Goal: Task Accomplishment & Management: Manage account settings

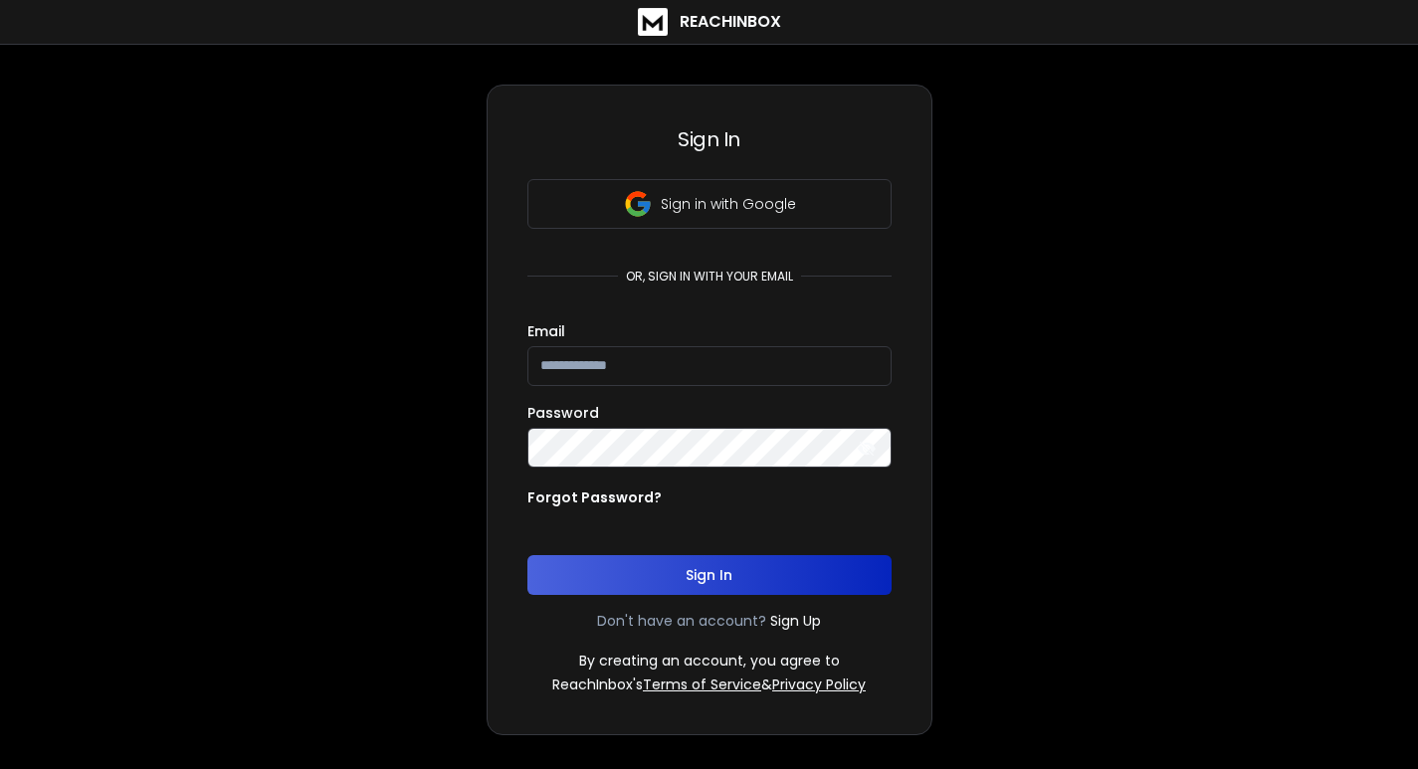
drag, startPoint x: 658, startPoint y: 366, endPoint x: 697, endPoint y: 370, distance: 40.0
click at [658, 366] on input "email" at bounding box center [709, 366] width 364 height 40
click at [546, 366] on input "email" at bounding box center [709, 366] width 364 height 40
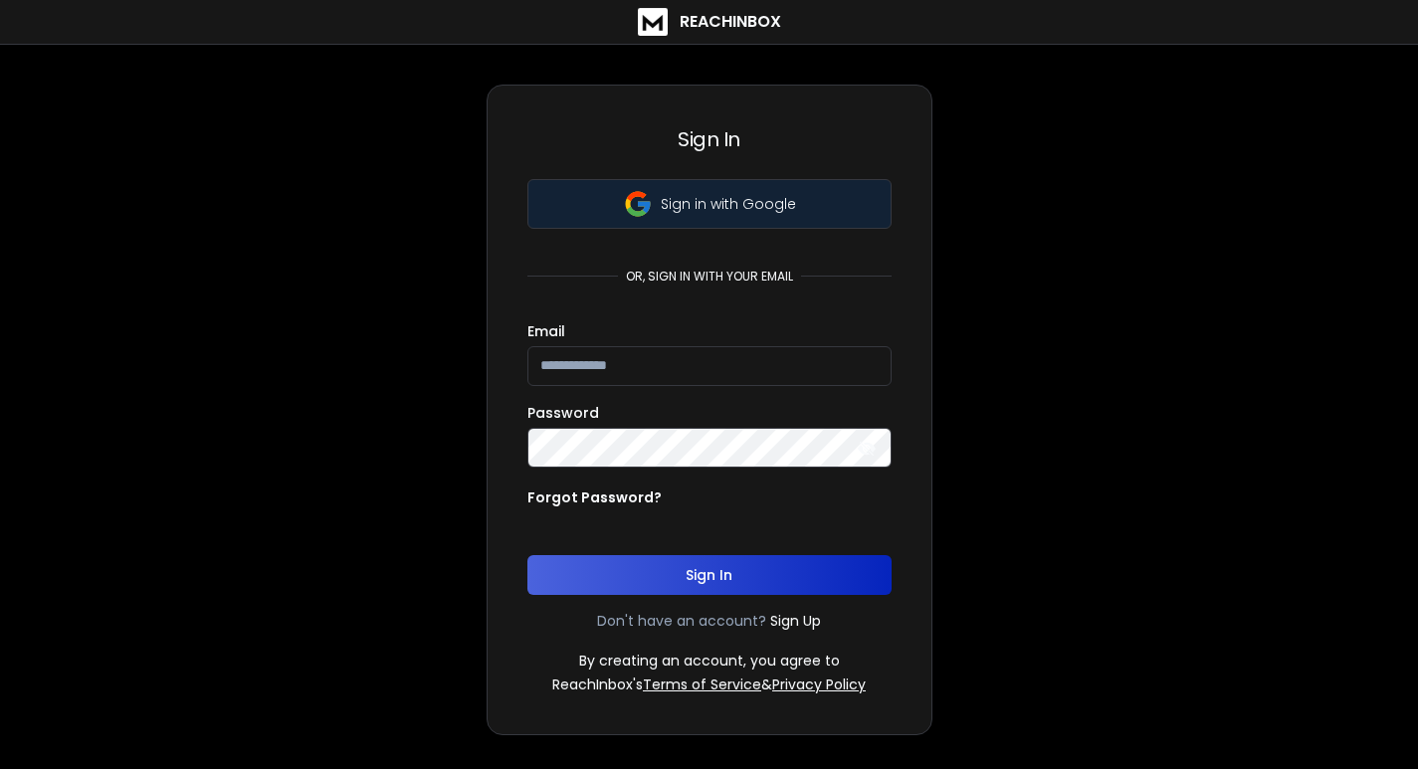
click at [648, 198] on icon at bounding box center [638, 204] width 30 height 30
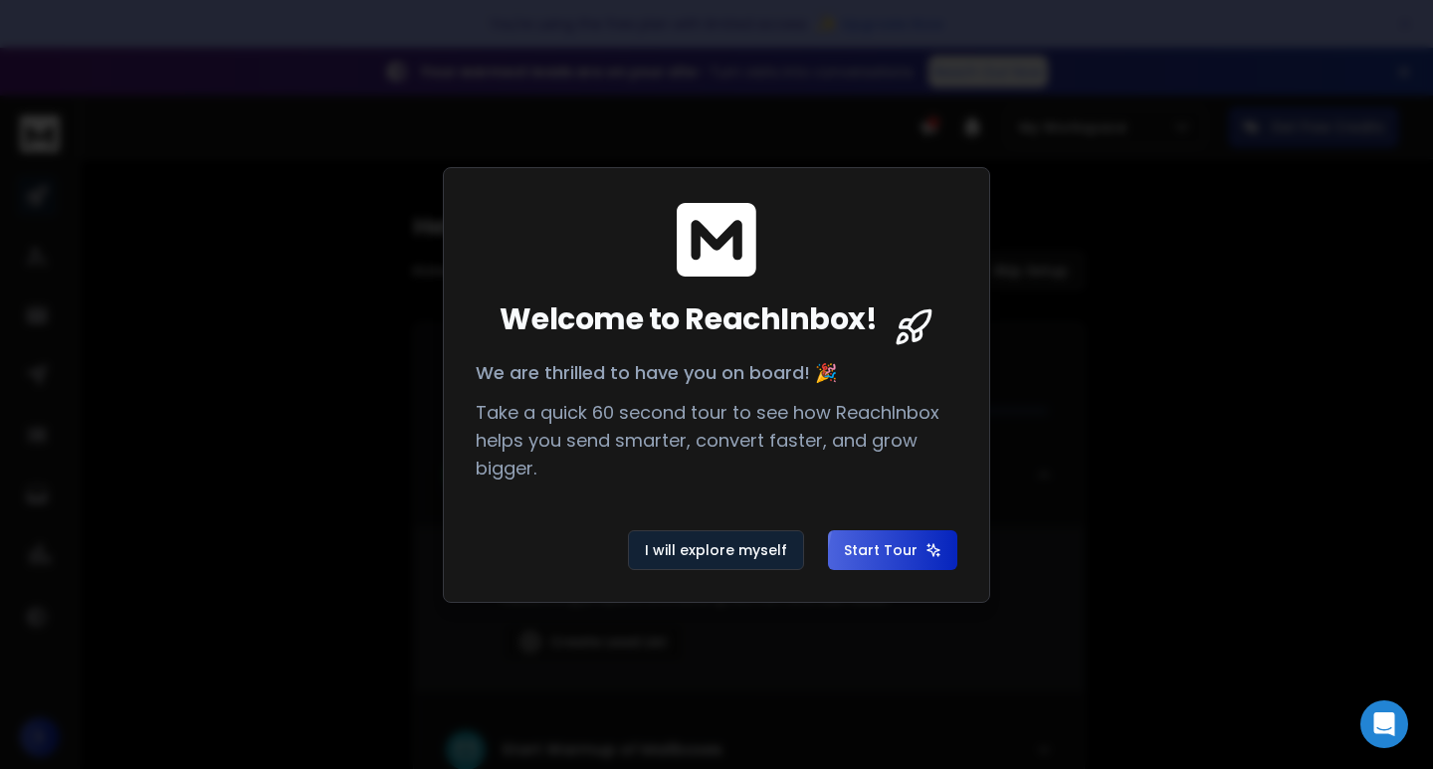
click at [743, 562] on button "I will explore myself" at bounding box center [716, 550] width 176 height 40
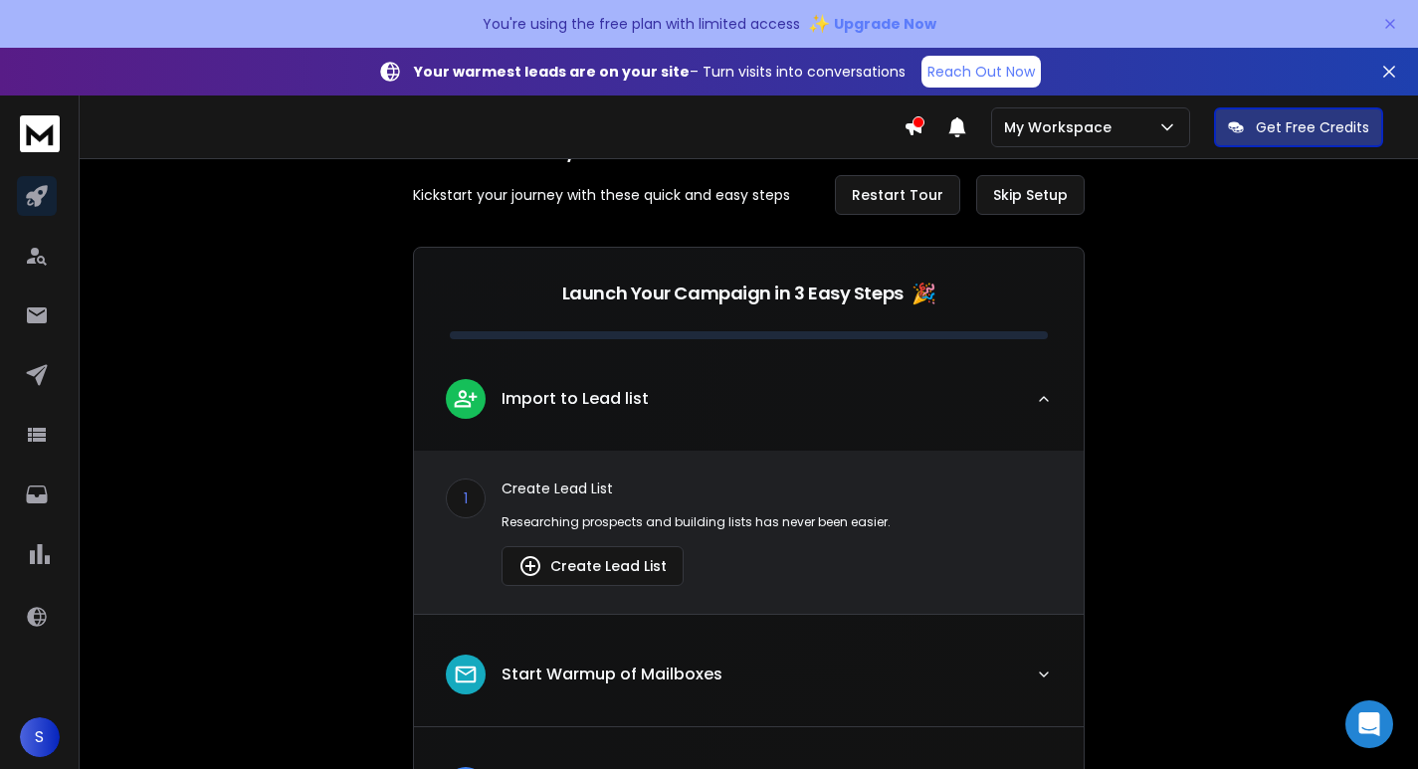
scroll to position [198, 0]
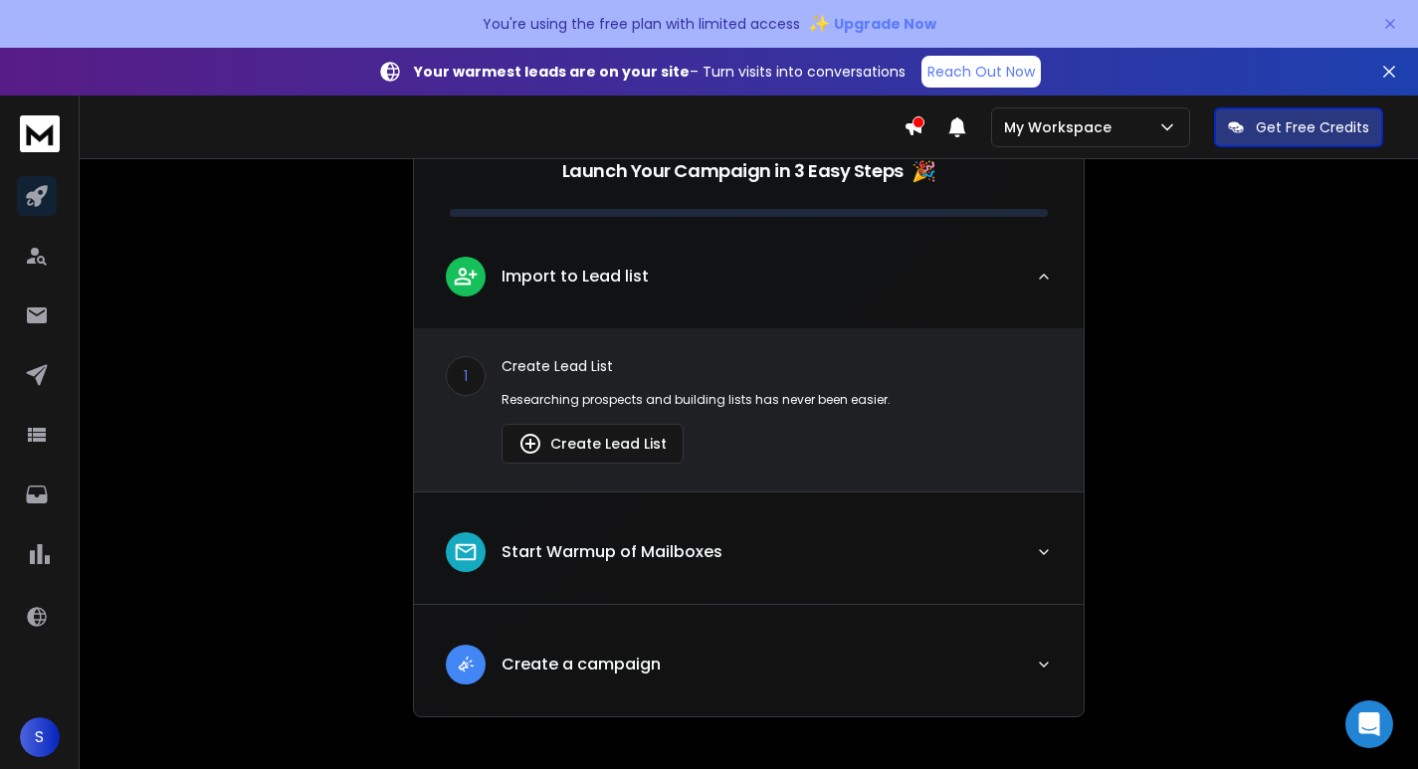
click at [583, 565] on div "Start Warmup of Mailboxes" at bounding box center [584, 552] width 277 height 40
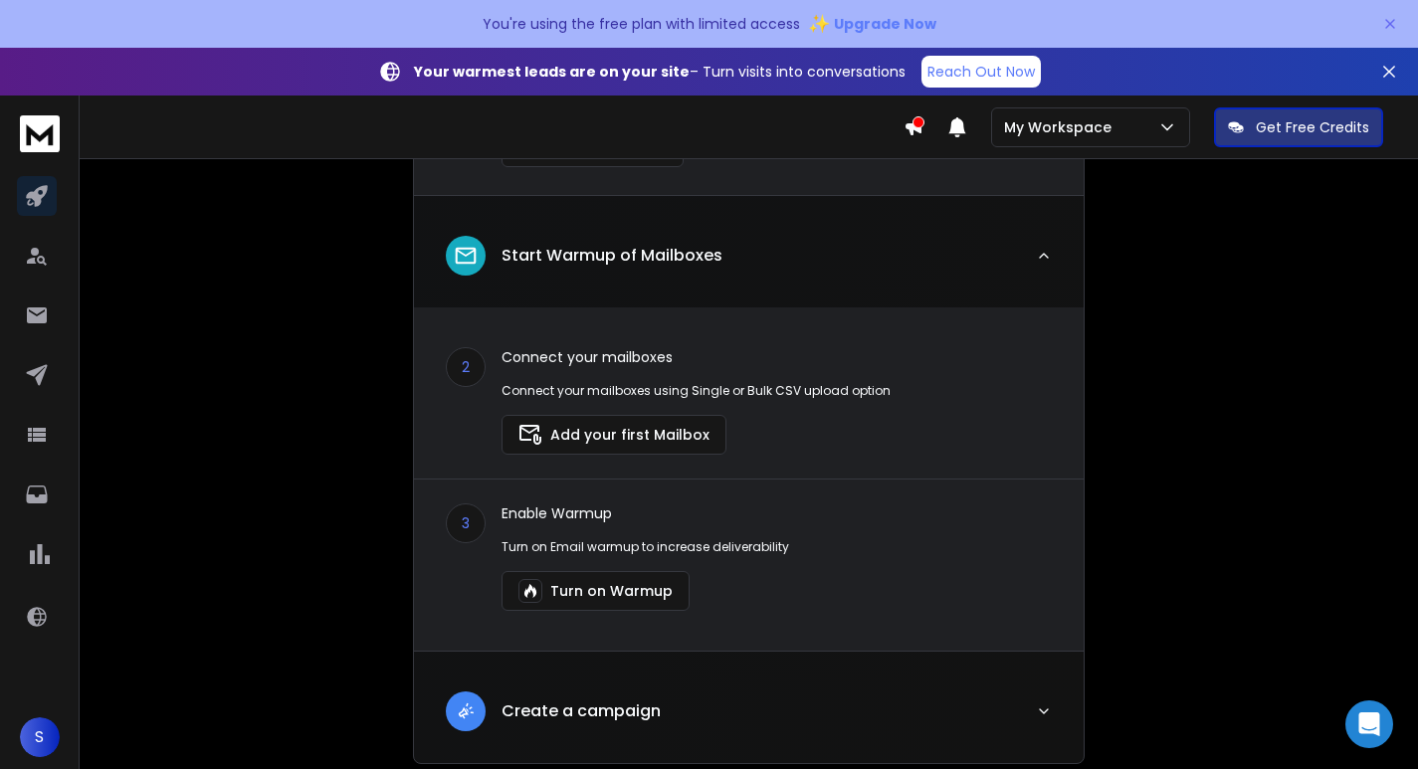
scroll to position [496, 0]
click at [581, 432] on button "Add your first Mailbox" at bounding box center [613, 433] width 225 height 40
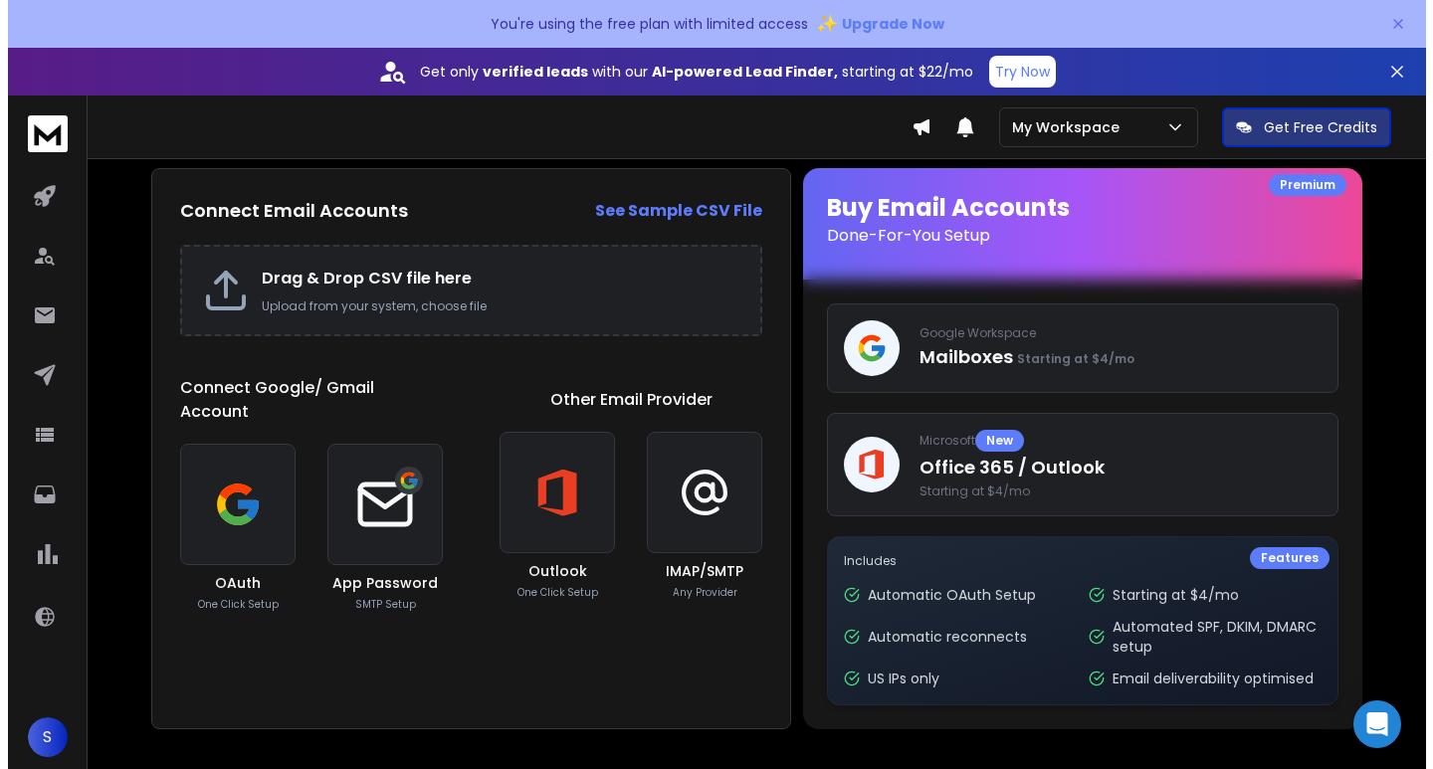
scroll to position [122, 0]
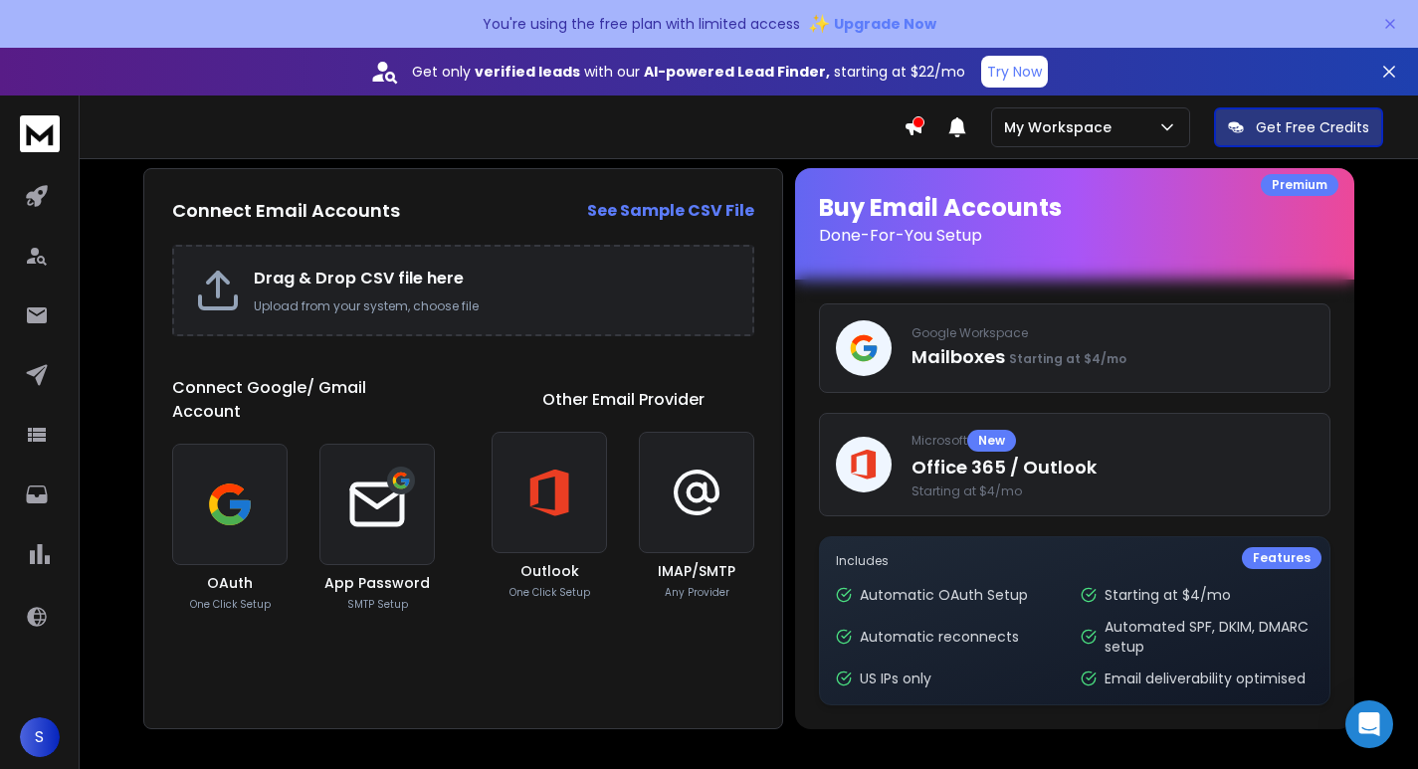
click at [368, 496] on icon at bounding box center [377, 505] width 60 height 60
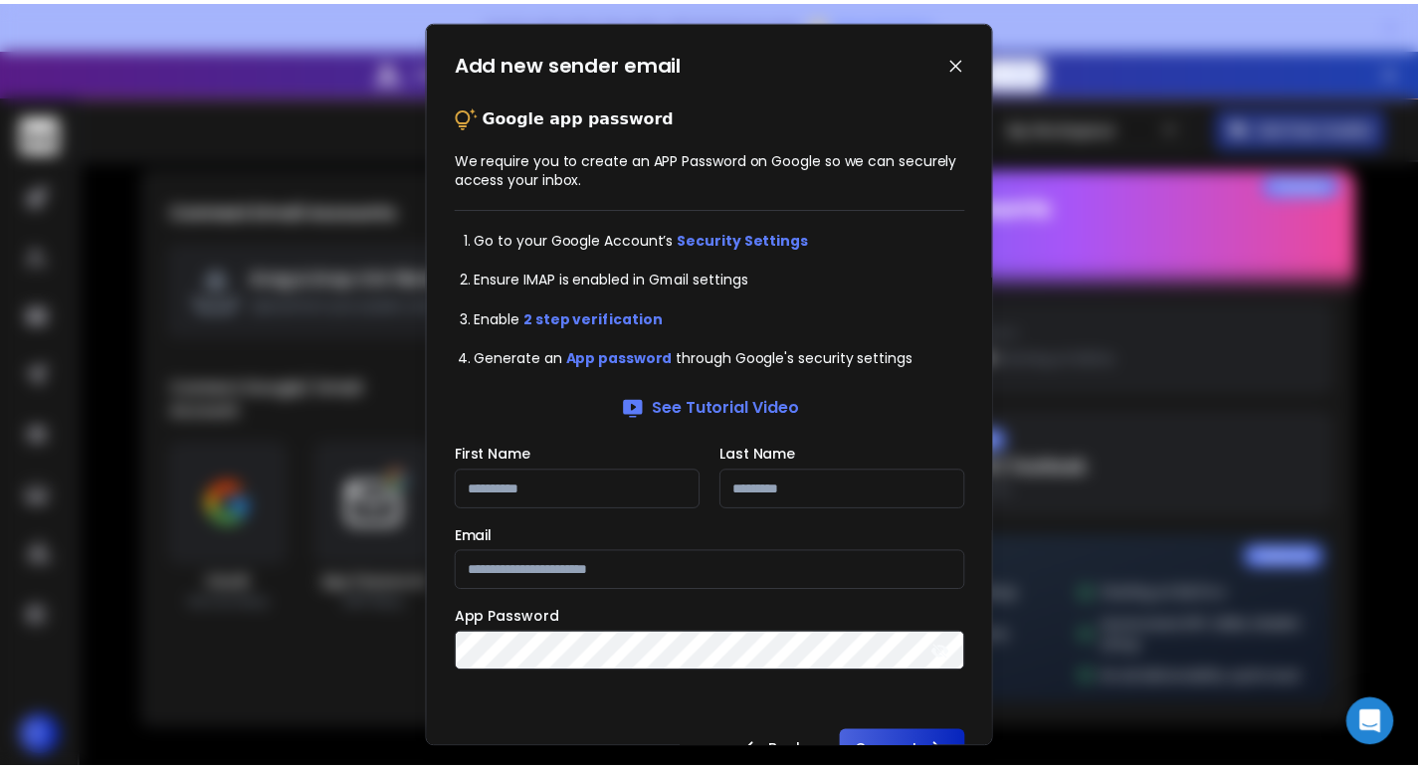
scroll to position [52, 0]
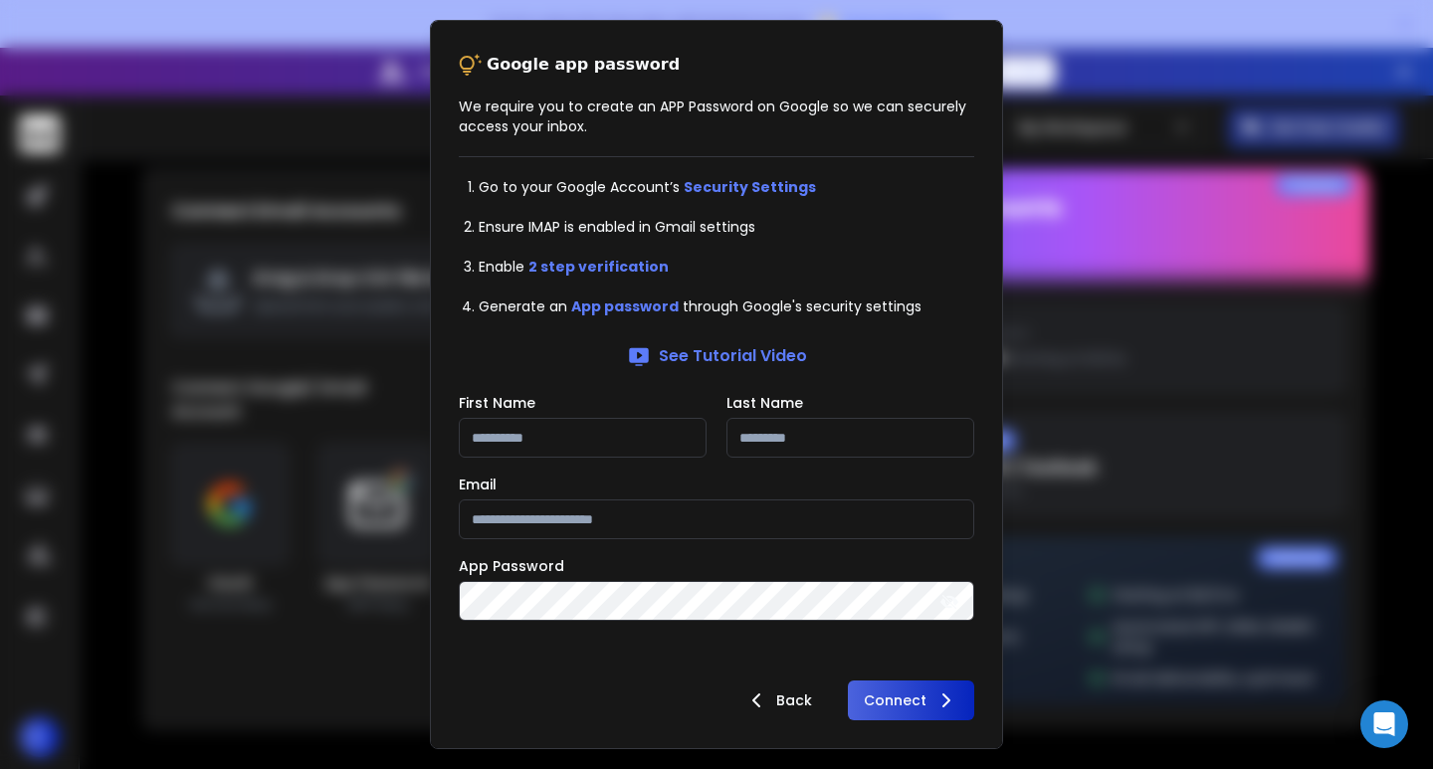
click at [562, 413] on div "First Name" at bounding box center [583, 427] width 248 height 62
drag, startPoint x: 562, startPoint y: 444, endPoint x: 566, endPoint y: 455, distance: 11.6
click at [562, 444] on input "text" at bounding box center [583, 438] width 248 height 40
drag, startPoint x: 789, startPoint y: 454, endPoint x: 770, endPoint y: 461, distance: 20.1
click at [789, 454] on input "text" at bounding box center [850, 438] width 248 height 40
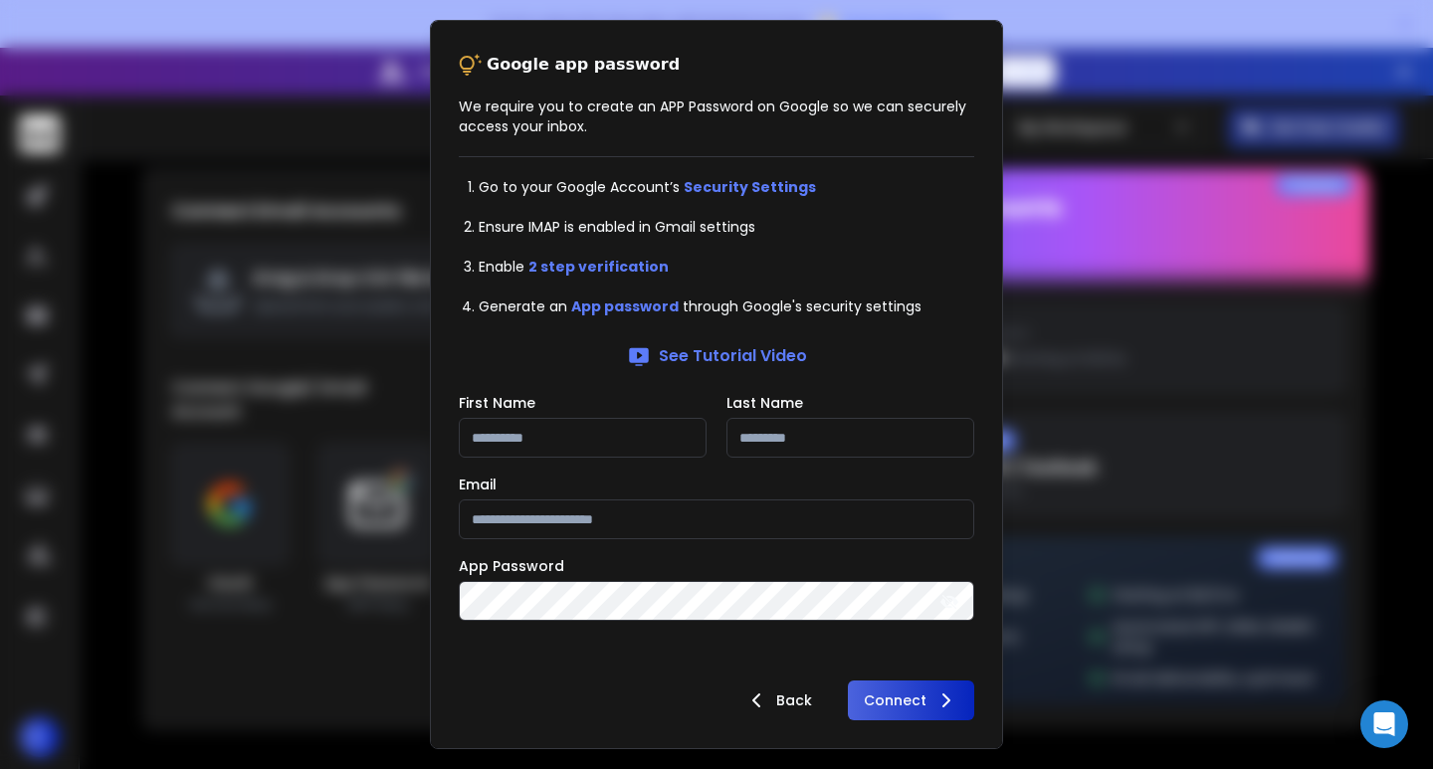
drag, startPoint x: 552, startPoint y: 528, endPoint x: 552, endPoint y: 553, distance: 24.9
click at [552, 528] on input "email" at bounding box center [716, 519] width 515 height 40
click at [758, 702] on icon "button" at bounding box center [756, 700] width 24 height 24
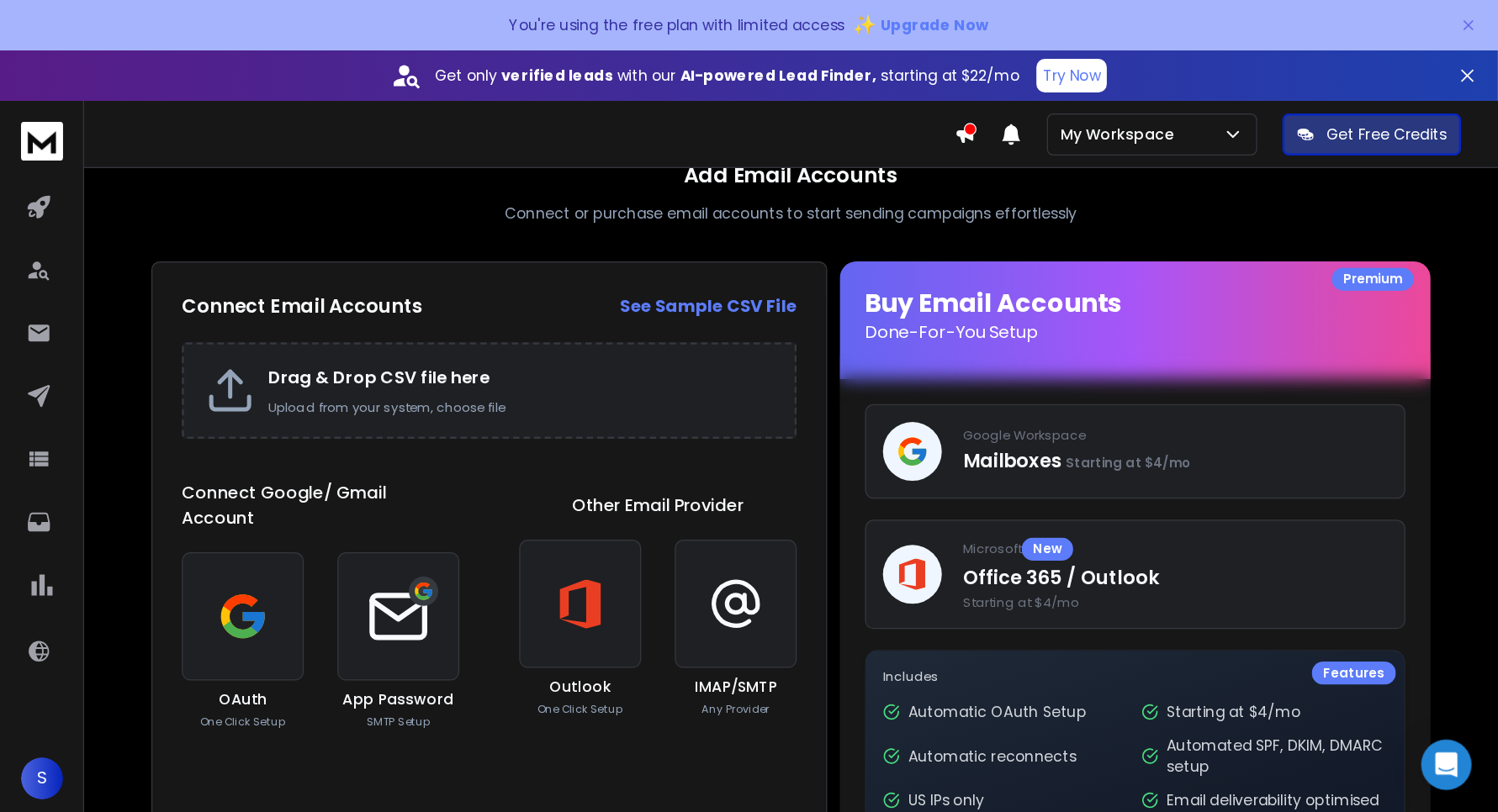
scroll to position [0, 0]
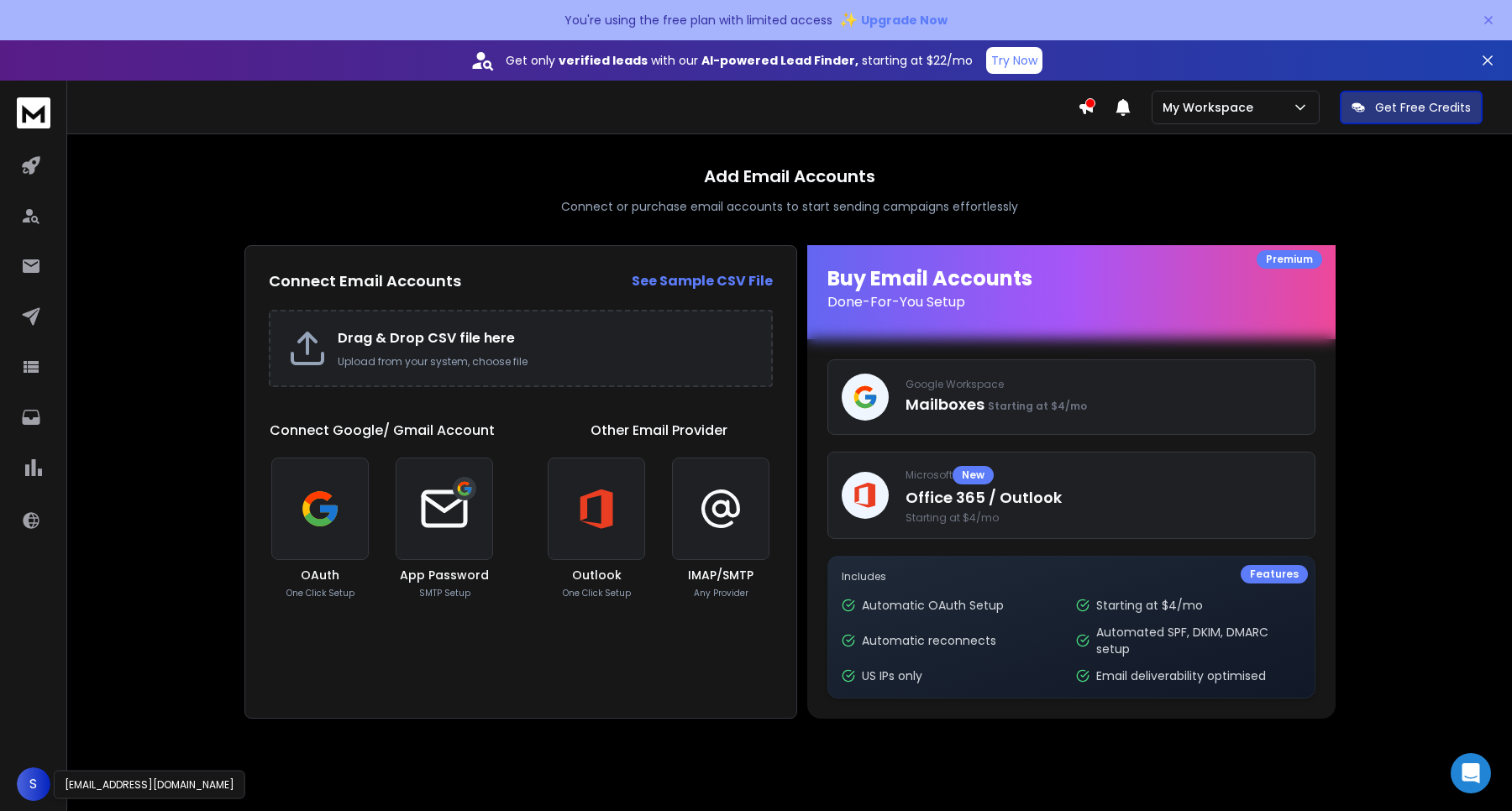
click at [30, 648] on span "S" at bounding box center [34, 784] width 34 height 34
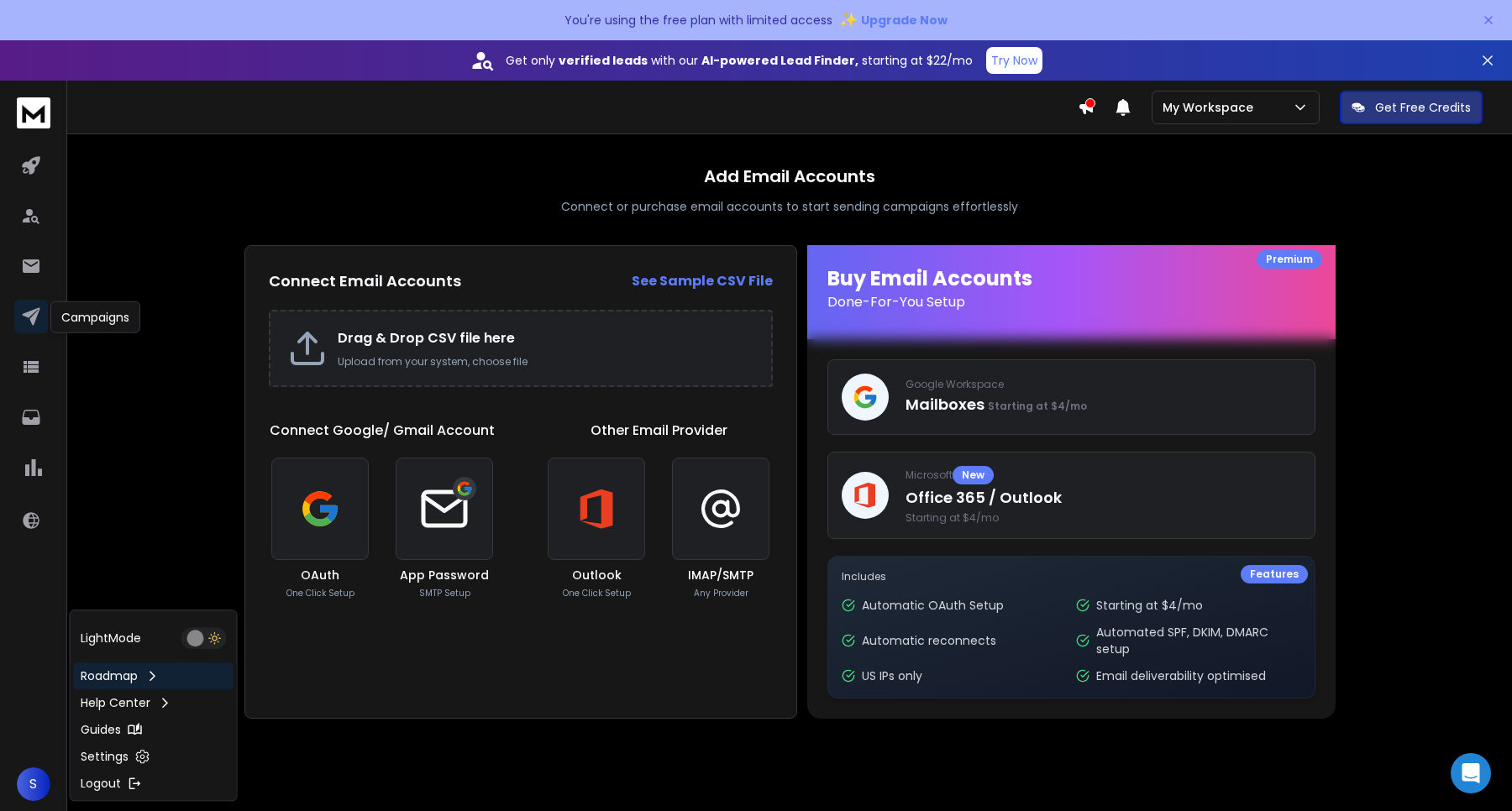
click at [40, 328] on link at bounding box center [31, 316] width 34 height 34
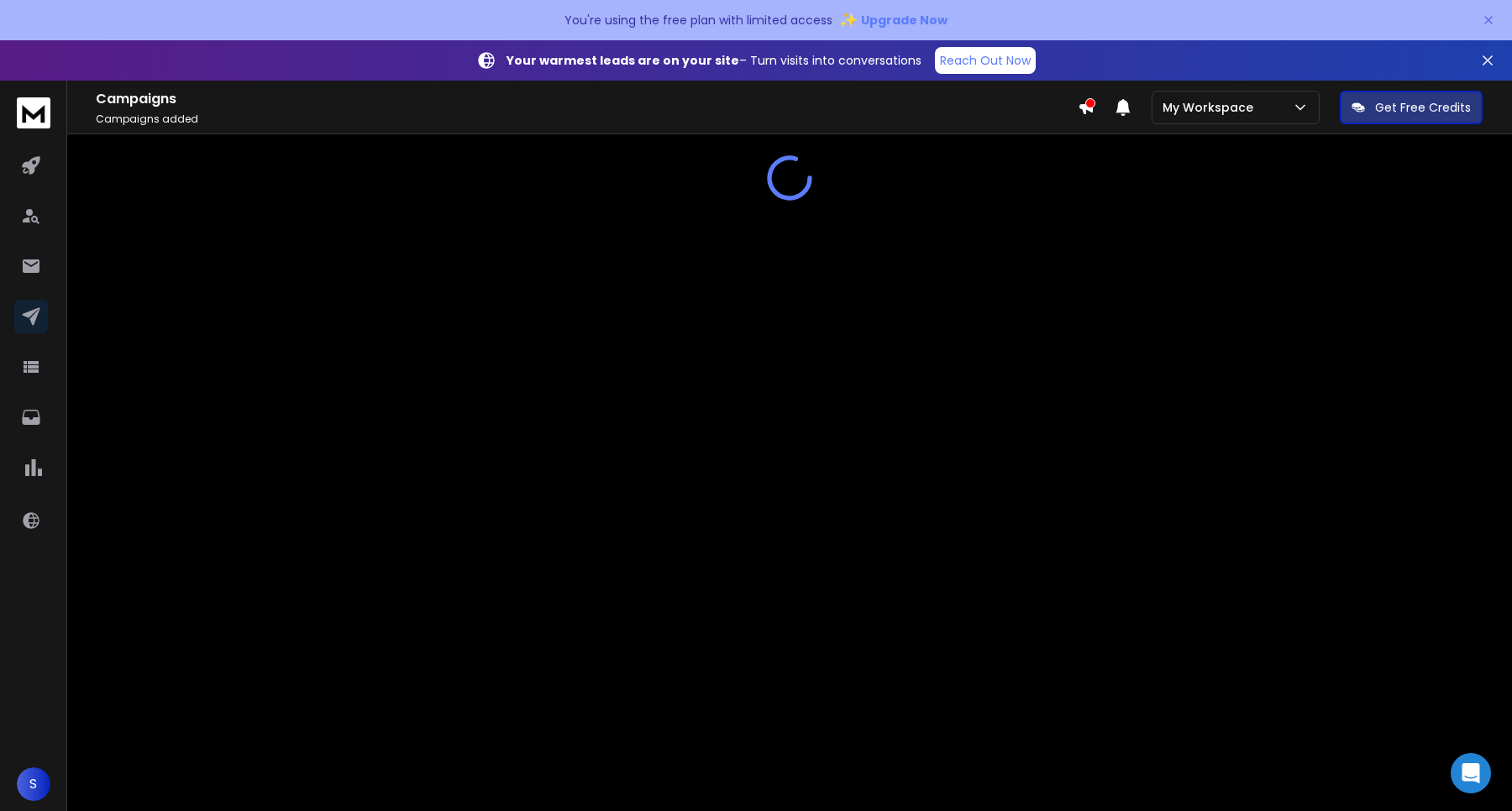
click at [31, 191] on div at bounding box center [34, 346] width 39 height 396
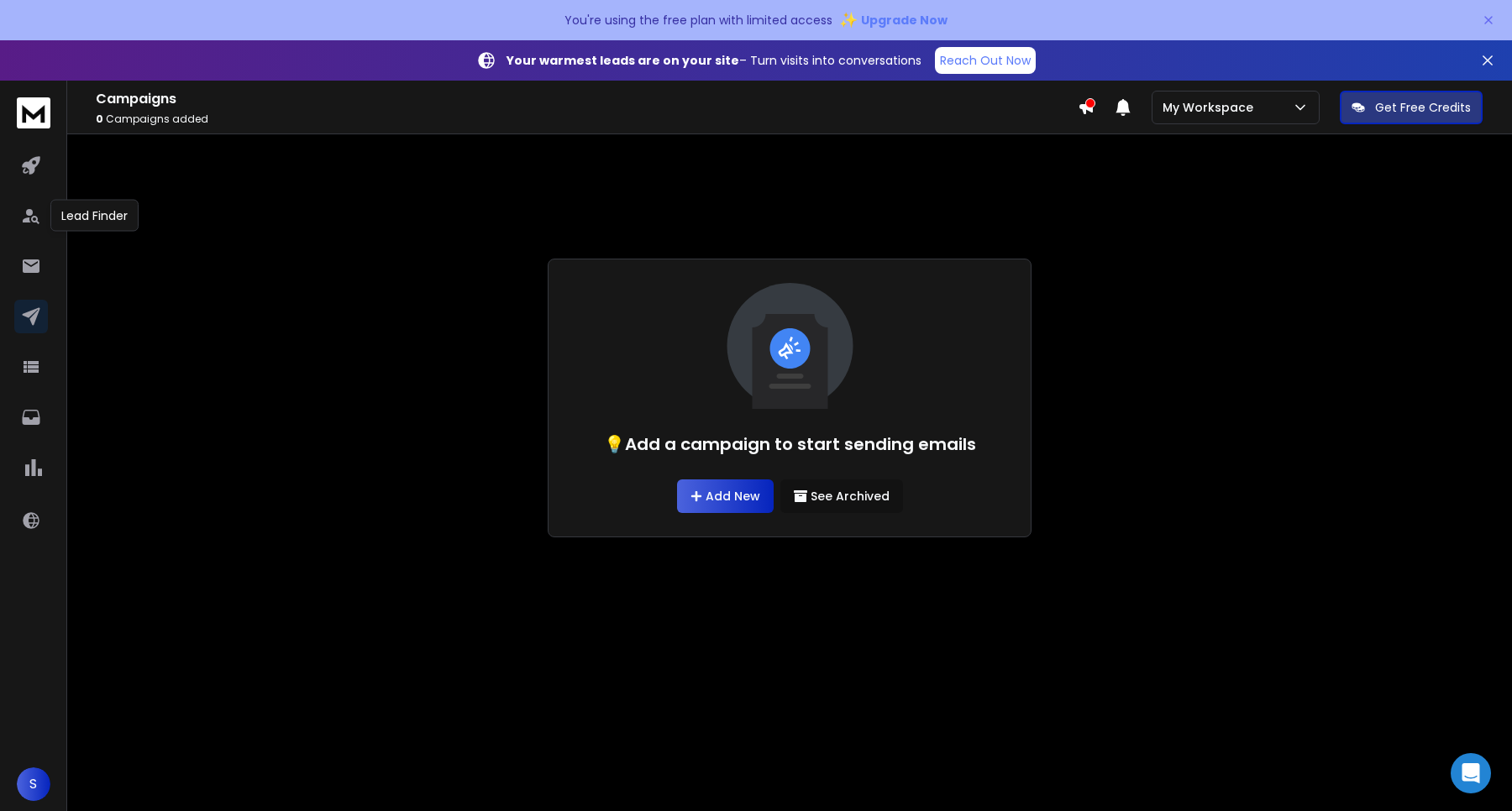
click at [31, 140] on div at bounding box center [34, 320] width 39 height 446
click at [32, 155] on icon at bounding box center [31, 165] width 20 height 20
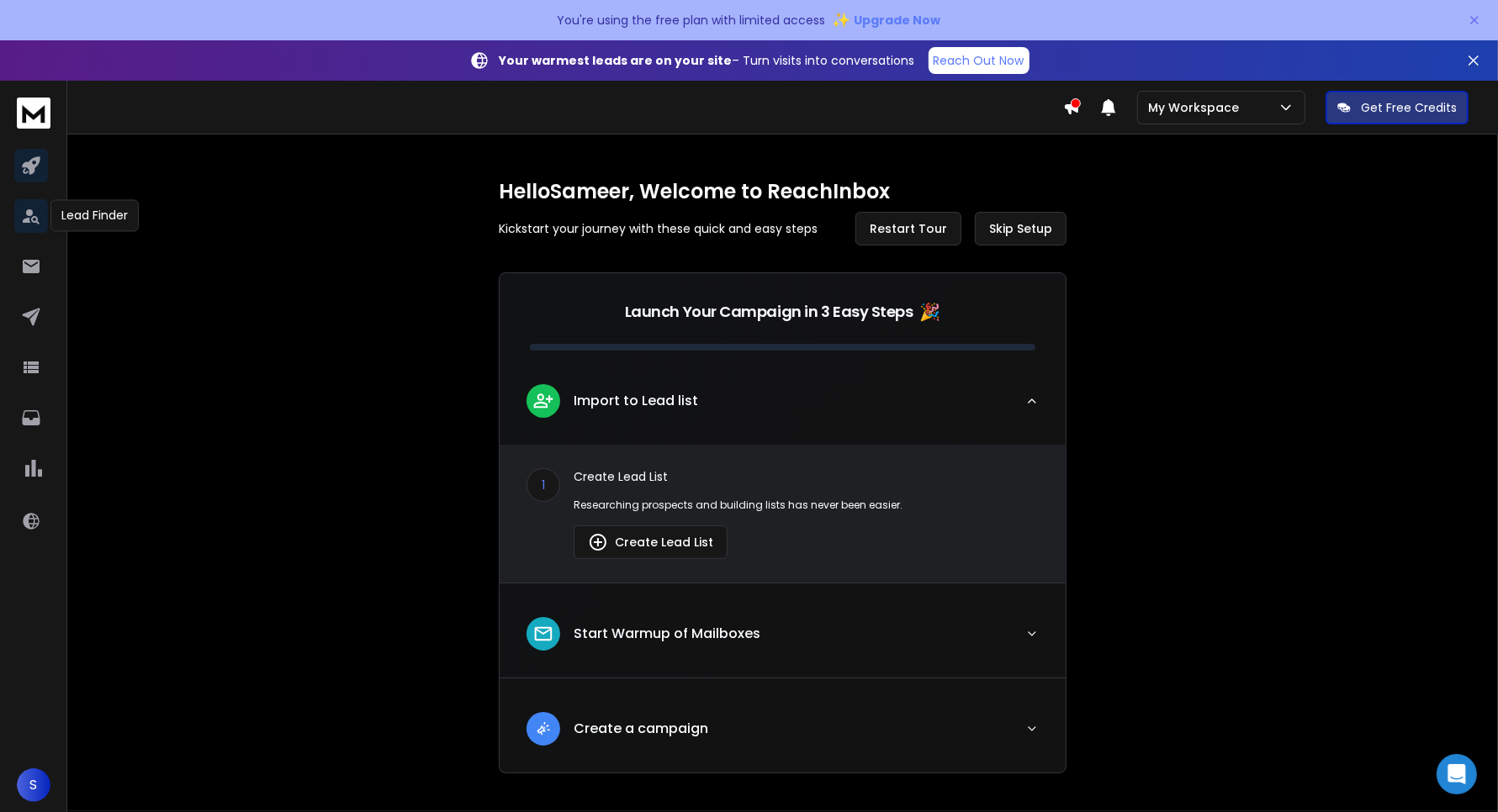
click at [30, 225] on icon at bounding box center [31, 216] width 20 height 20
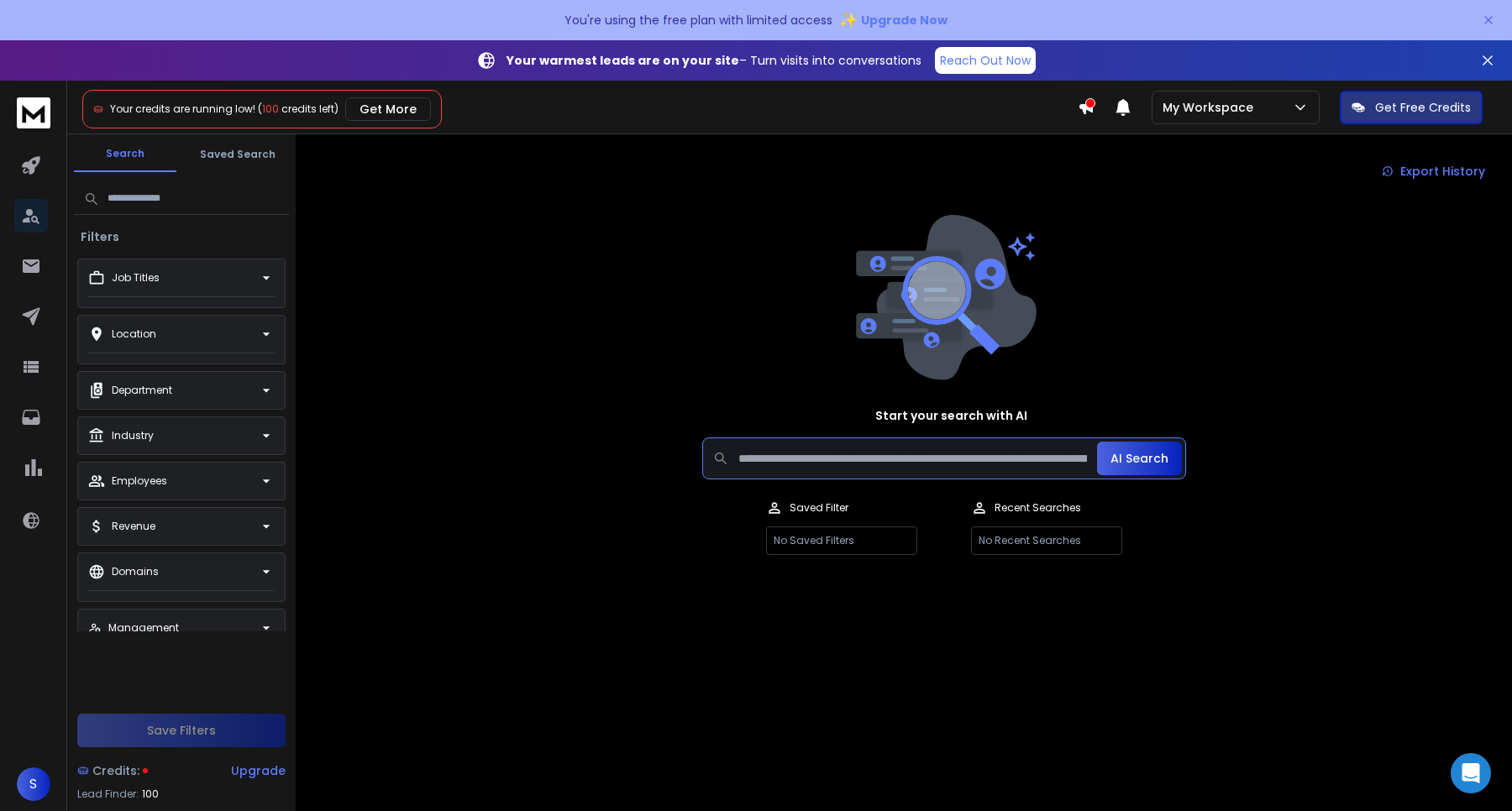
click at [189, 152] on button "Saved Search" at bounding box center [237, 154] width 102 height 34
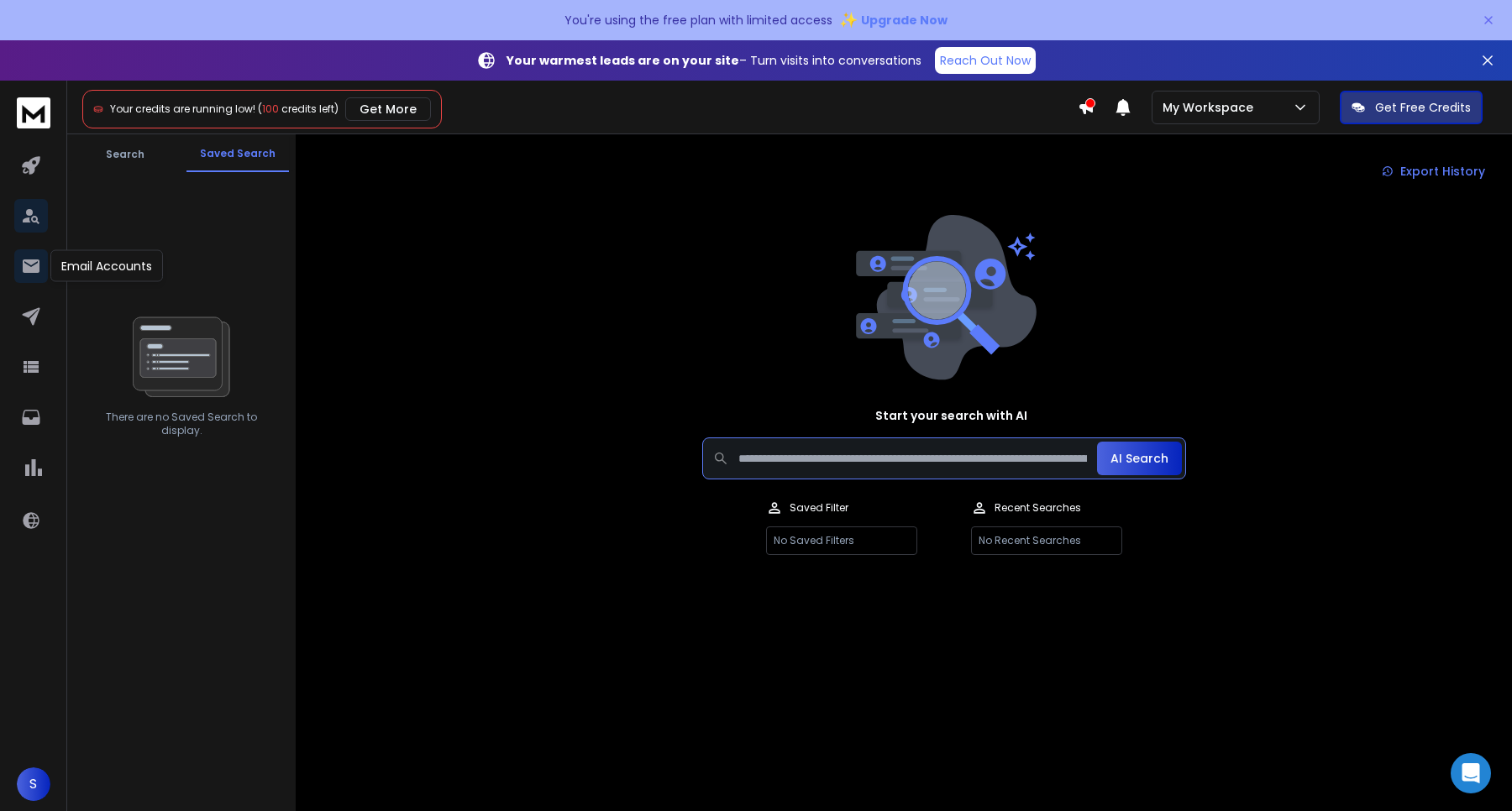
click at [32, 268] on icon at bounding box center [31, 266] width 17 height 14
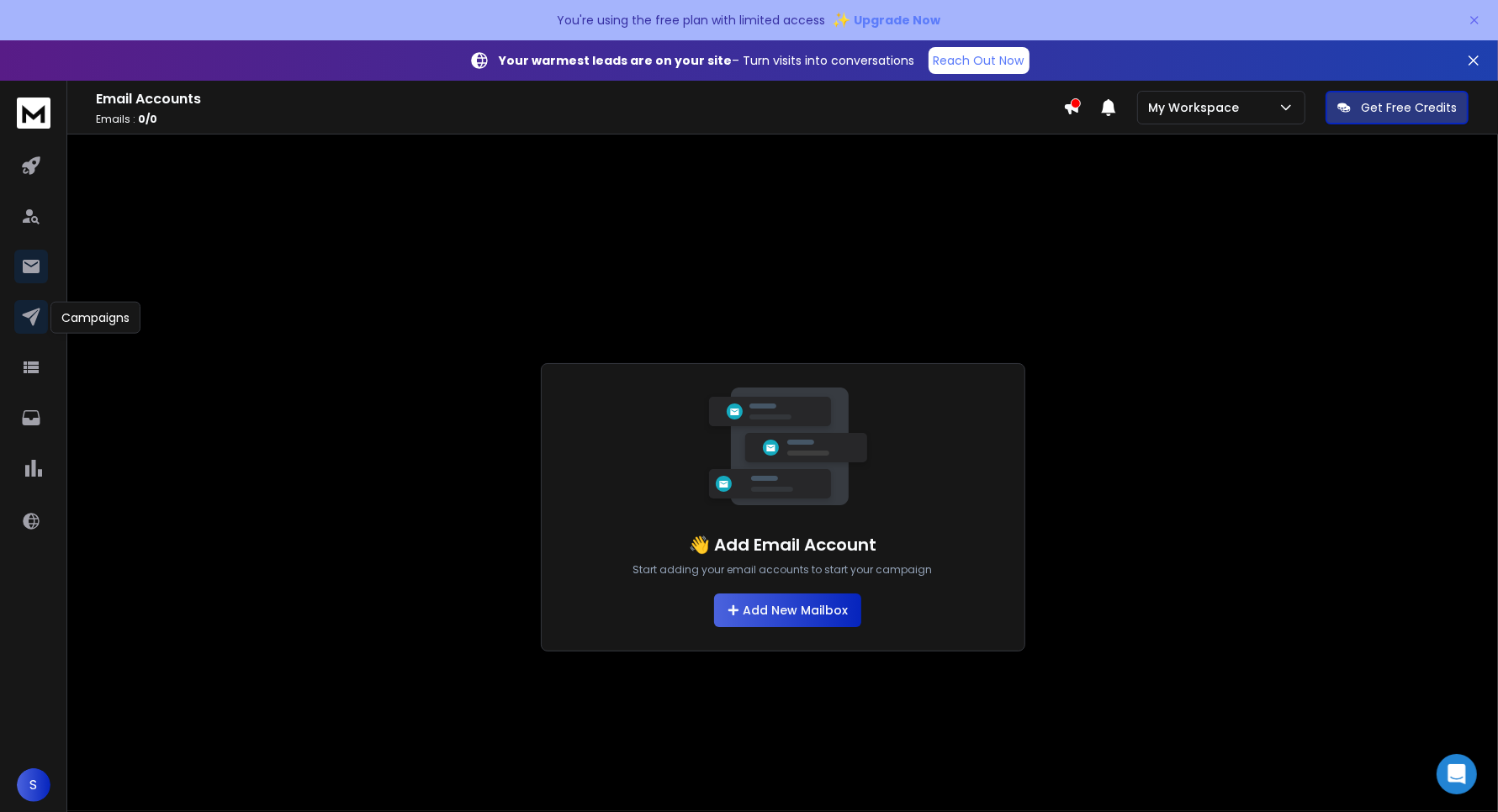
click at [36, 305] on link at bounding box center [31, 317] width 34 height 34
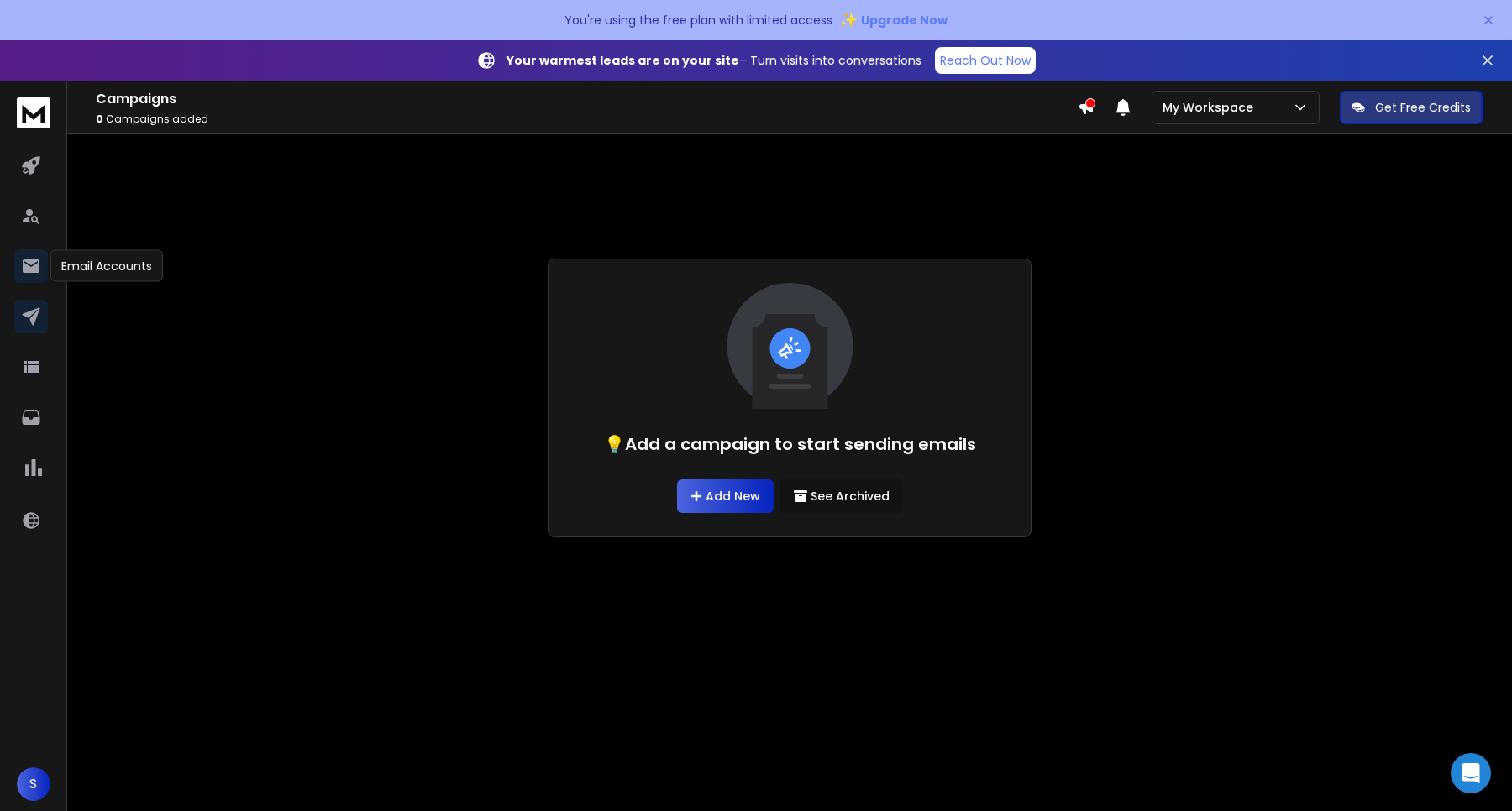
click at [32, 262] on icon at bounding box center [31, 266] width 17 height 14
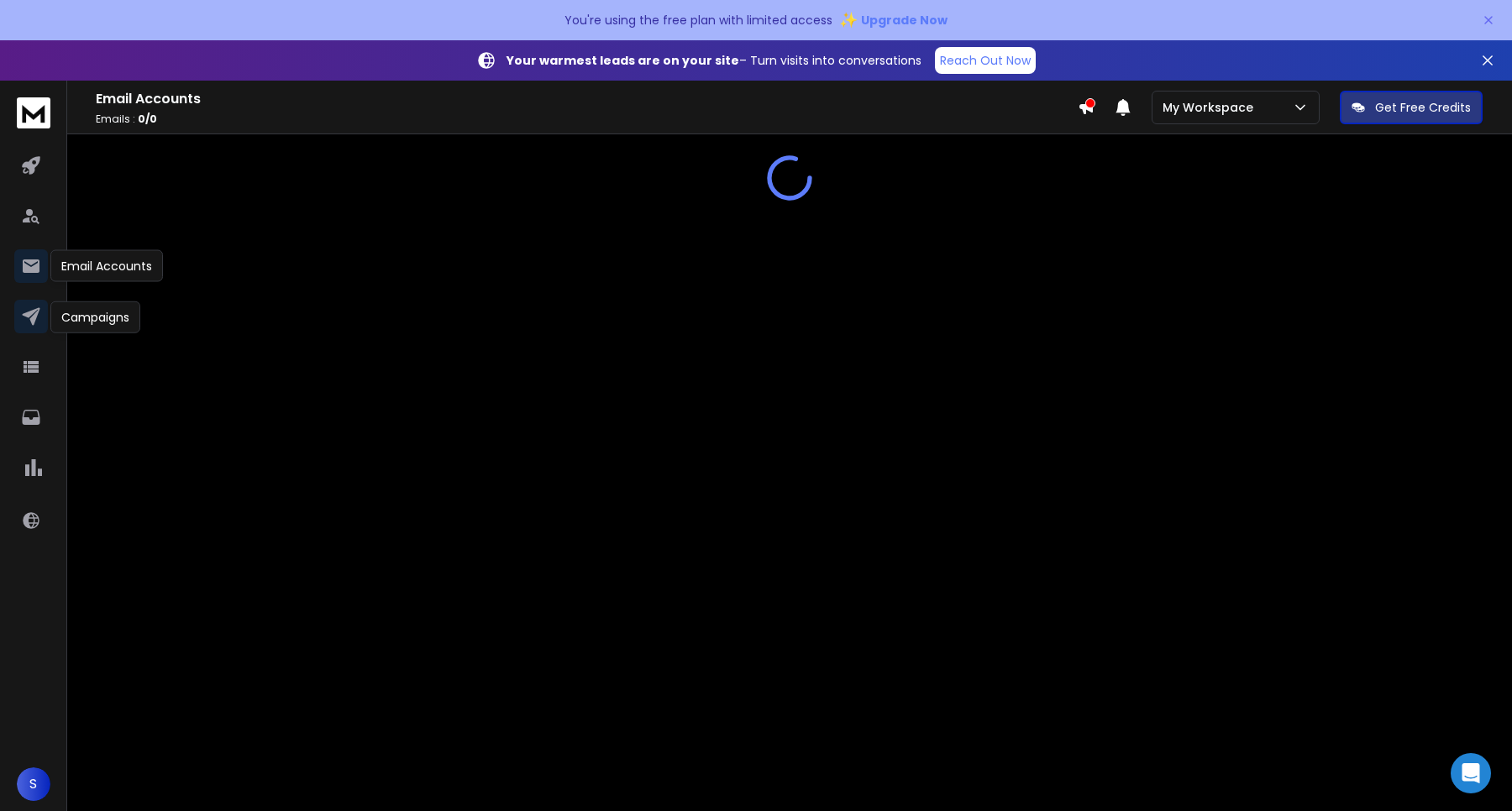
click at [38, 320] on icon at bounding box center [31, 316] width 20 height 20
click at [39, 273] on icon at bounding box center [31, 266] width 20 height 20
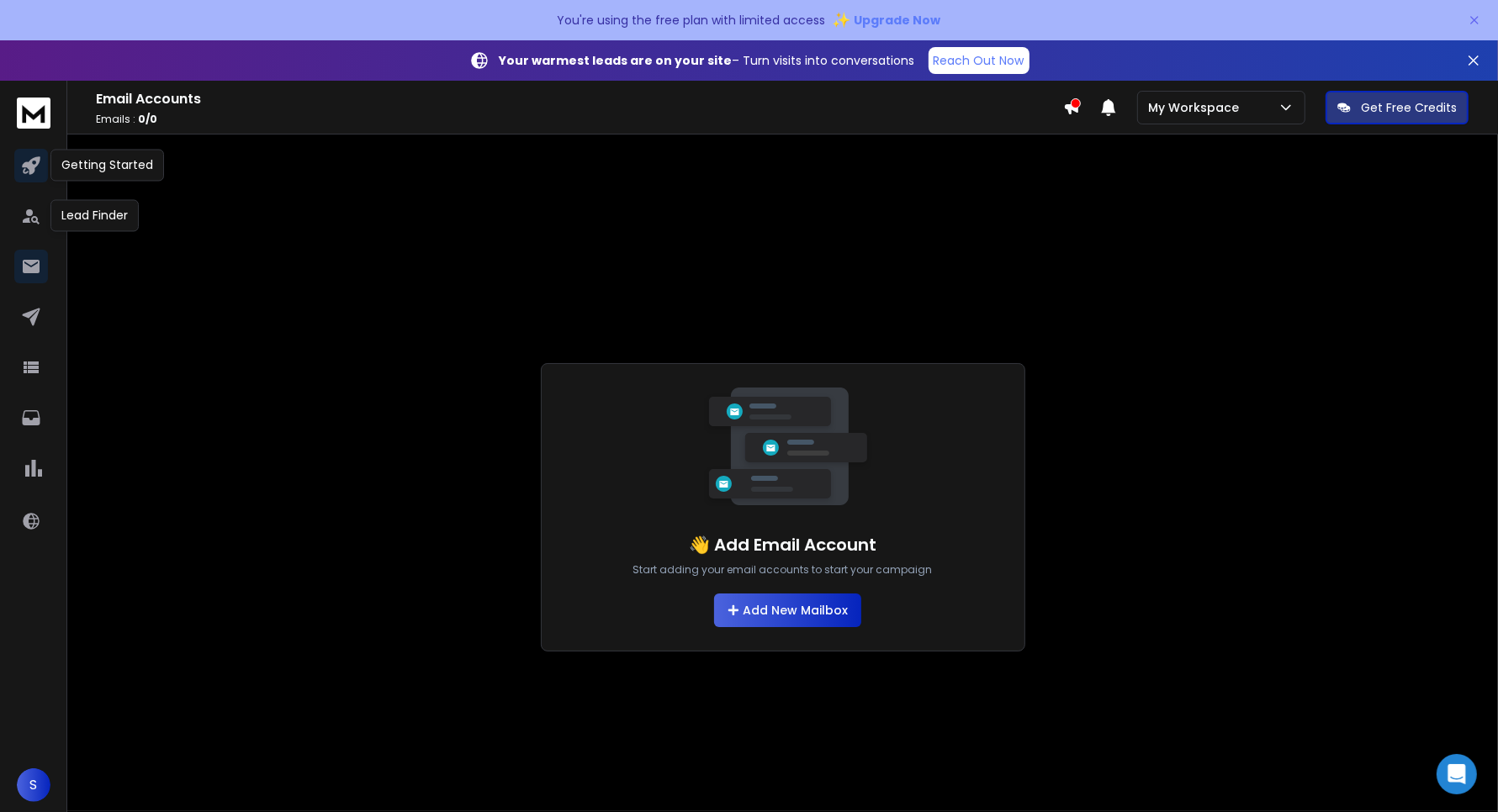
click at [34, 161] on icon at bounding box center [31, 166] width 20 height 20
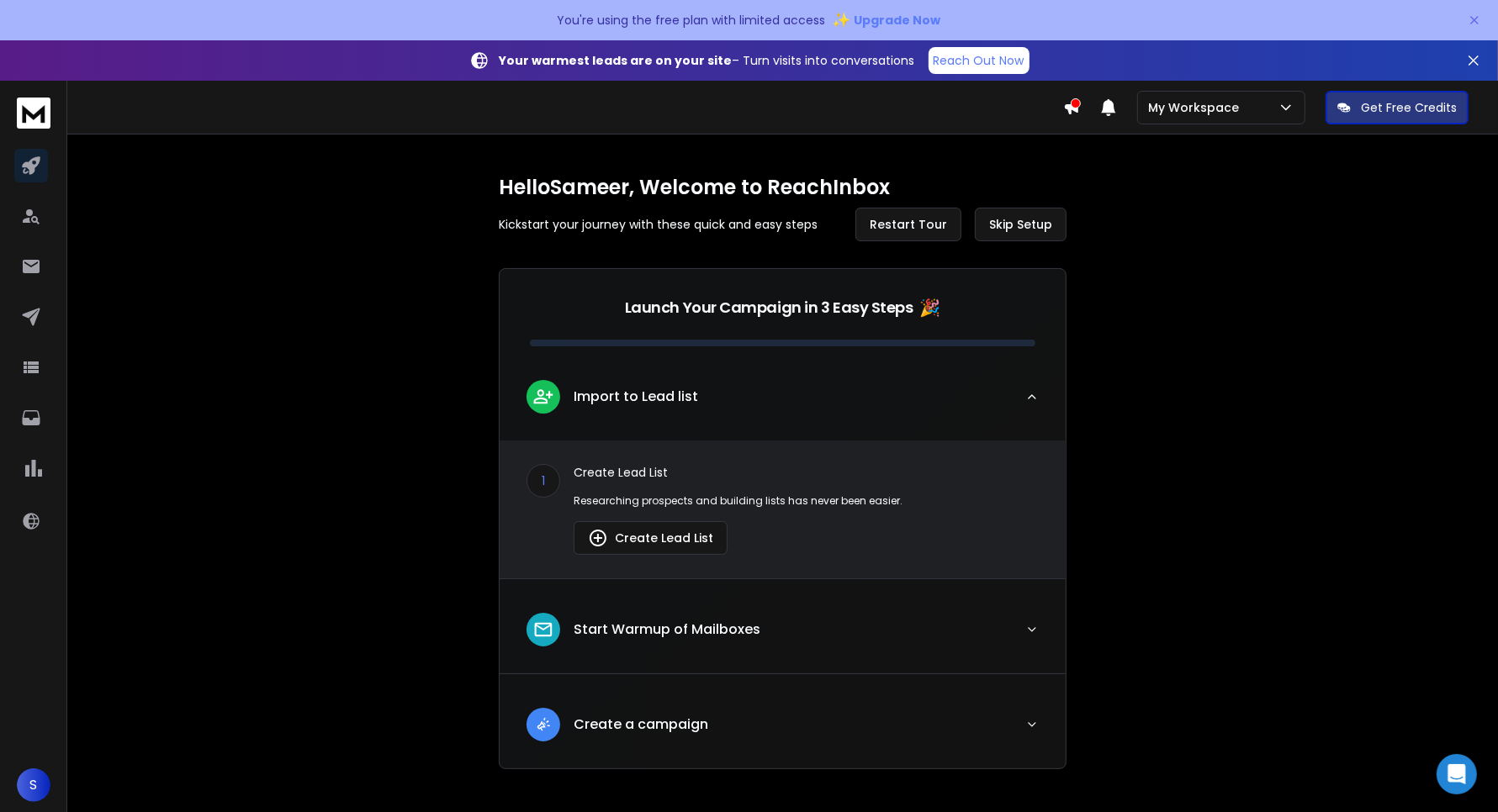
scroll to position [5, 0]
click at [992, 237] on button "Skip Setup" at bounding box center [1020, 224] width 91 height 34
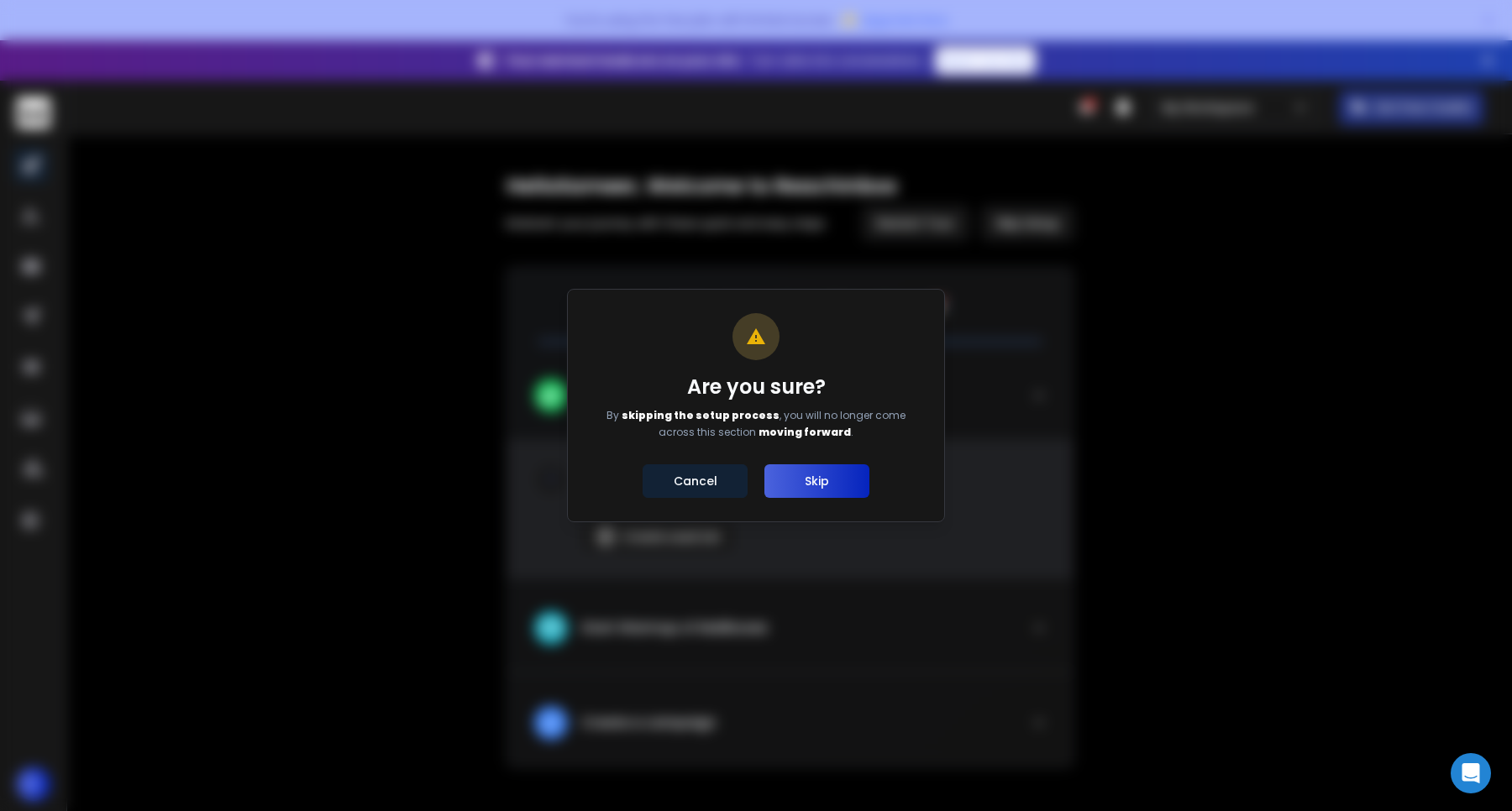
click at [710, 478] on button "Cancel" at bounding box center [695, 481] width 105 height 34
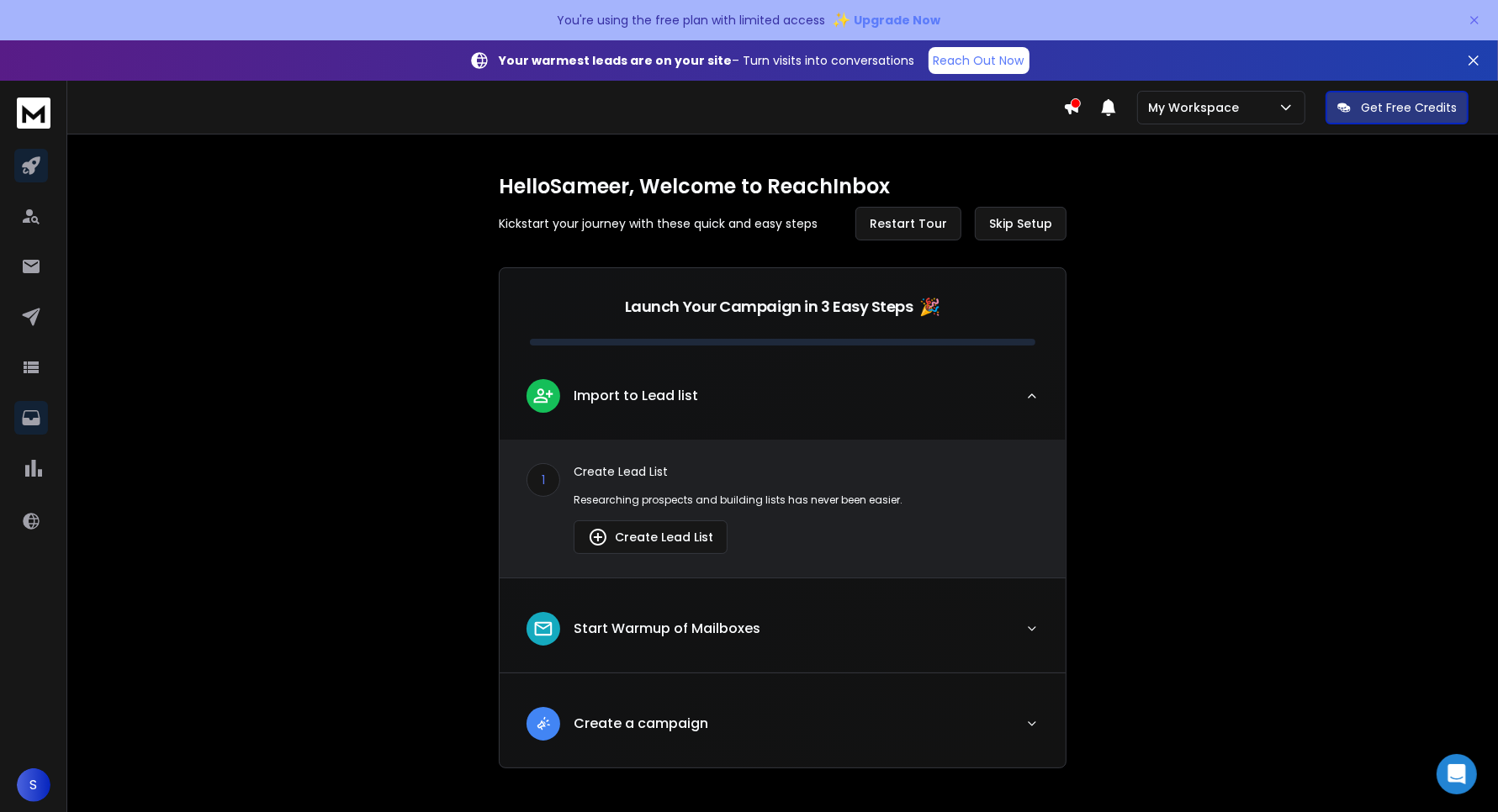
click at [19, 410] on link at bounding box center [31, 418] width 34 height 34
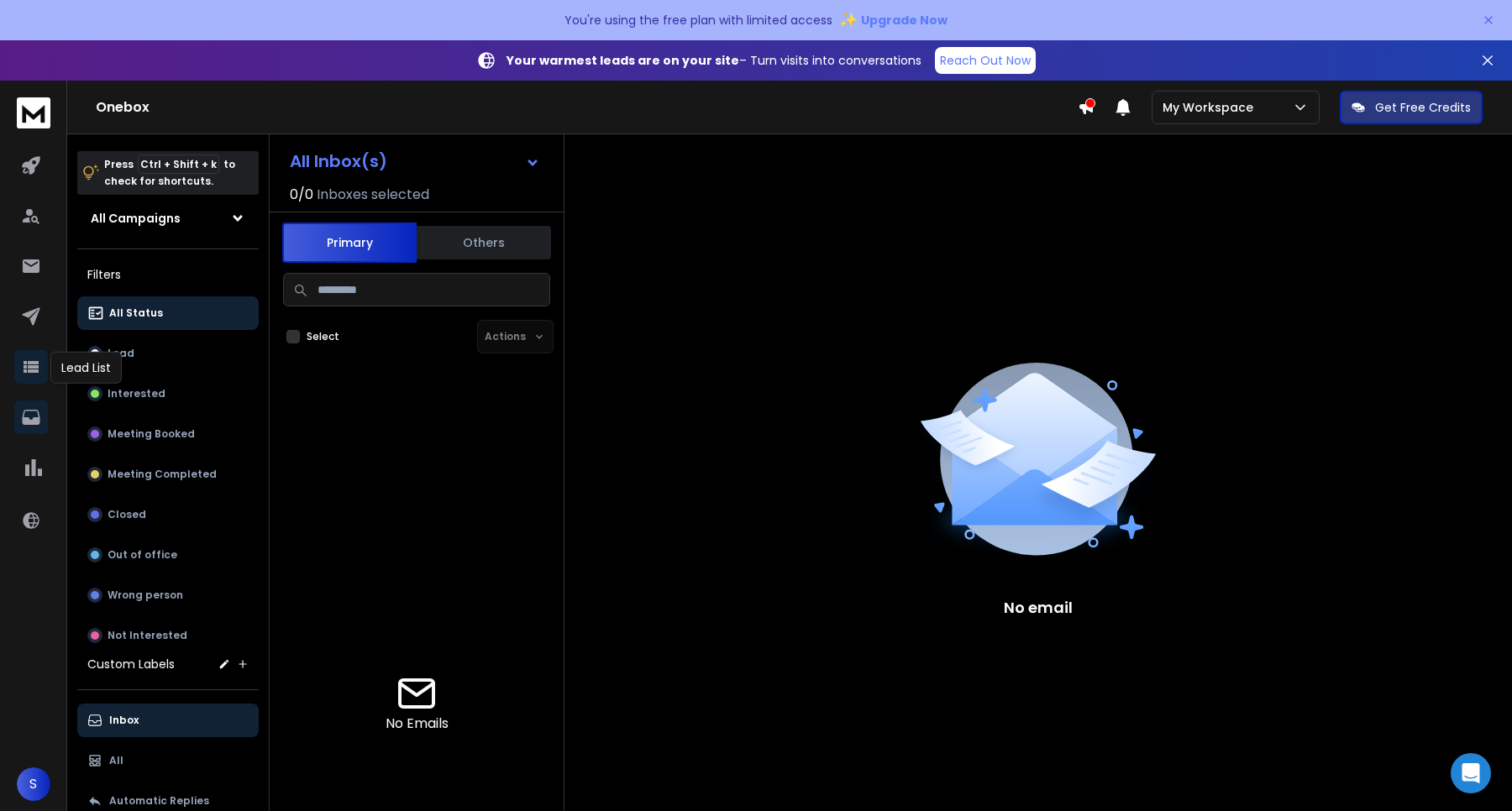
click at [38, 383] on link at bounding box center [31, 367] width 34 height 34
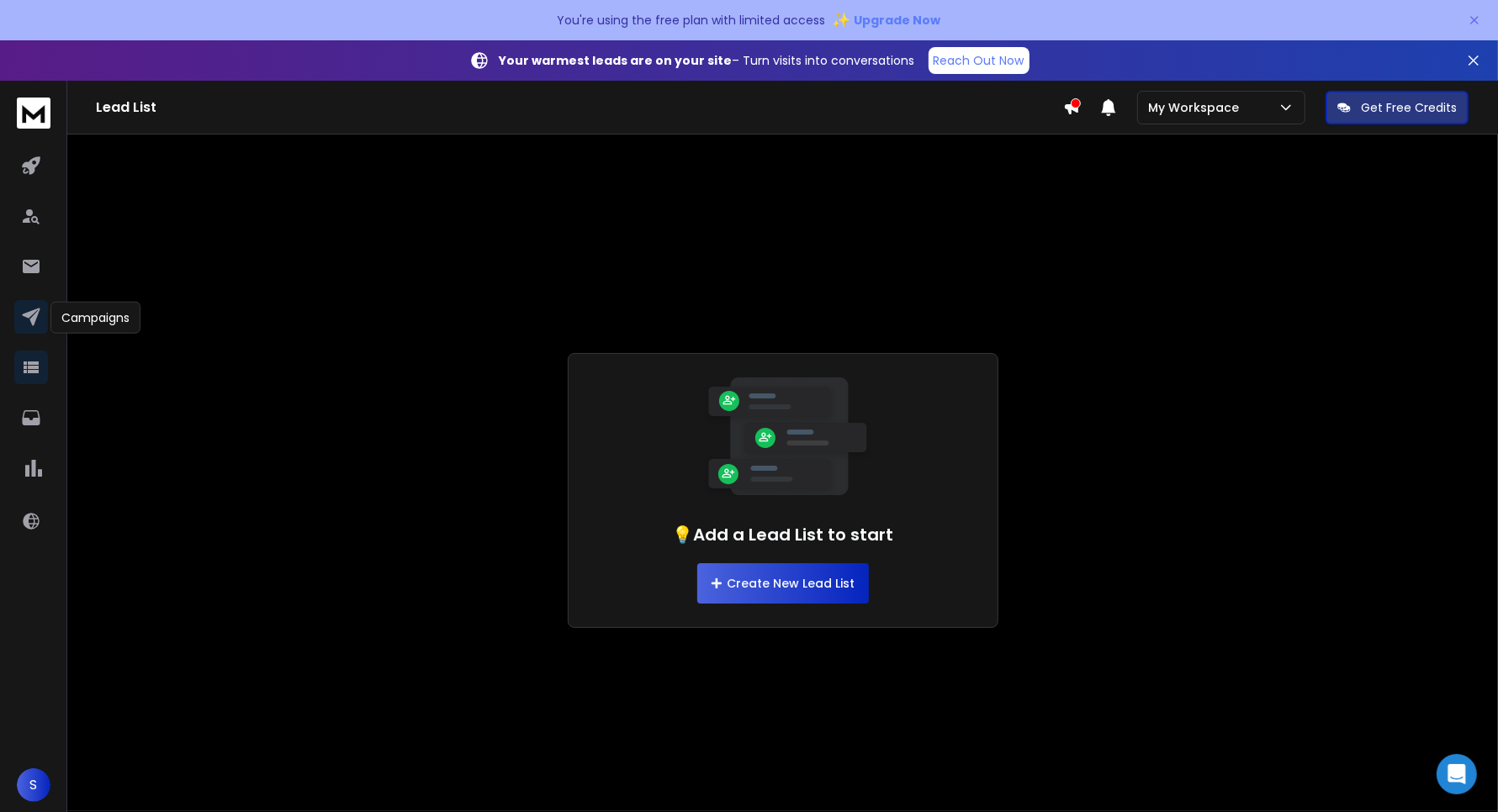
click at [42, 312] on link at bounding box center [31, 317] width 34 height 34
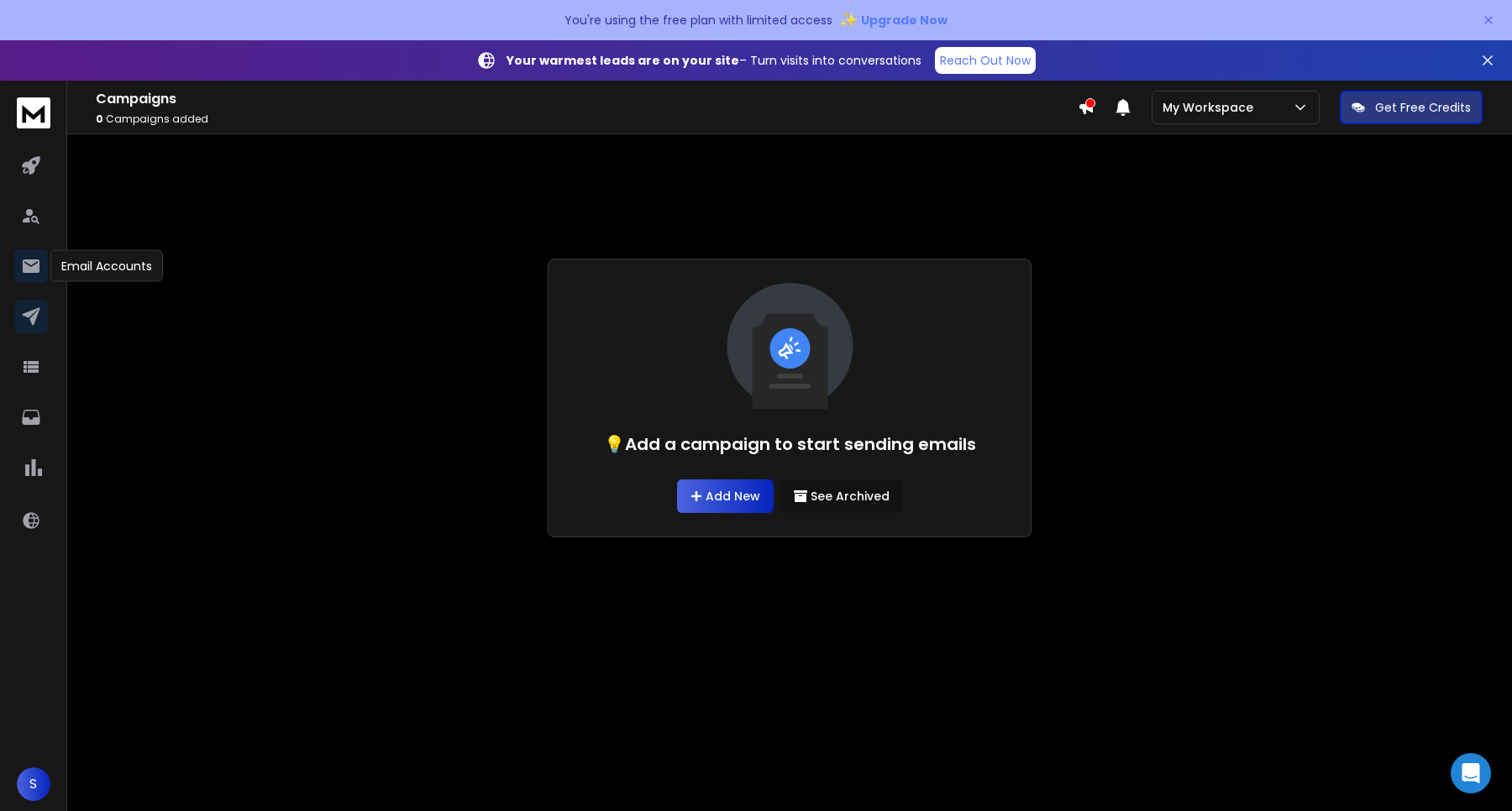
click at [42, 271] on link at bounding box center [31, 266] width 34 height 34
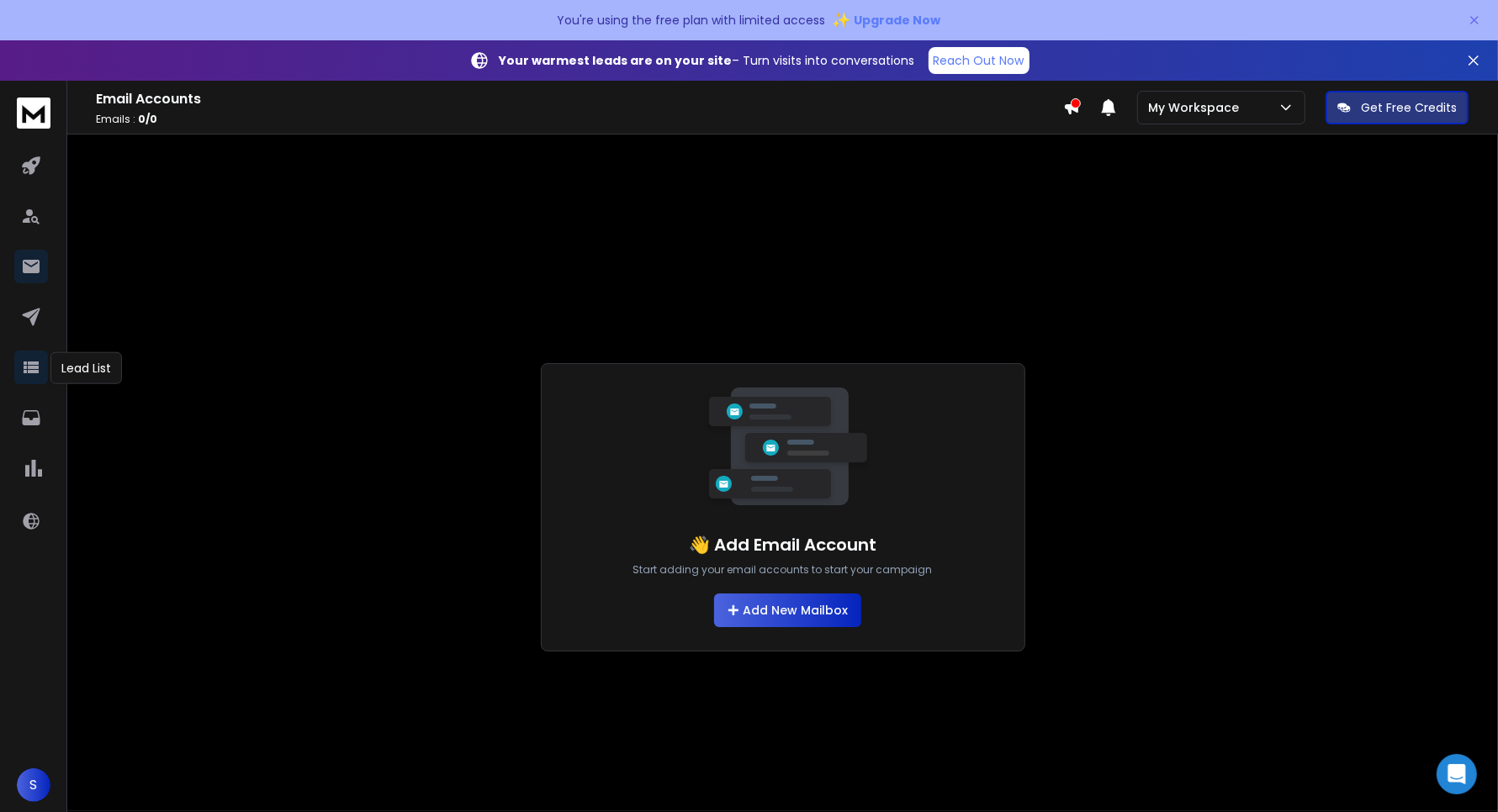
click at [41, 377] on link at bounding box center [31, 368] width 34 height 34
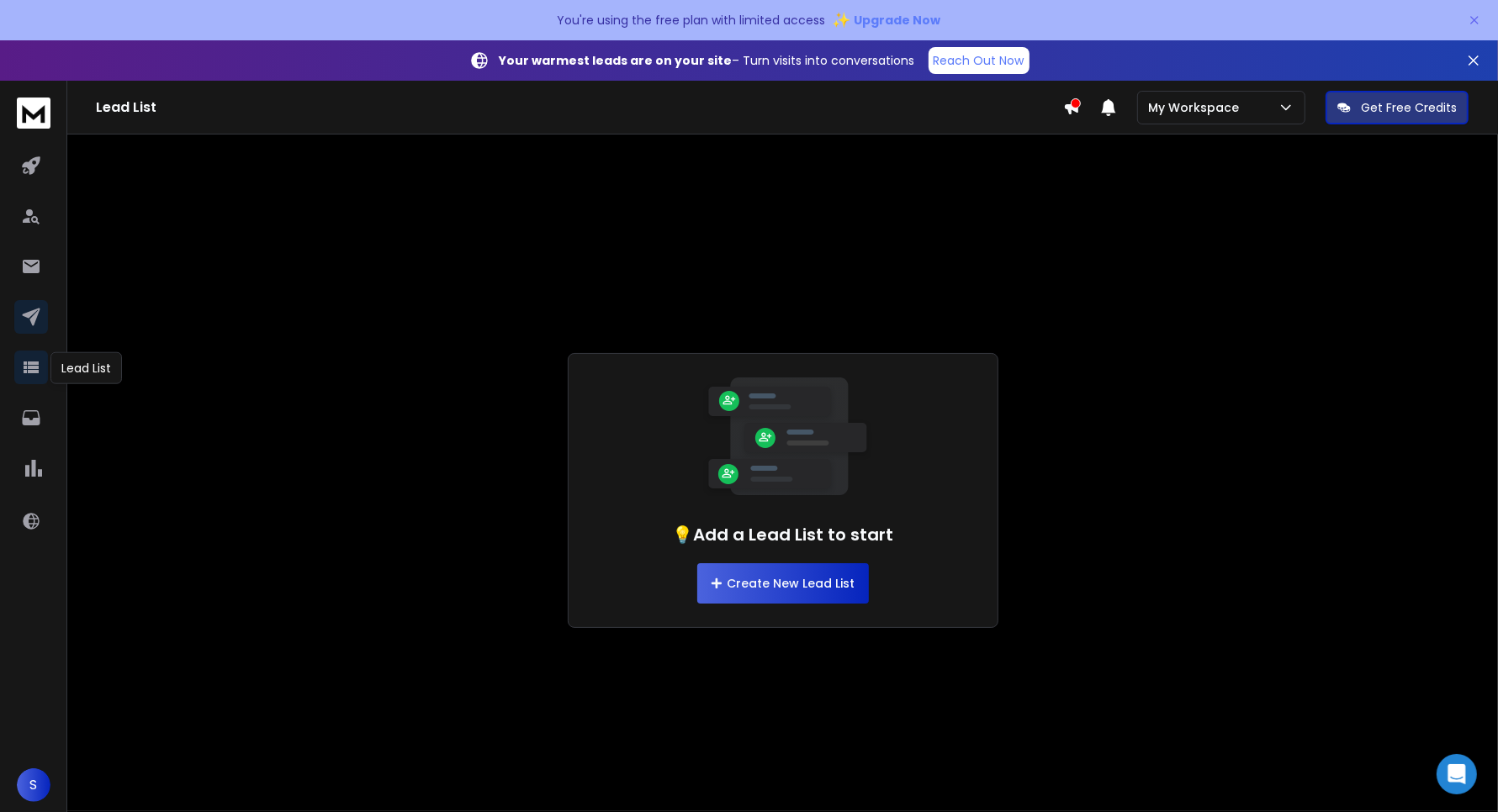
click at [41, 316] on link at bounding box center [31, 317] width 34 height 34
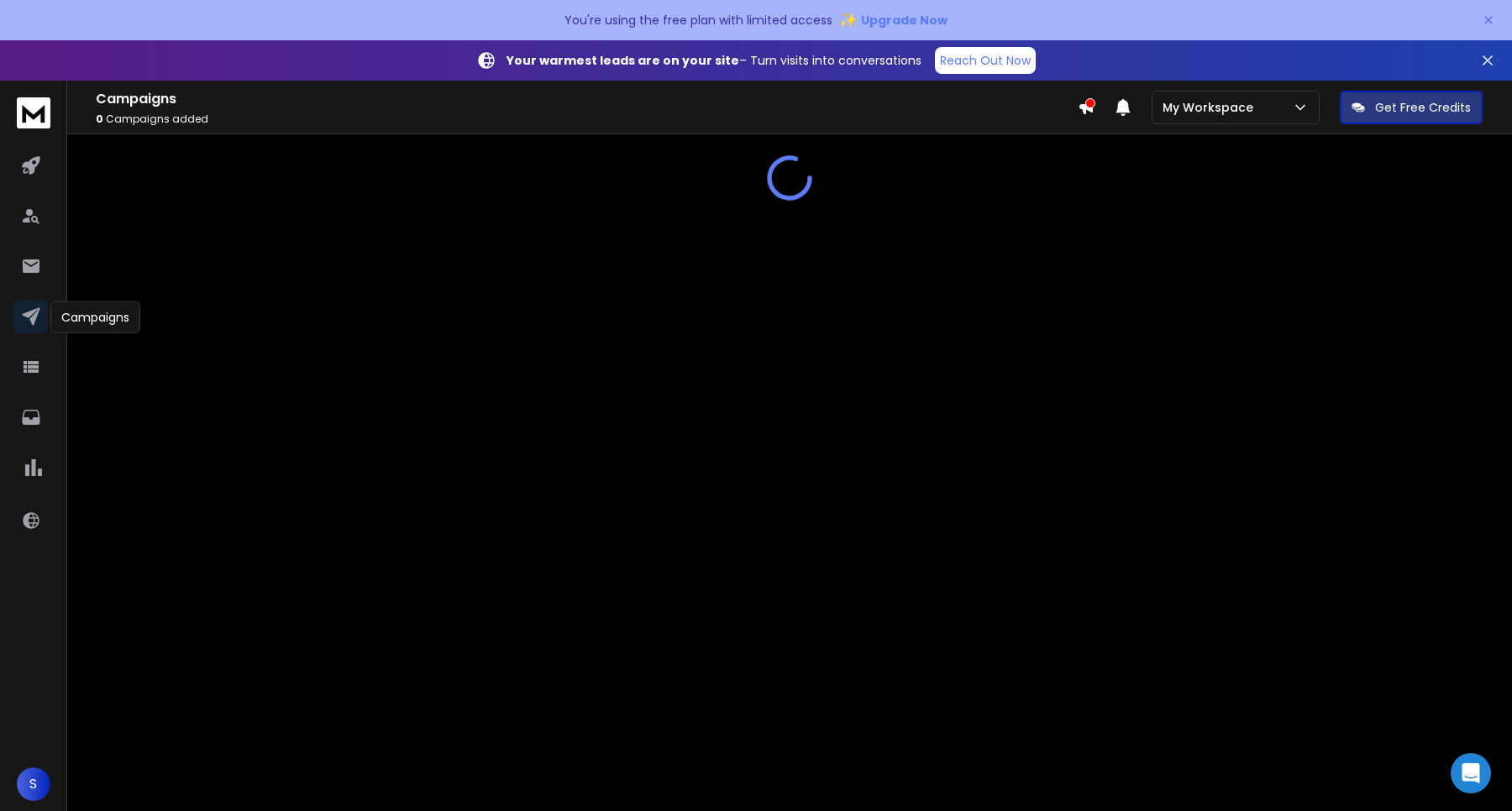
click at [40, 286] on div at bounding box center [34, 269] width 39 height 41
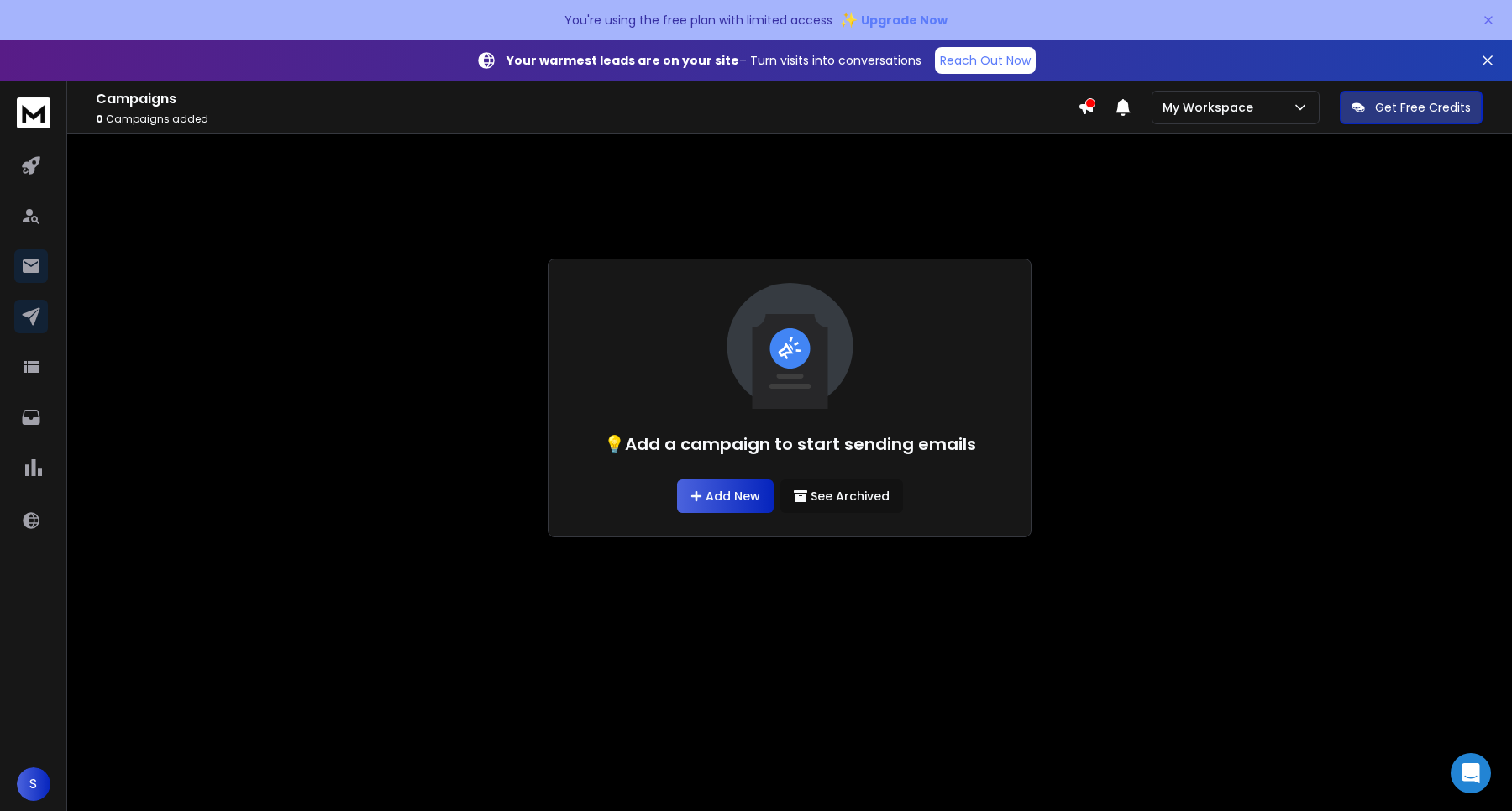
click at [41, 274] on link at bounding box center [31, 266] width 34 height 34
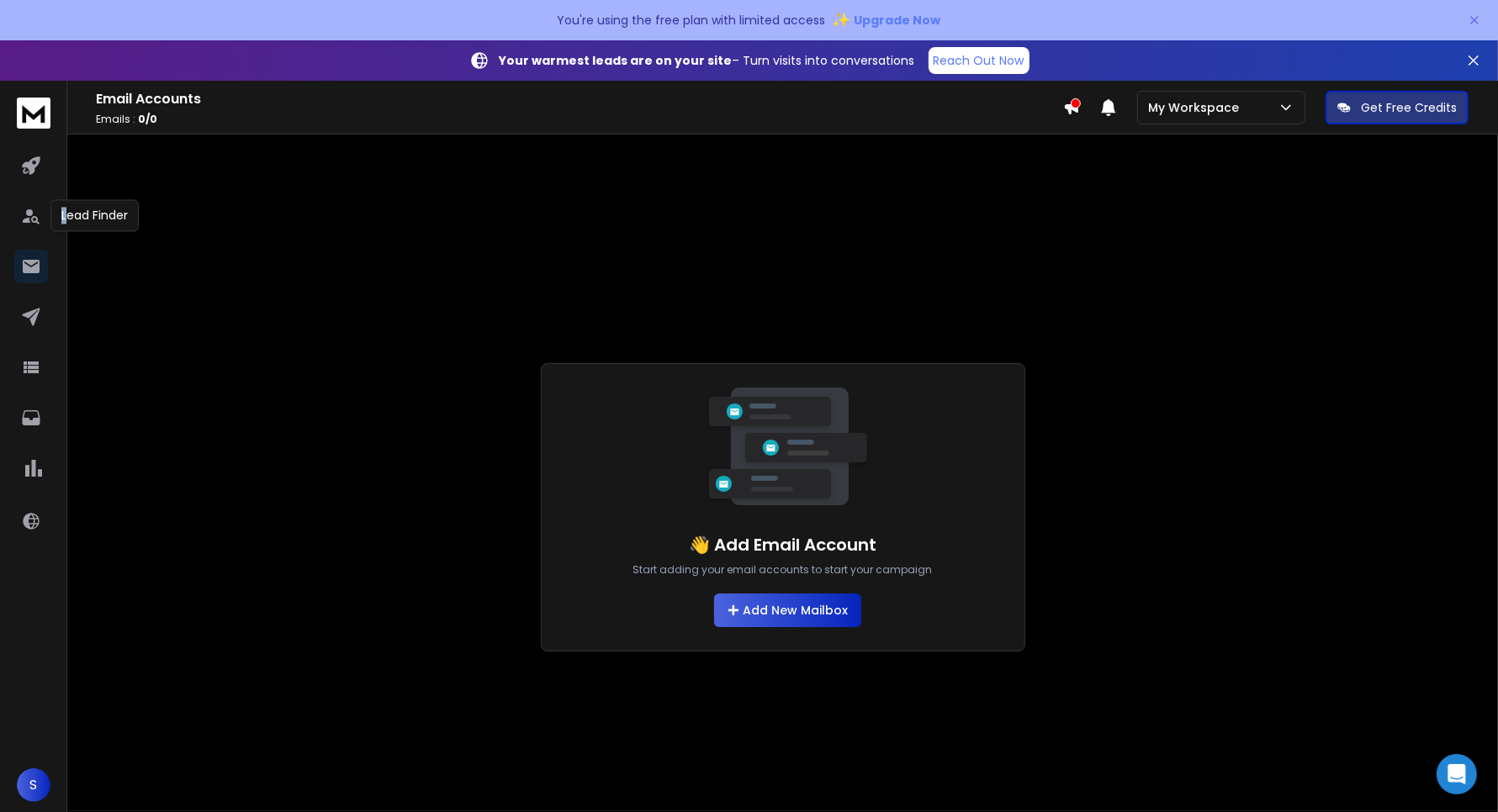
drag, startPoint x: 65, startPoint y: 215, endPoint x: 161, endPoint y: 215, distance: 96.0
click at [161, 215] on body "You're using the free plan with limited access ✨ Upgrade Now Your warmest leads…" at bounding box center [749, 406] width 1498 height 812
click at [84, 213] on div "Lead Finder" at bounding box center [95, 216] width 88 height 32
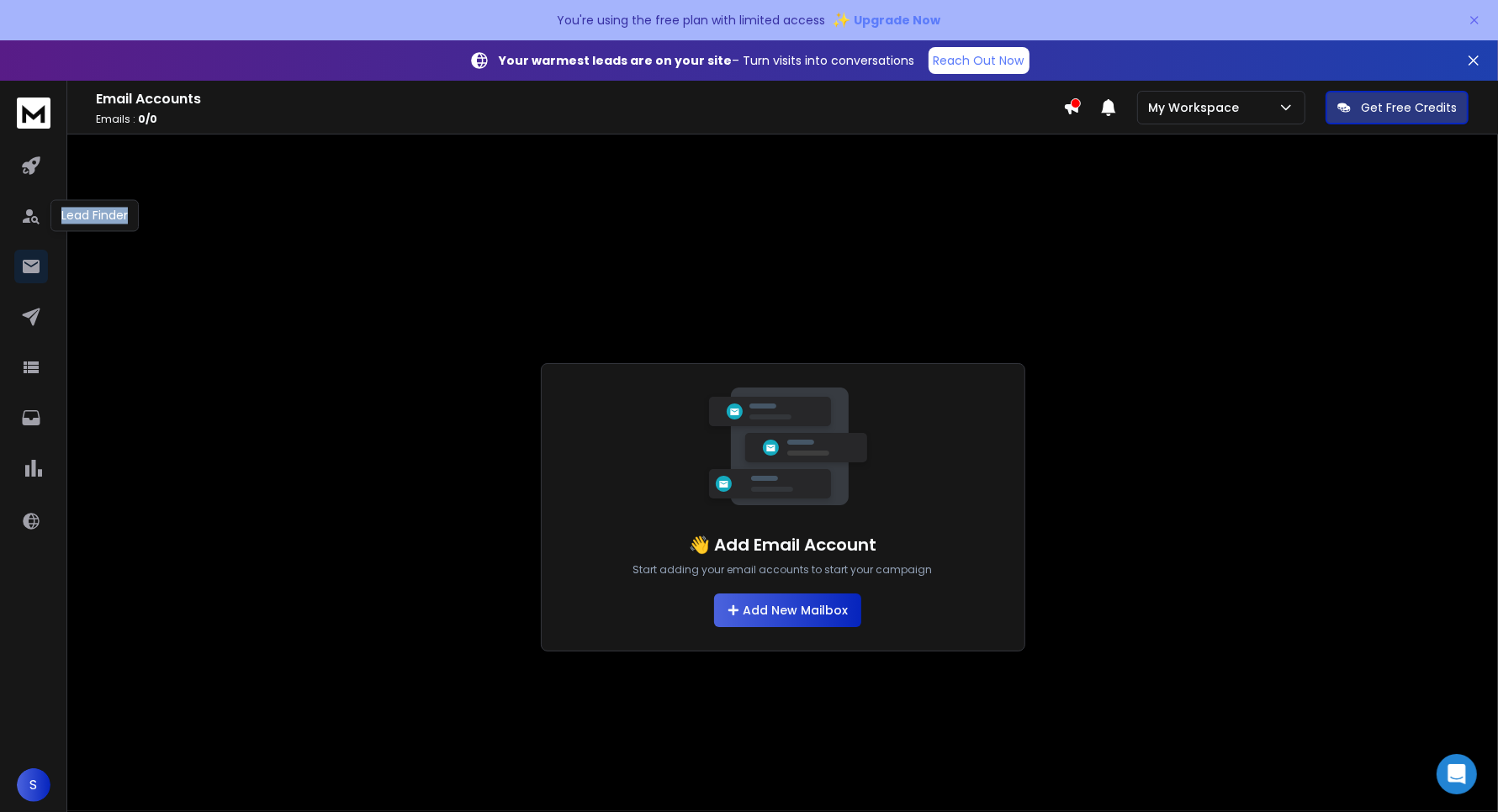
copy div "Lead Finder"
click at [65, 267] on div "Email Accounts" at bounding box center [107, 266] width 112 height 32
copy div "Email Accounts"
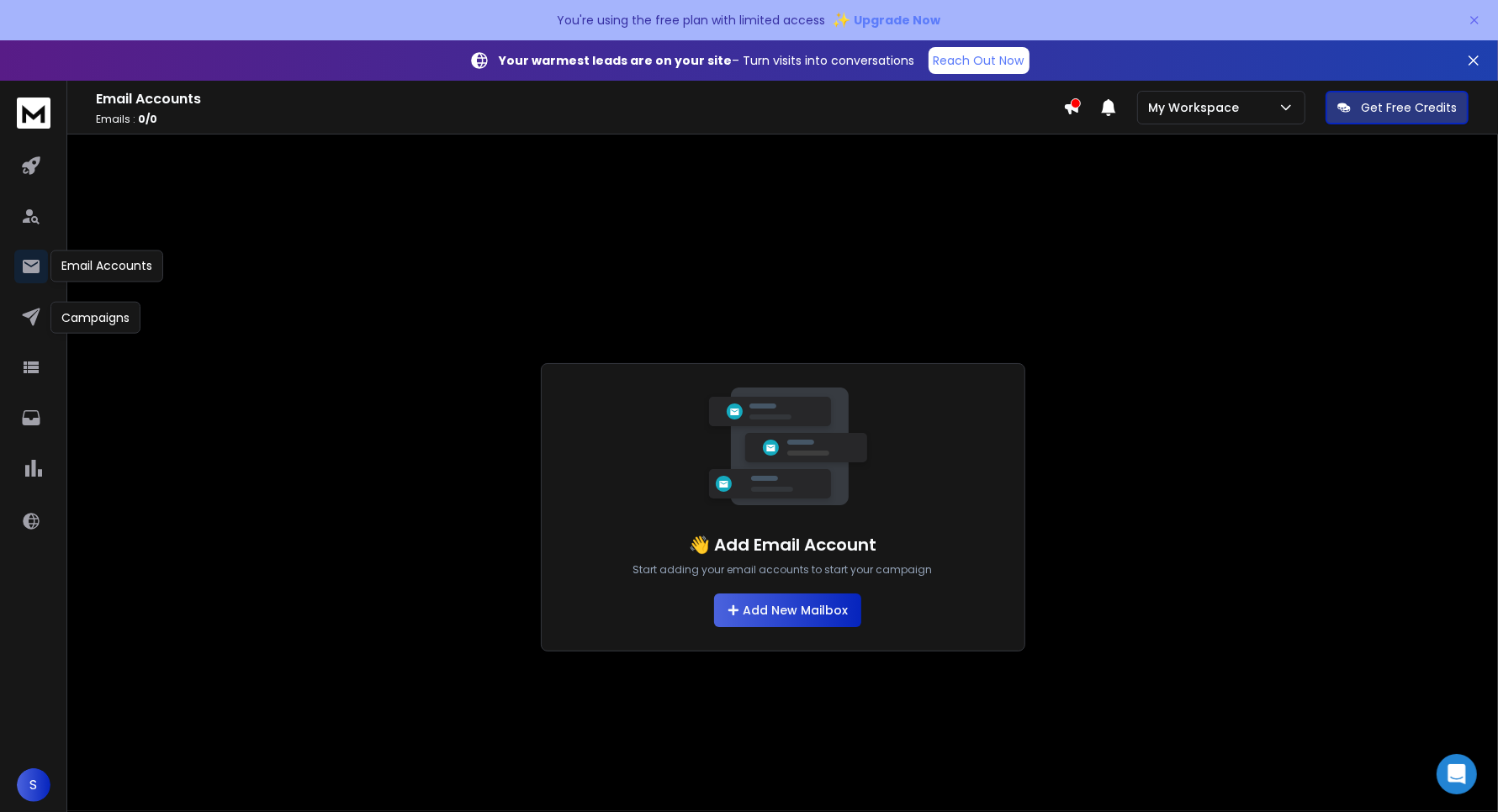
click at [68, 313] on div "Campaigns" at bounding box center [96, 318] width 90 height 32
copy div "Campaigns"
click at [61, 371] on div "Lead List" at bounding box center [86, 368] width 72 height 32
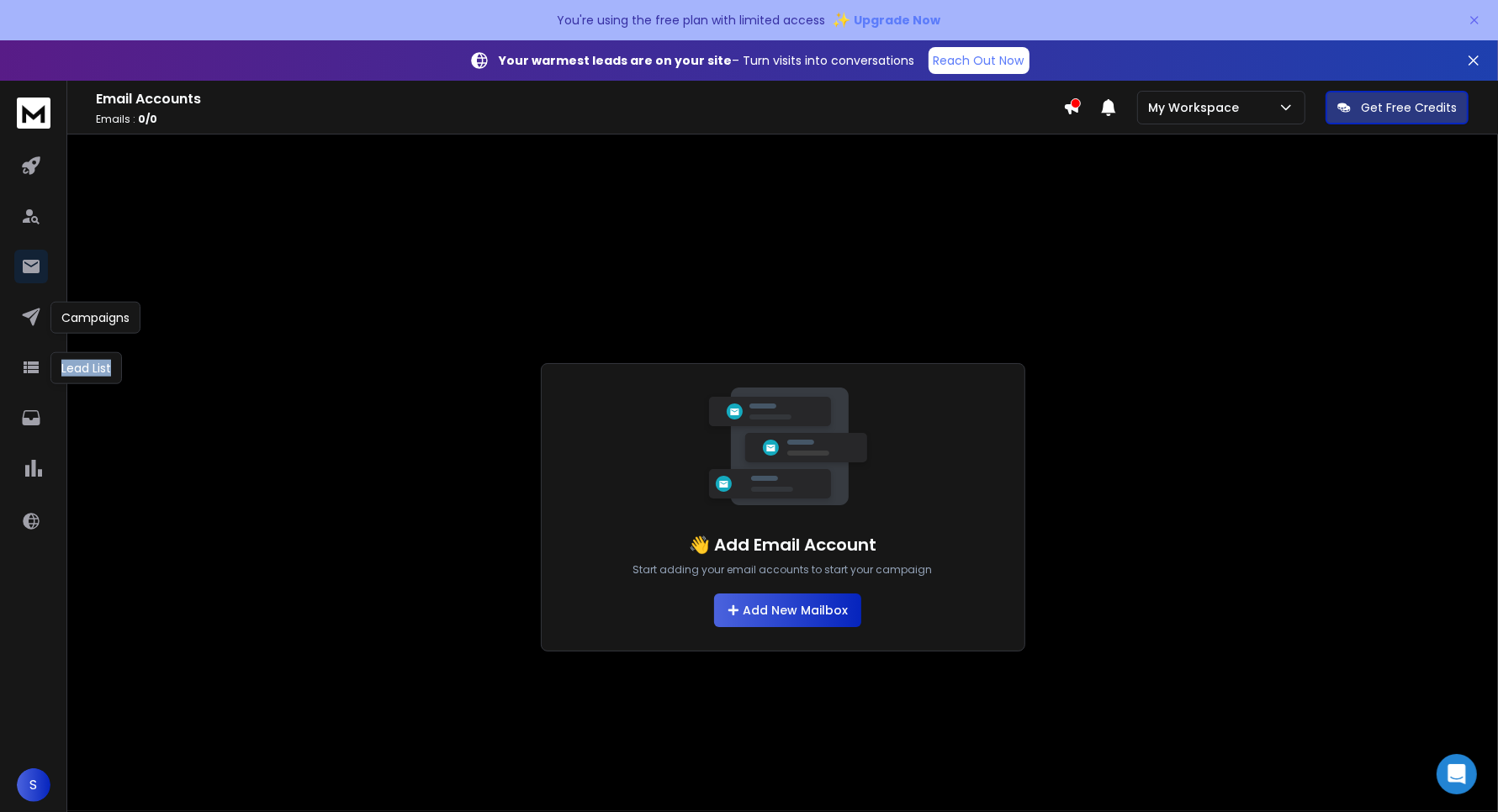
click at [61, 371] on div "Lead List" at bounding box center [86, 368] width 72 height 32
copy div "Lead List"
click at [78, 417] on div "Onebox" at bounding box center [85, 419] width 68 height 32
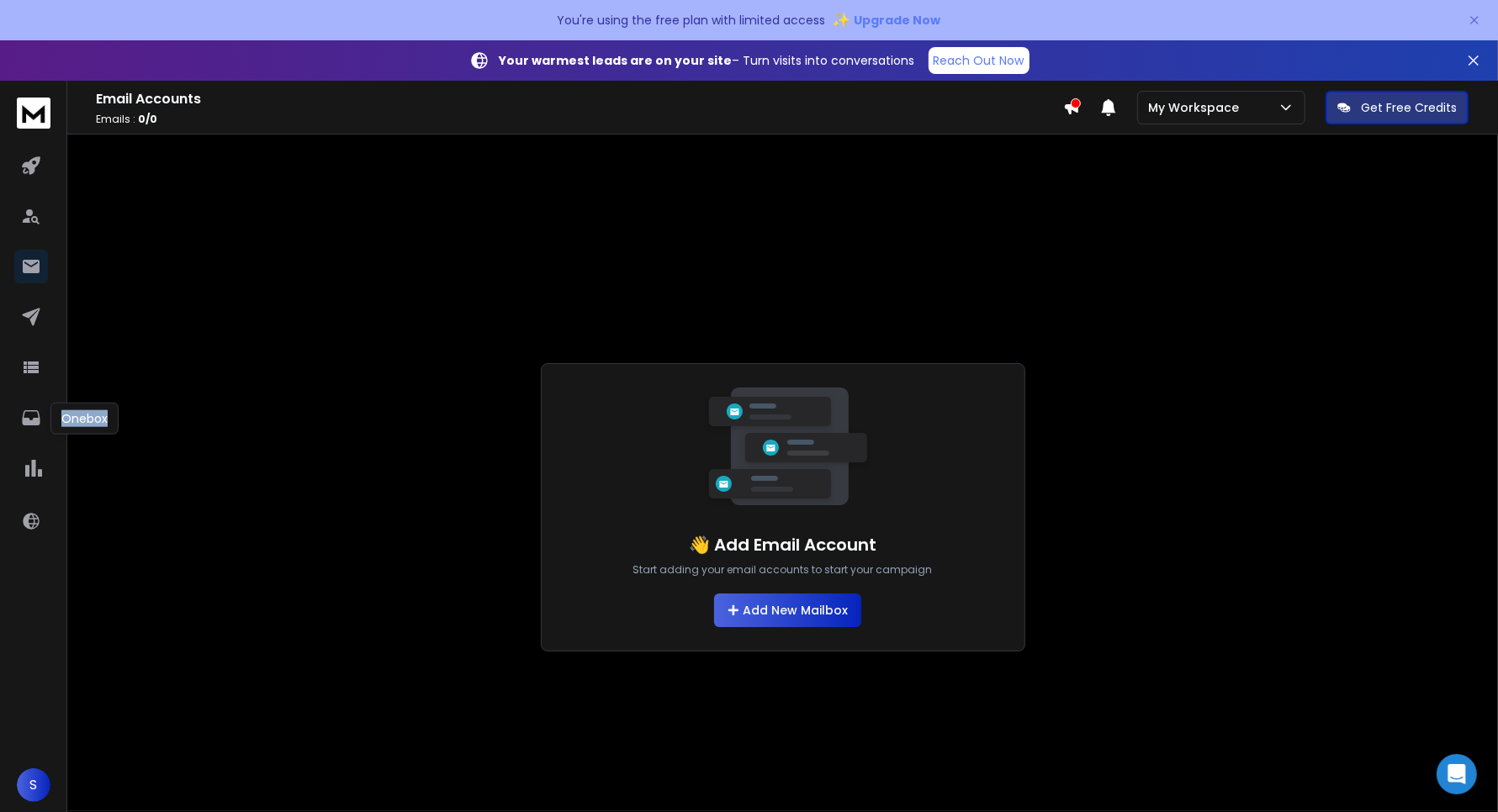
copy div "Onebox"
click at [80, 475] on div "Analytics" at bounding box center [93, 469] width 75 height 32
copy div "Analytics"
click at [85, 522] on div "Website Visitors" at bounding box center [107, 523] width 114 height 32
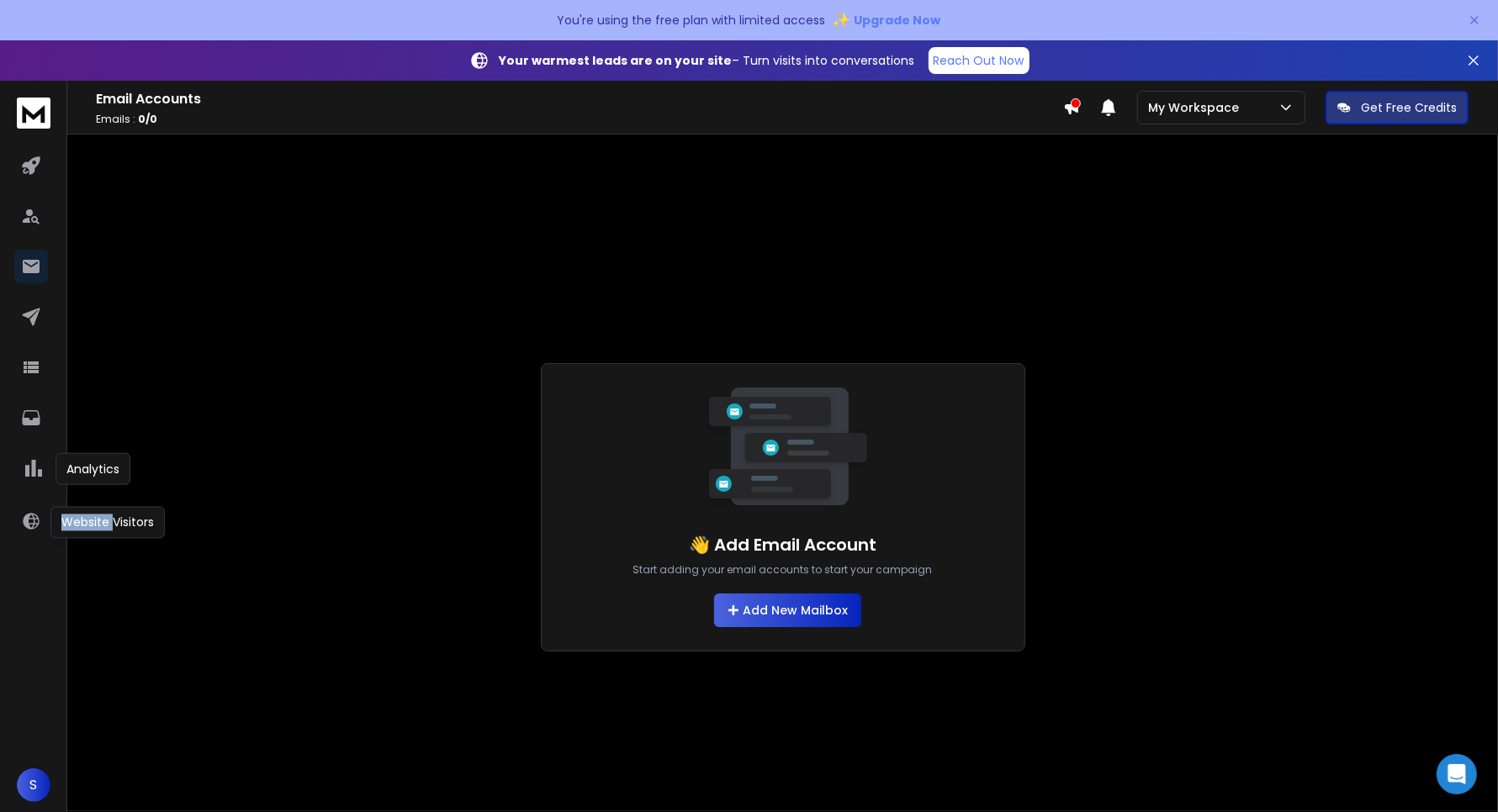
click at [85, 522] on div "Website Visitors" at bounding box center [107, 523] width 114 height 32
copy div "Website Visitors"
click at [31, 521] on icon at bounding box center [31, 521] width 20 height 20
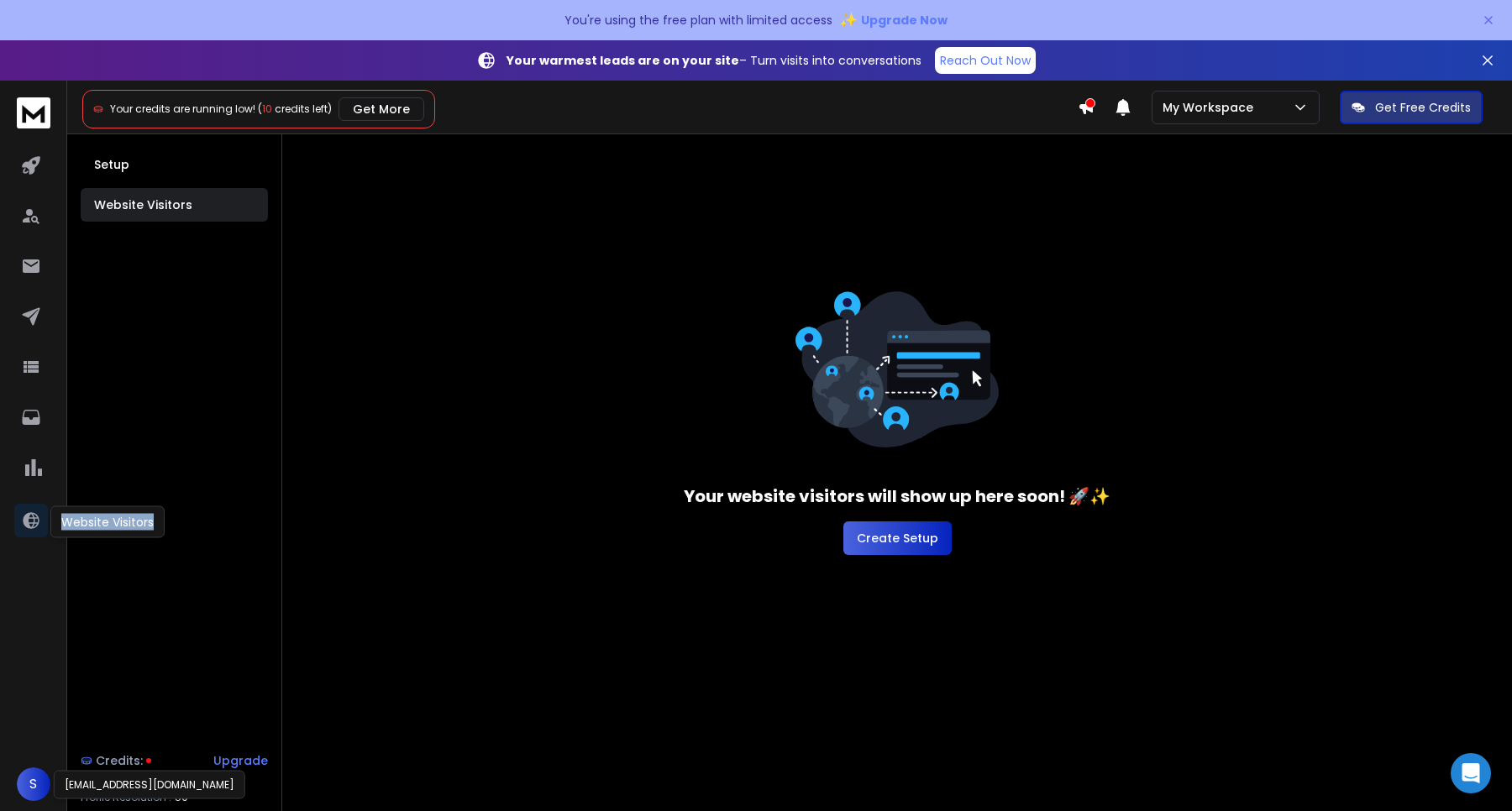
click at [30, 648] on span "S" at bounding box center [34, 784] width 34 height 34
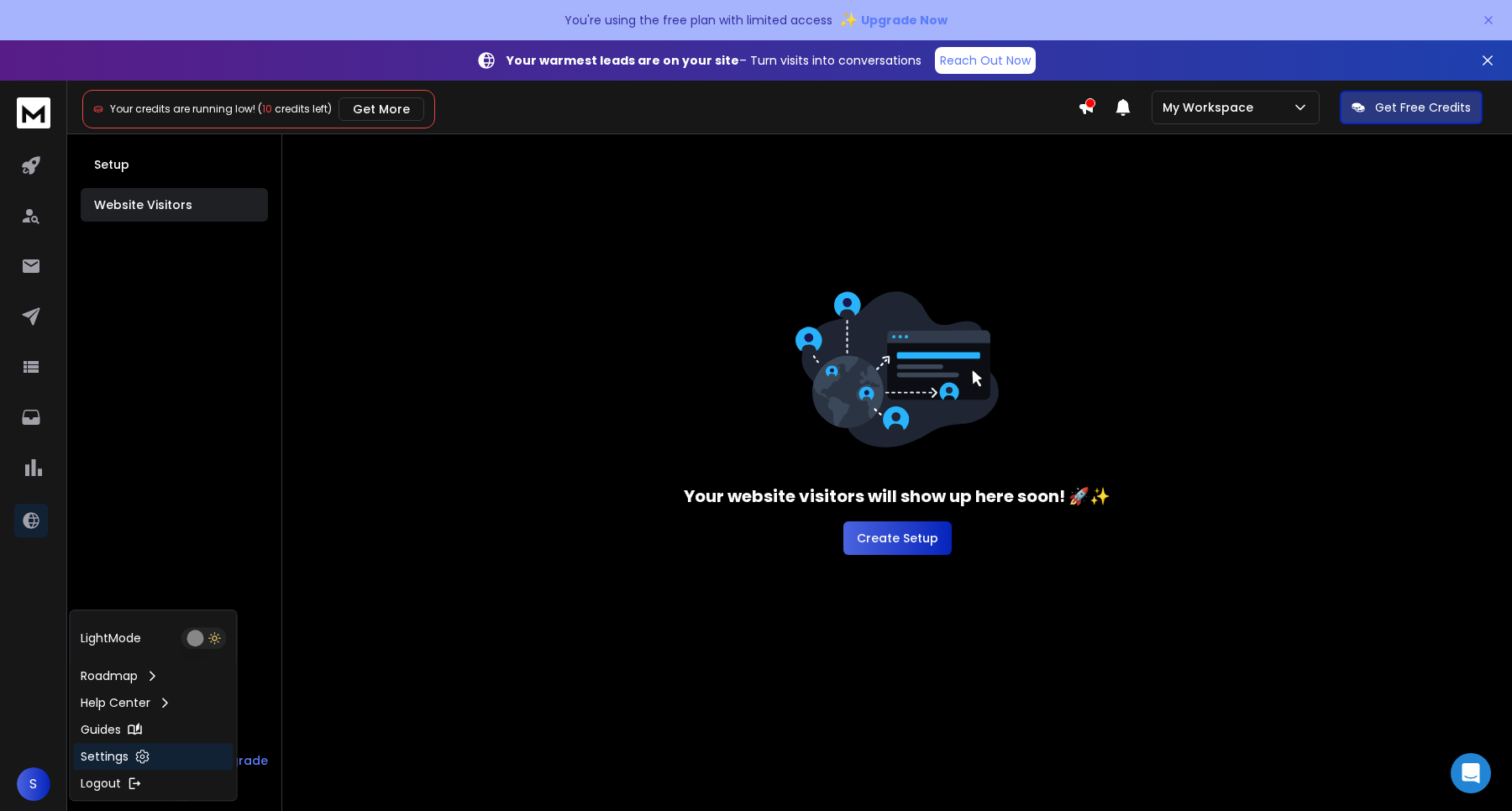
click at [94, 648] on p "Settings" at bounding box center [105, 756] width 48 height 17
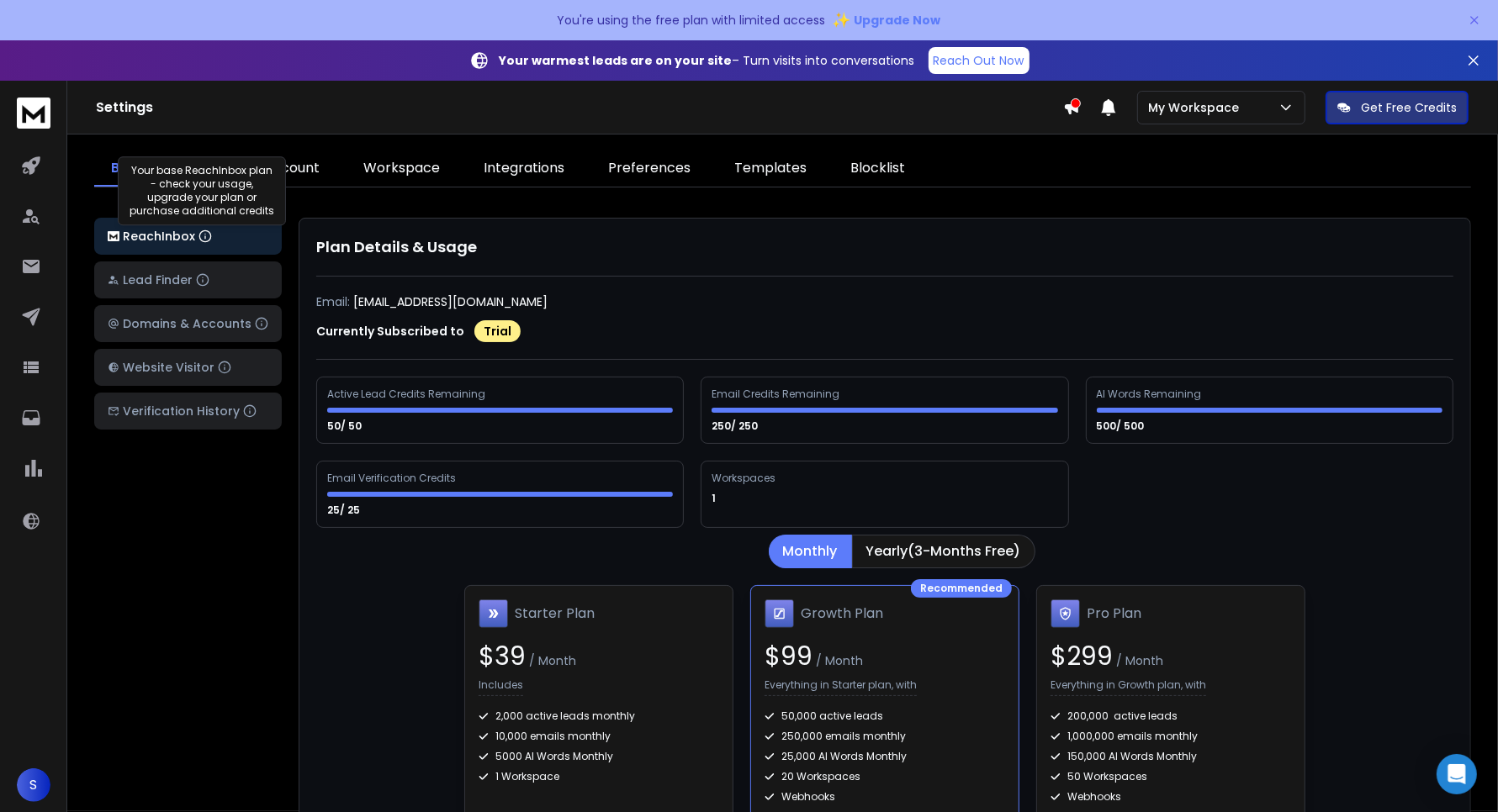
click at [277, 172] on div "Your base ReachInbox plan - check your usage, upgrade your plan or purchase add…" at bounding box center [201, 191] width 168 height 69
click at [309, 168] on link "Account" at bounding box center [291, 169] width 90 height 35
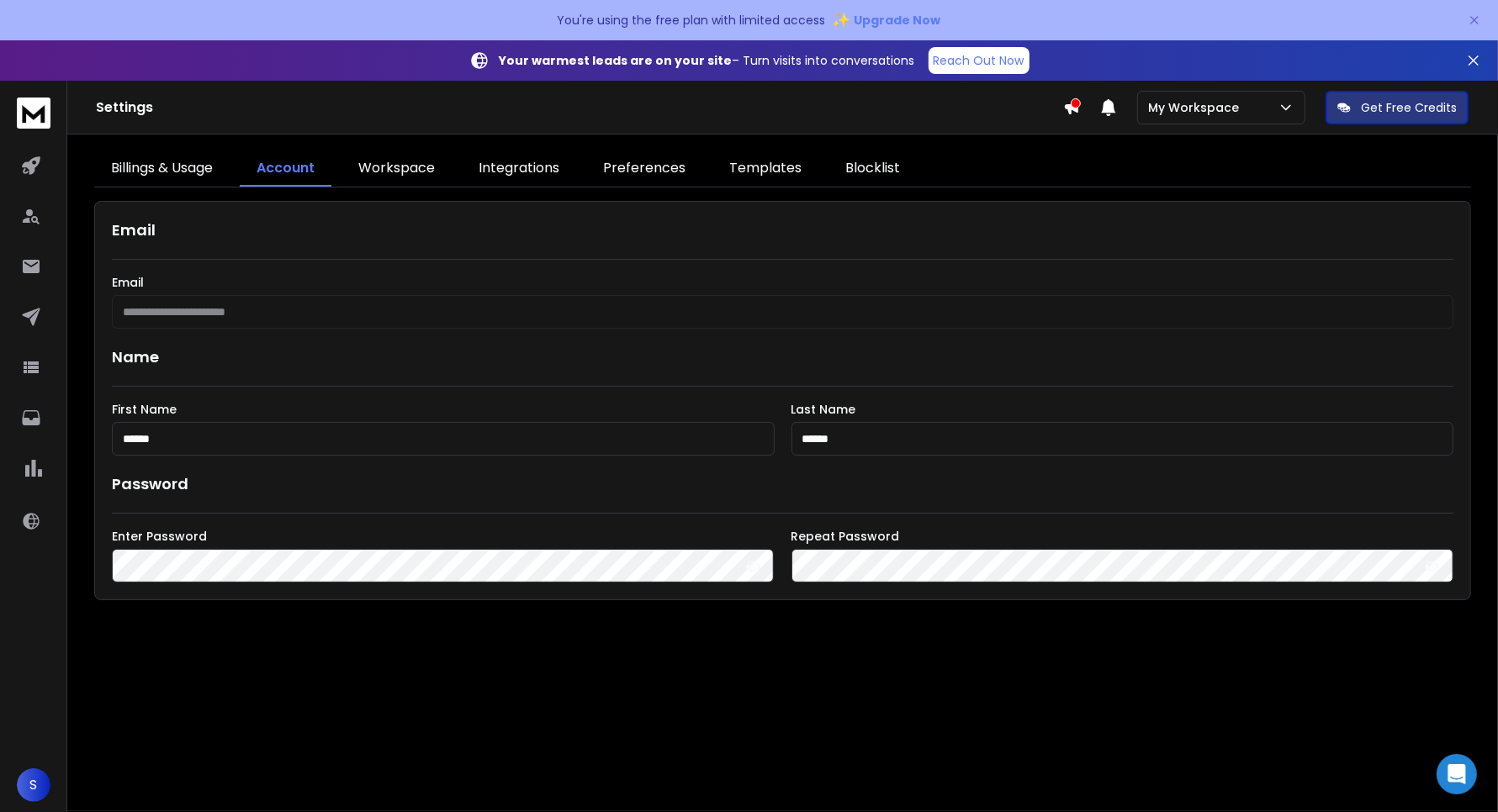
click at [397, 173] on link "Workspace" at bounding box center [396, 169] width 110 height 35
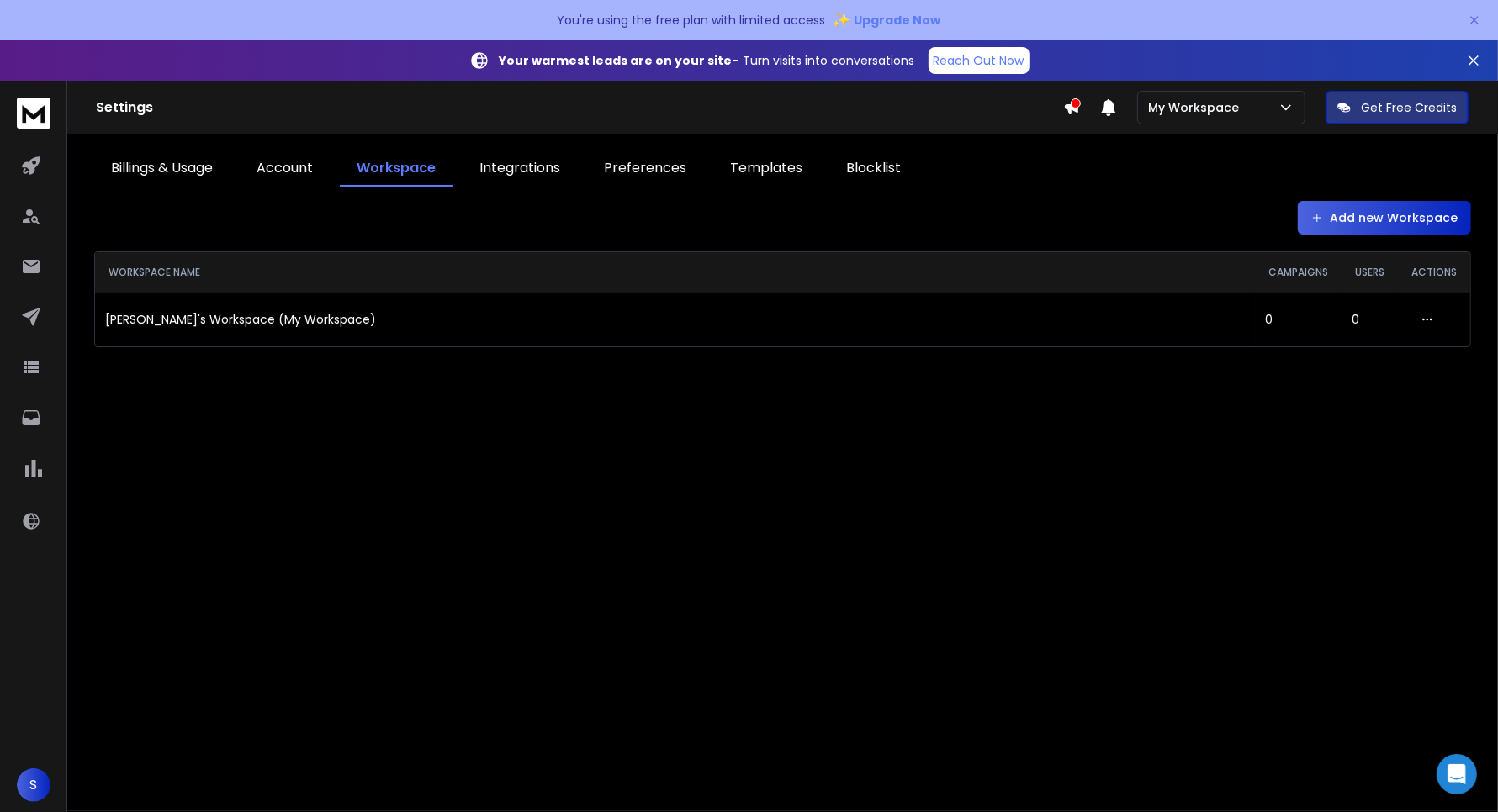
click at [257, 154] on link "Account" at bounding box center [285, 169] width 90 height 35
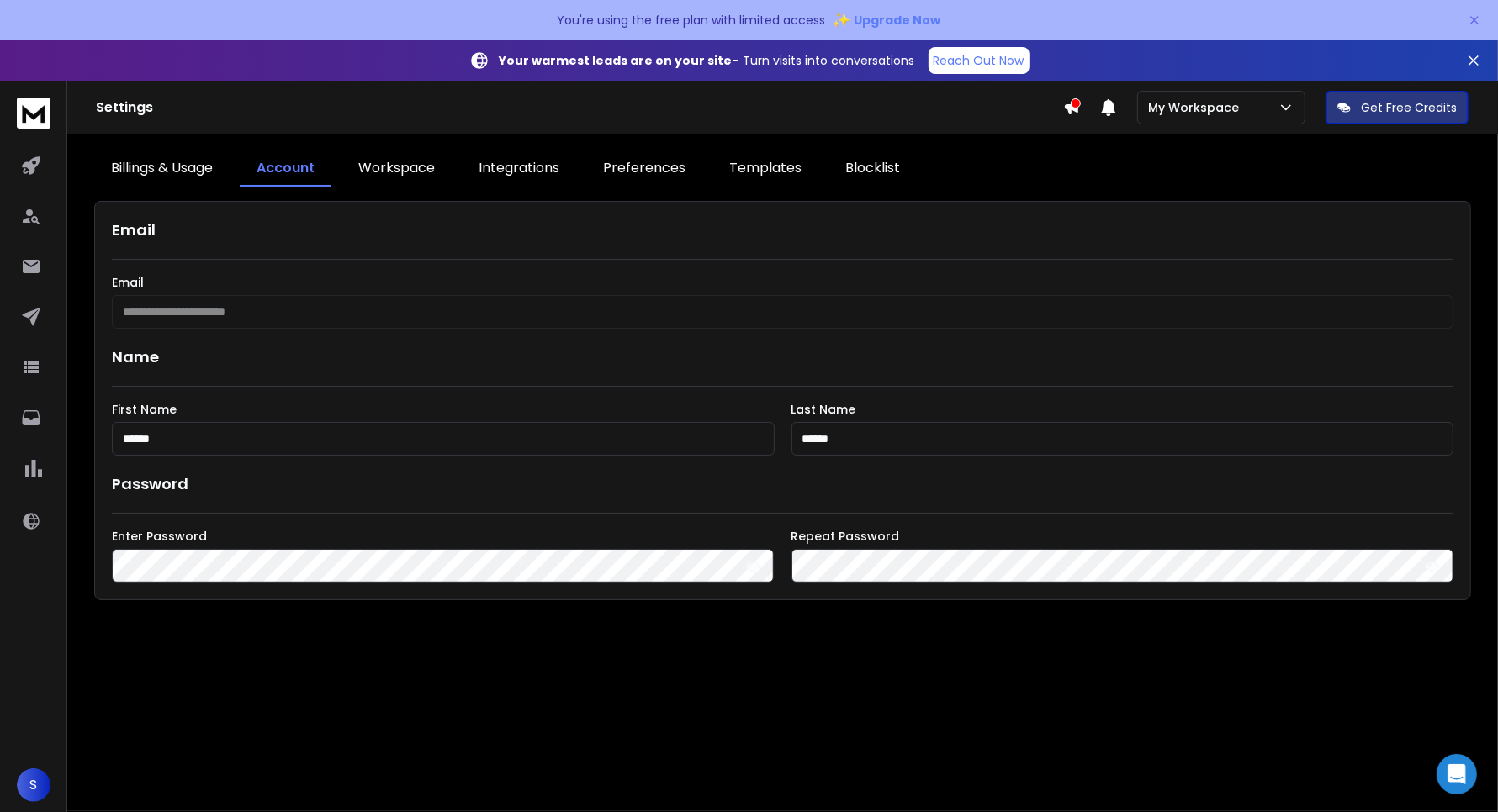
click at [165, 158] on link "Billings & Usage" at bounding box center [161, 169] width 135 height 35
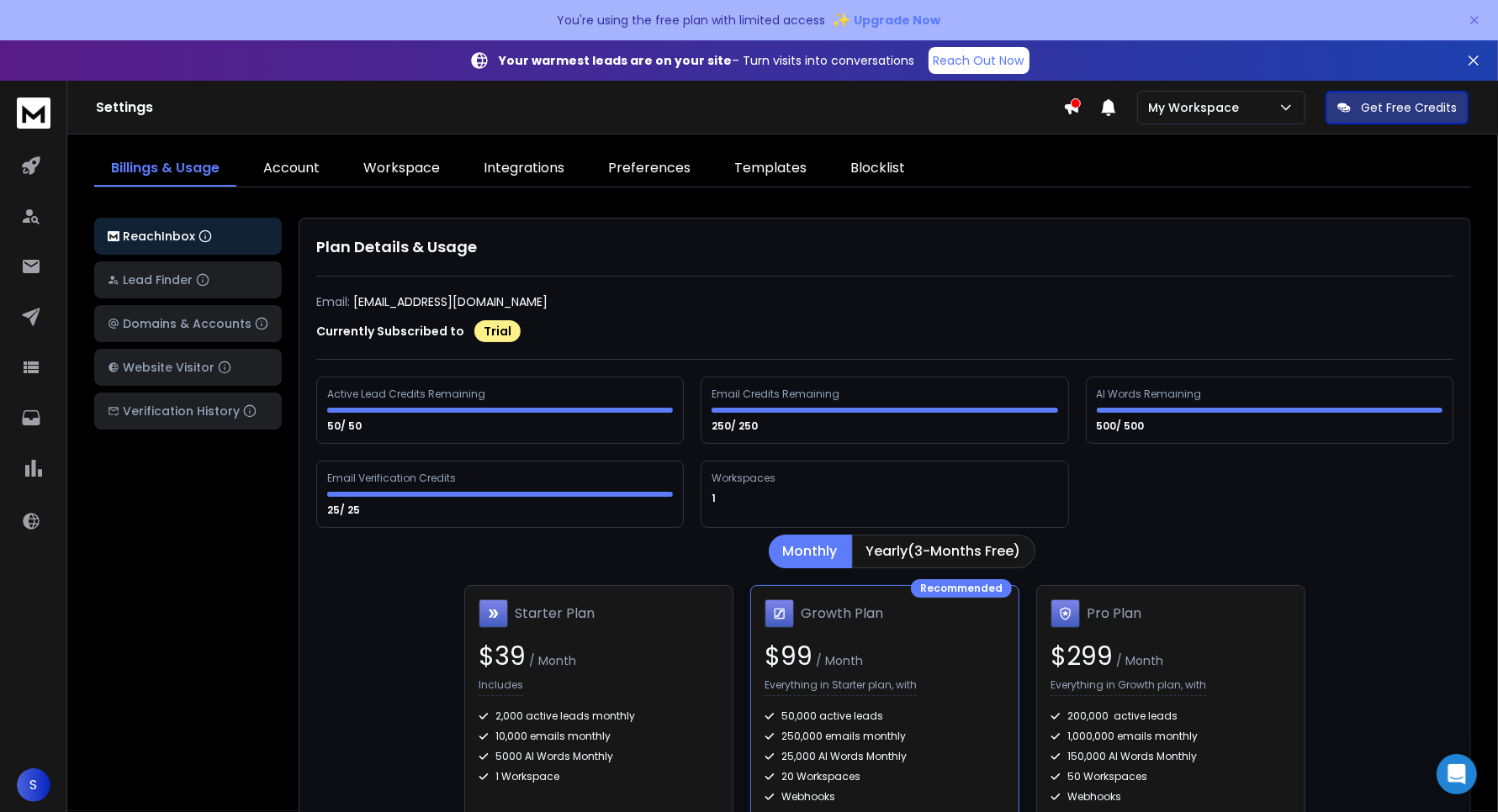
click at [307, 140] on div "Billings & Usage Account Workspace Integrations Preferences Templates Blocklist…" at bounding box center [783, 508] width 1430 height 747
click at [311, 156] on link "Account" at bounding box center [291, 169] width 90 height 35
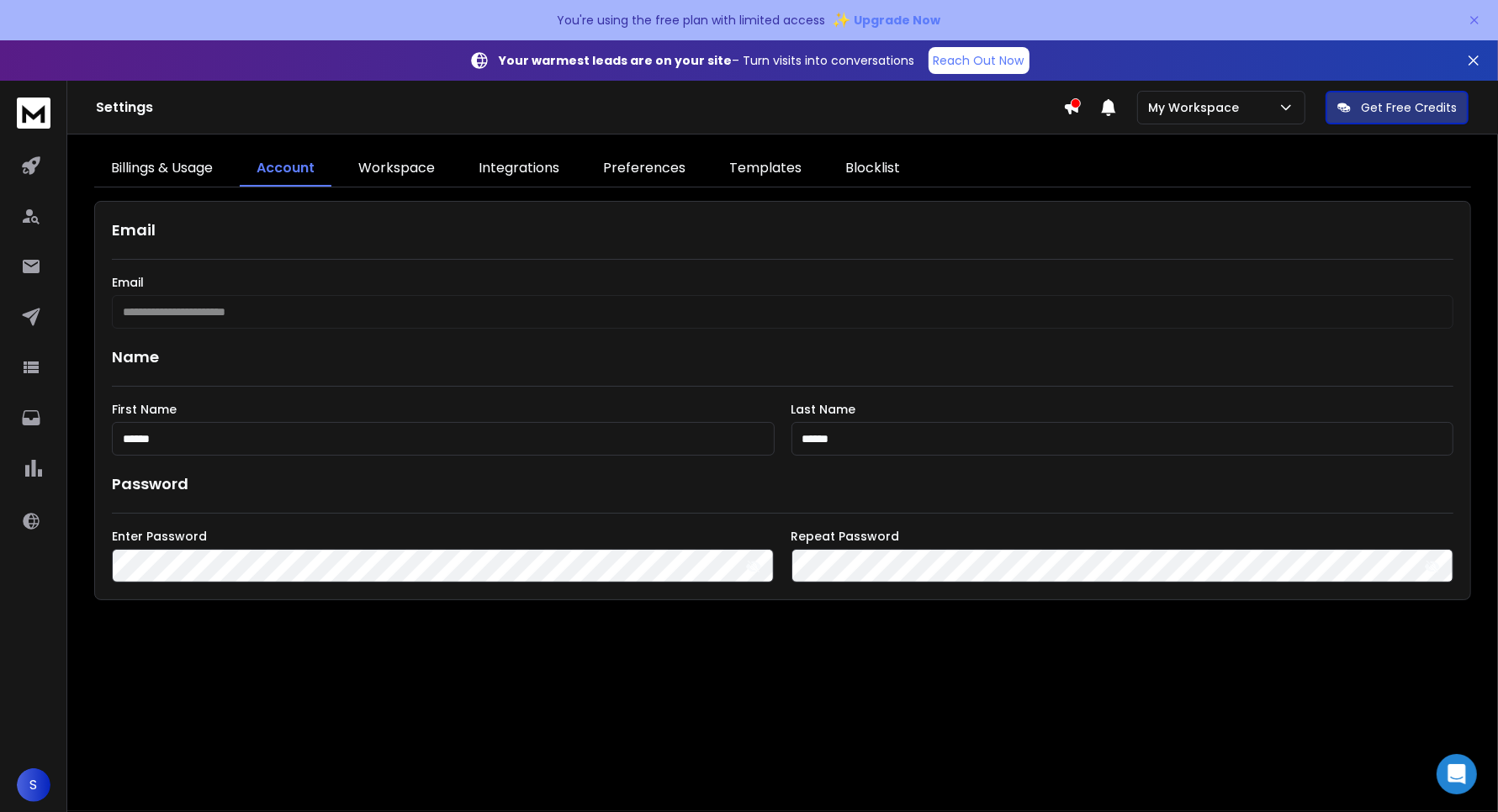
click at [383, 156] on link "Workspace" at bounding box center [396, 169] width 110 height 35
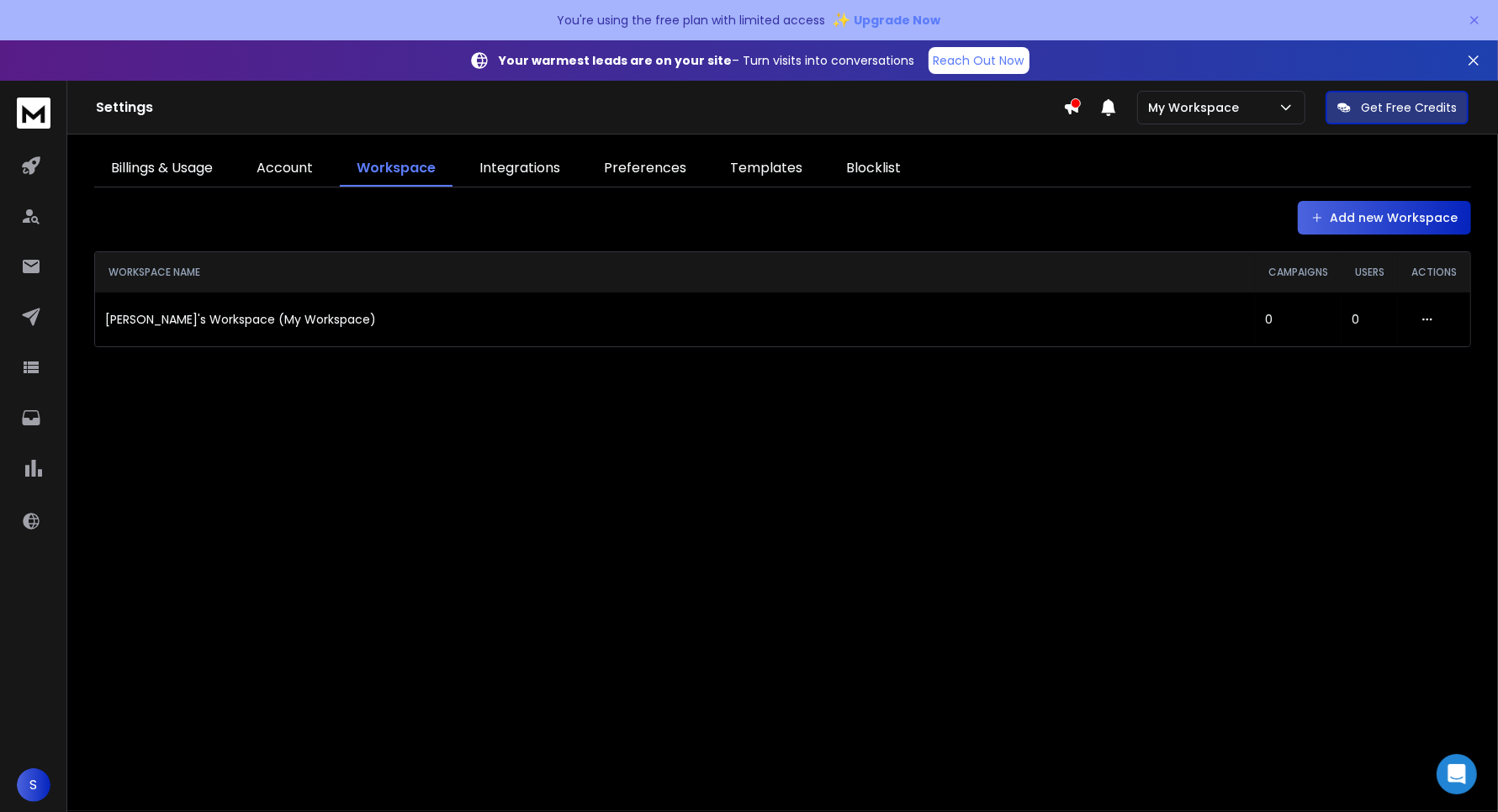
click at [553, 169] on link "Integrations" at bounding box center [519, 169] width 114 height 35
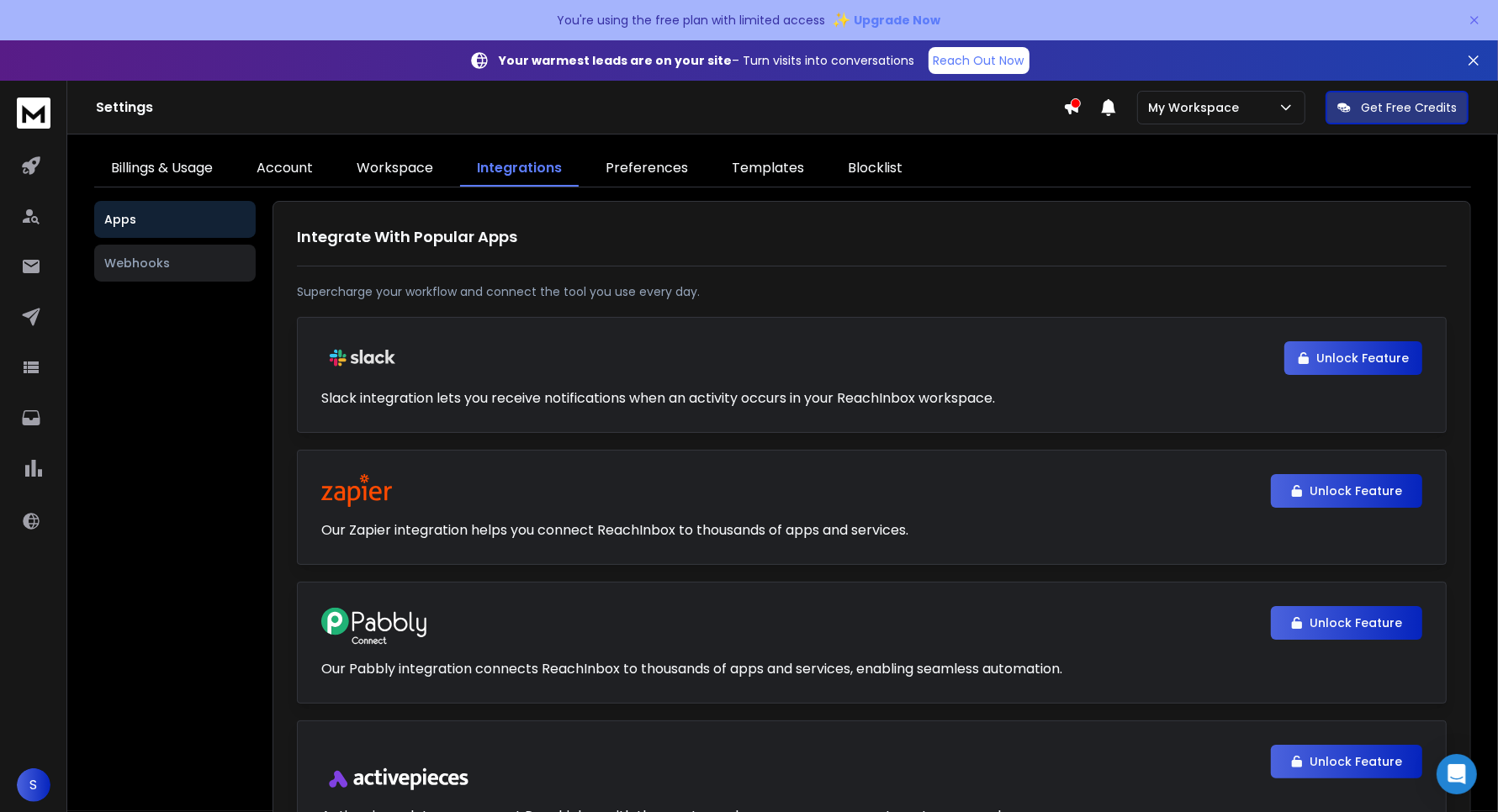
click at [622, 173] on link "Preferences" at bounding box center [646, 169] width 116 height 35
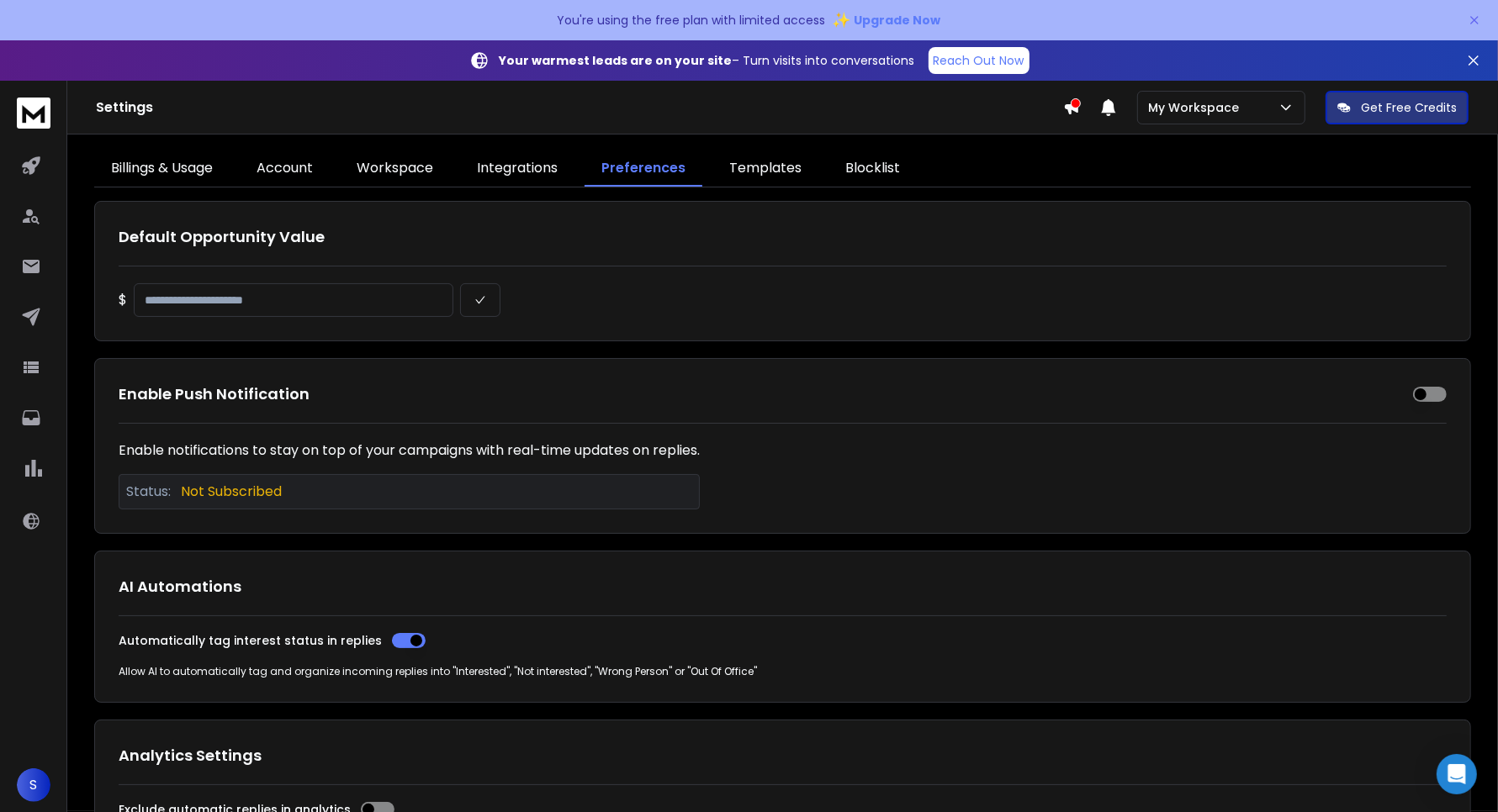
click at [754, 172] on link "Templates" at bounding box center [765, 169] width 106 height 35
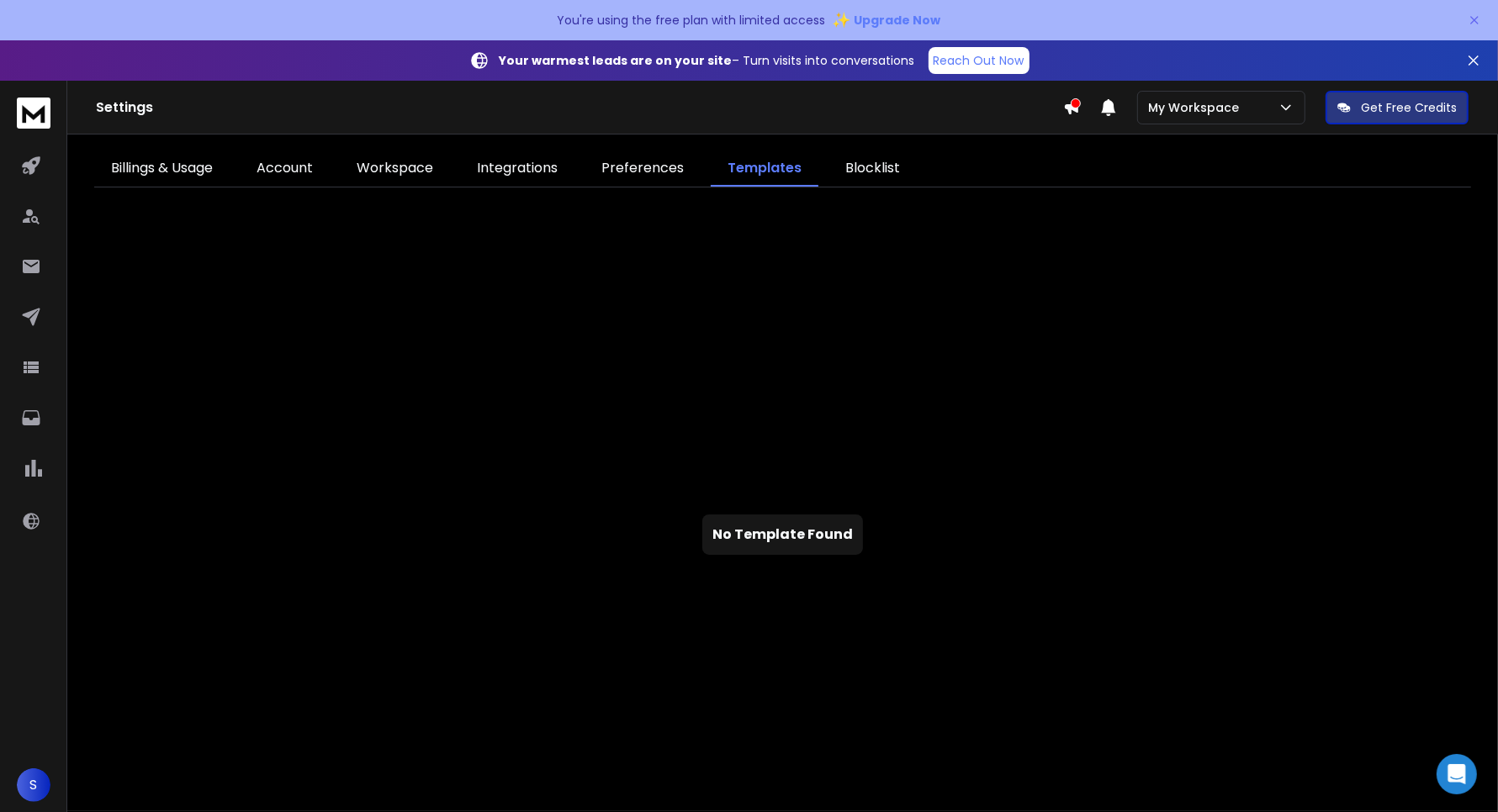
click at [885, 173] on link "Blocklist" at bounding box center [872, 169] width 88 height 35
click at [752, 179] on link "Templates" at bounding box center [763, 169] width 106 height 35
click at [730, 548] on h2 "No Template Found" at bounding box center [783, 535] width 161 height 41
click at [23, 174] on icon at bounding box center [31, 166] width 20 height 20
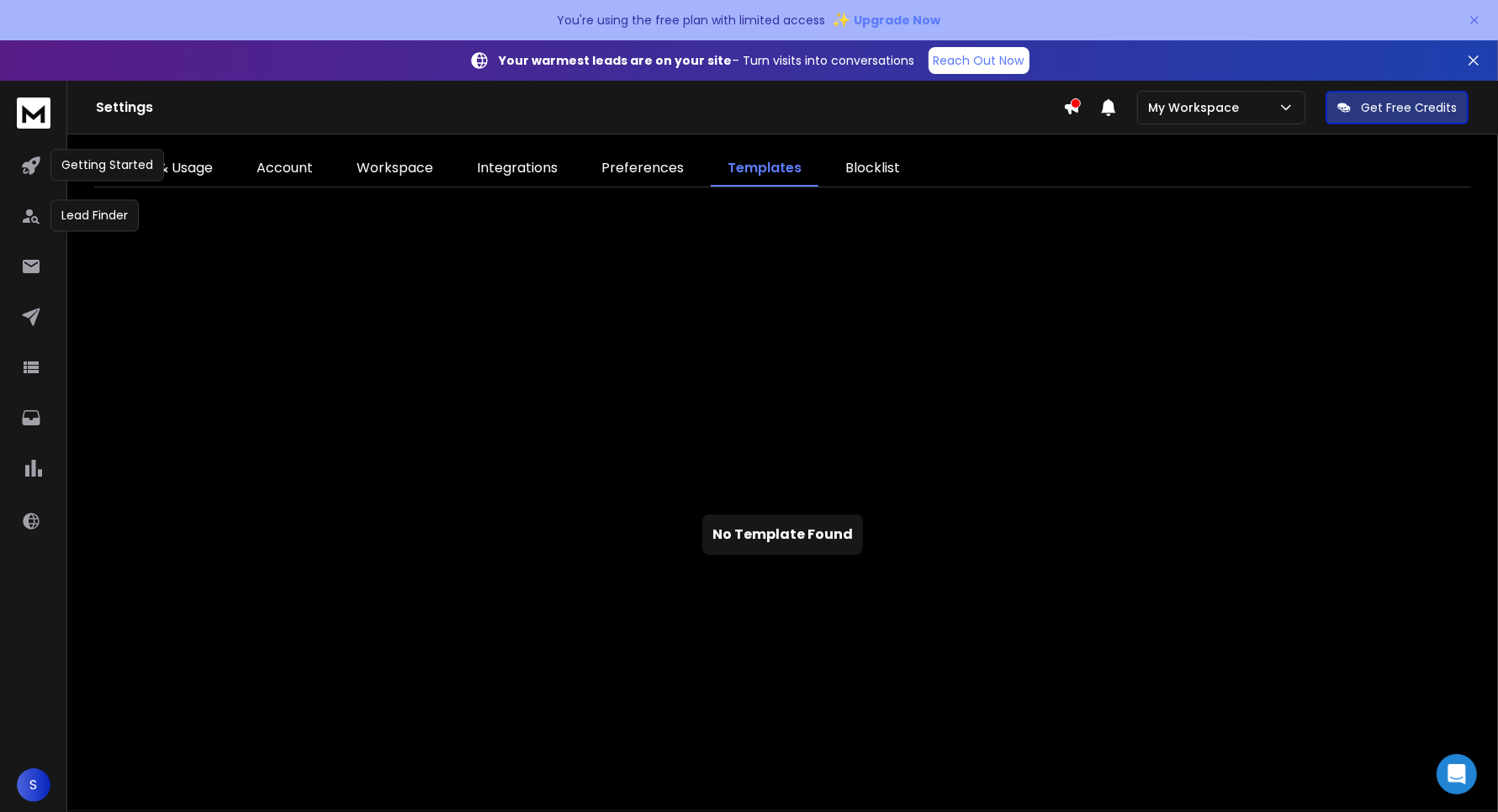
click at [28, 237] on div at bounding box center [34, 220] width 39 height 41
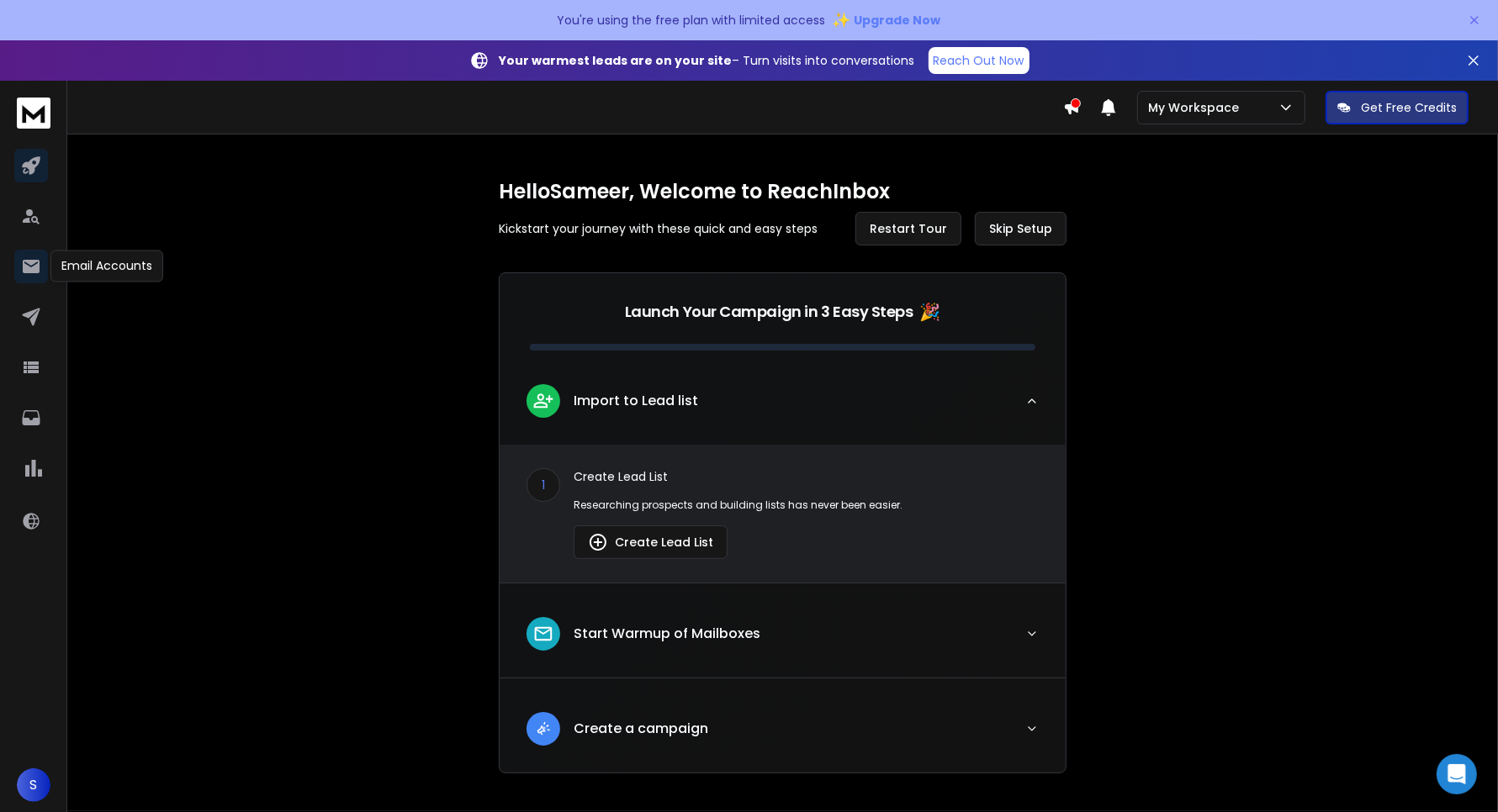
click at [36, 266] on icon at bounding box center [31, 266] width 17 height 14
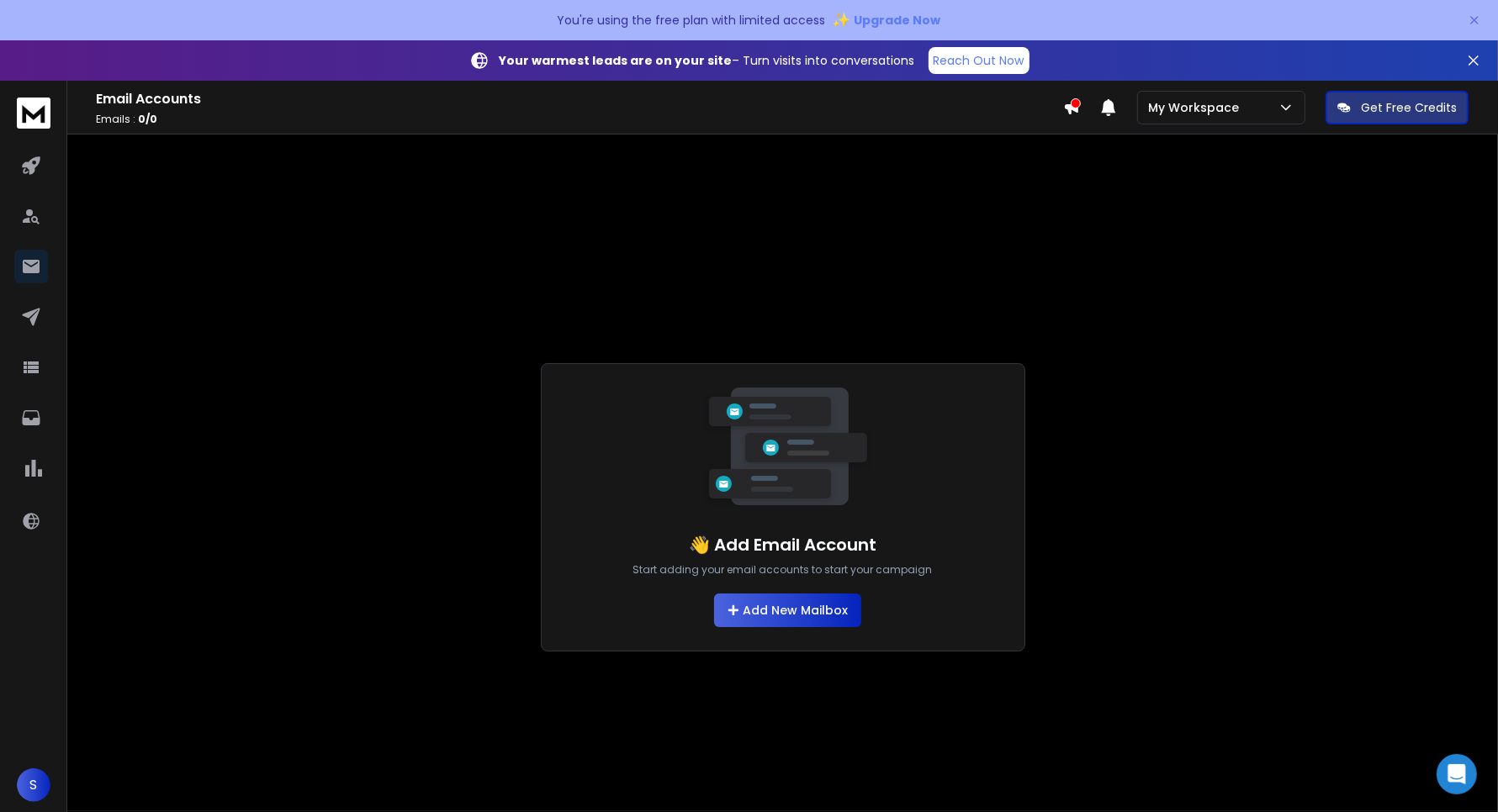
click at [737, 595] on button "Add New Mailbox" at bounding box center [788, 610] width 147 height 34
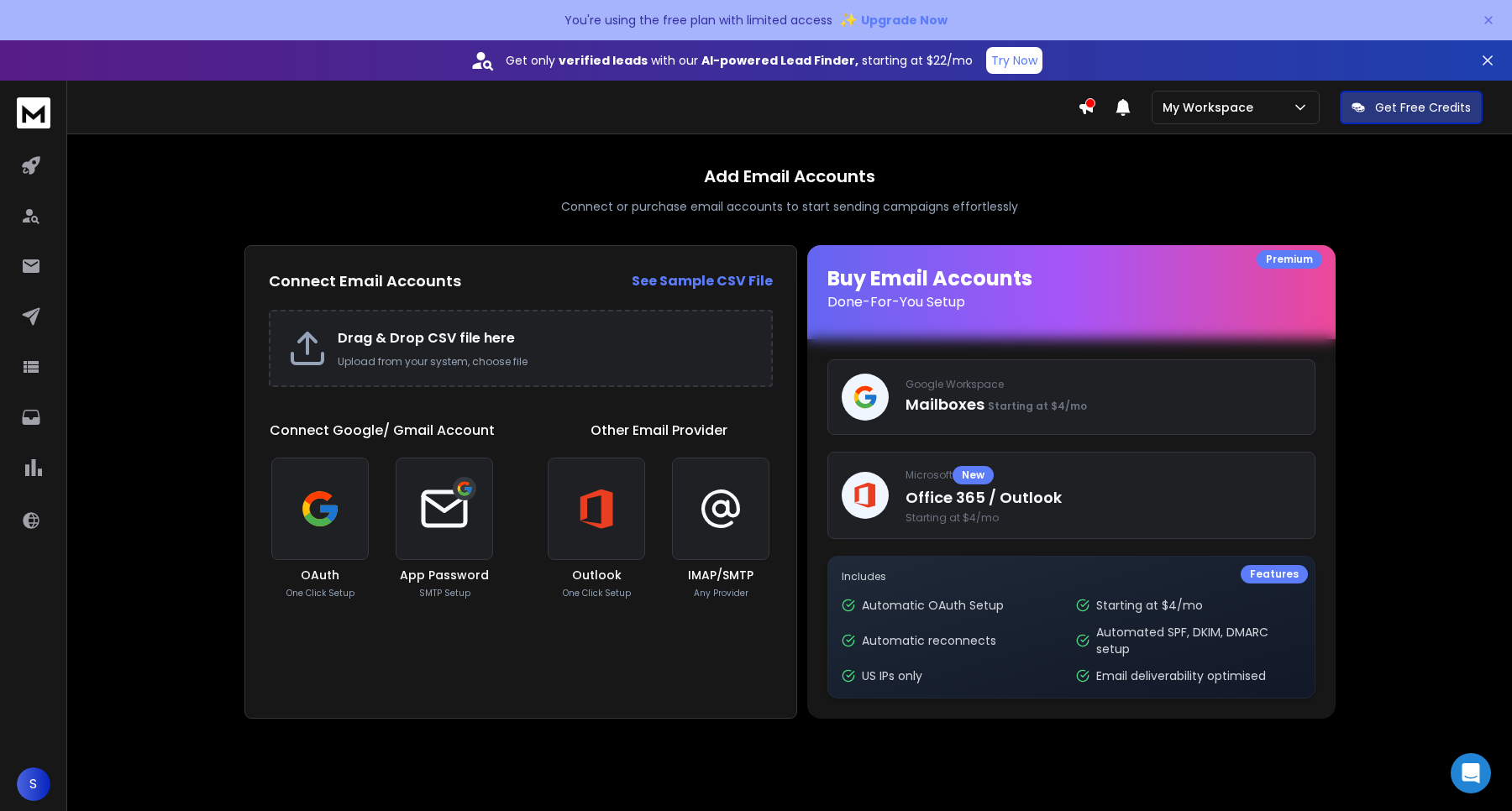
click at [337, 506] on icon at bounding box center [328, 514] width 18 height 17
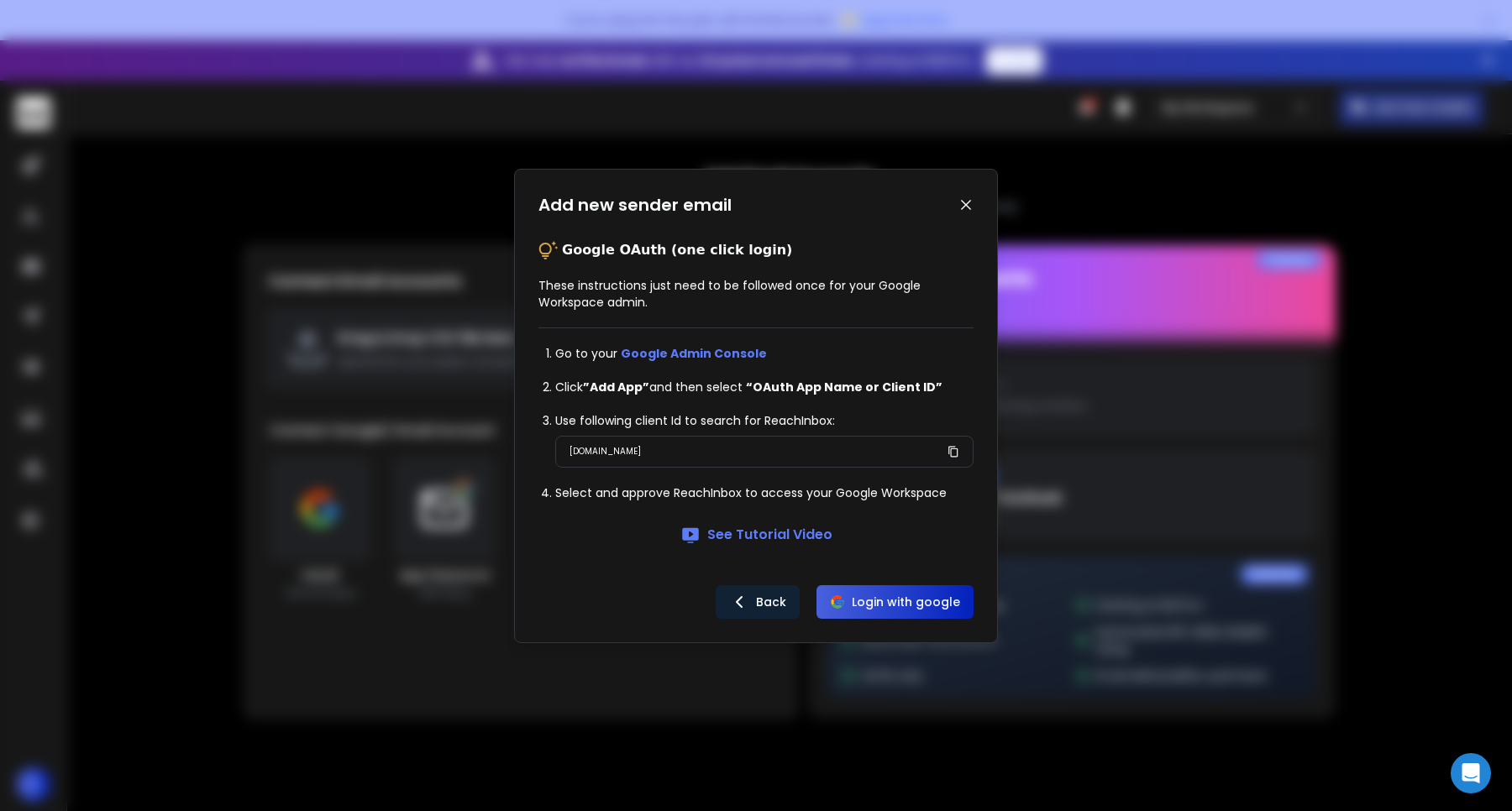
click at [778, 602] on button "Back" at bounding box center [757, 602] width 84 height 34
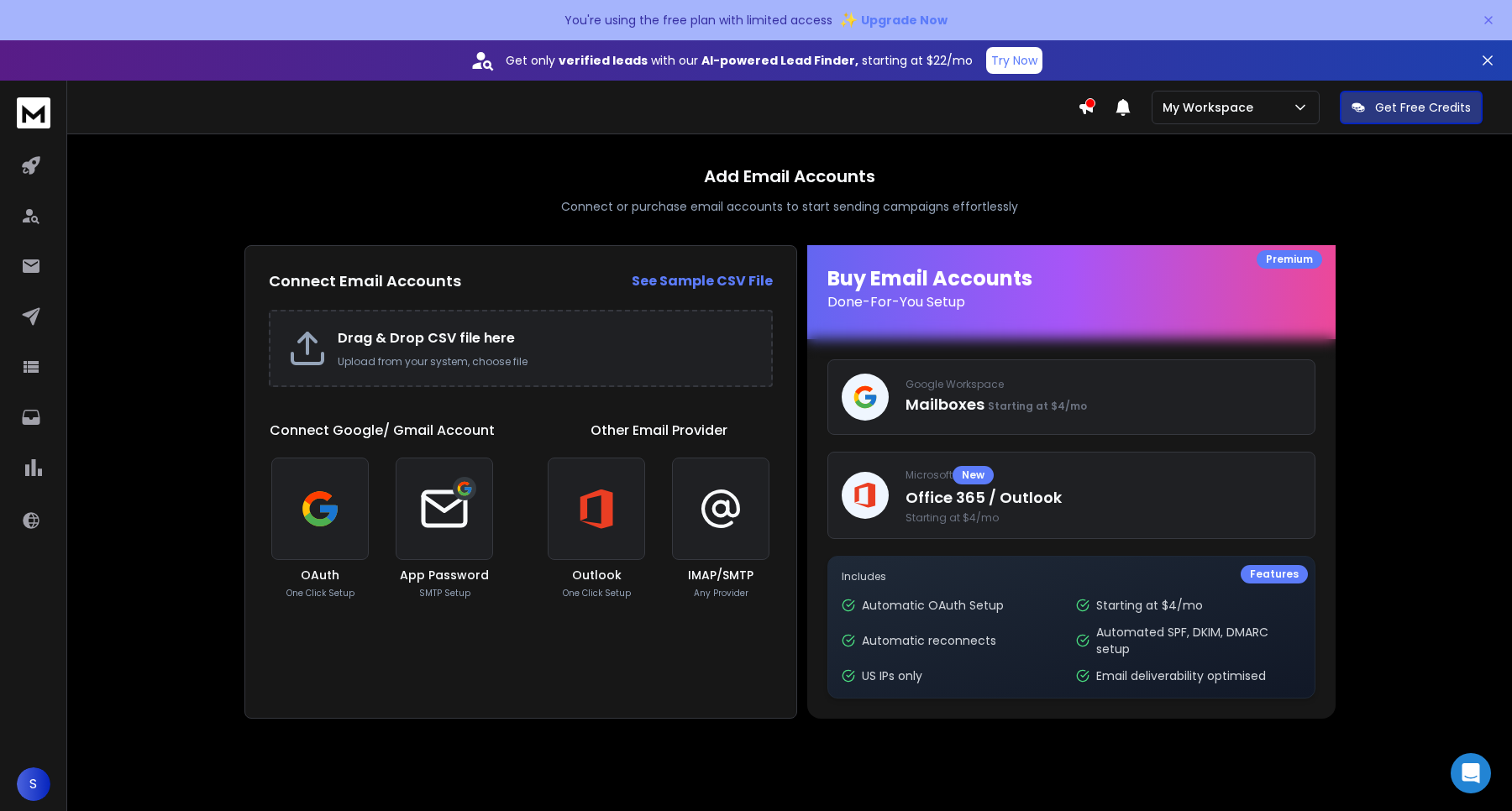
click at [484, 543] on div at bounding box center [444, 508] width 97 height 102
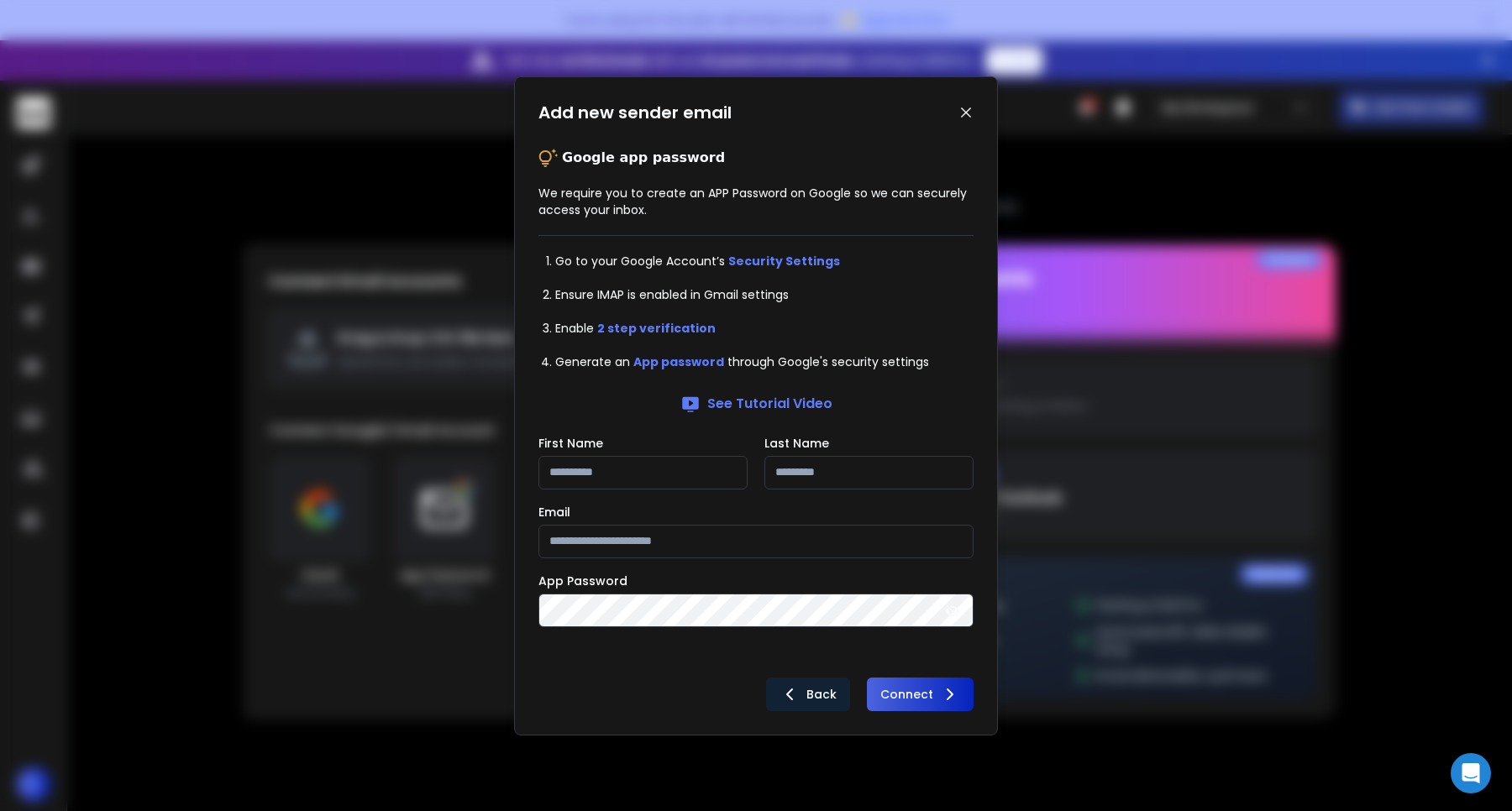
click at [812, 648] on button "Back" at bounding box center [807, 695] width 84 height 34
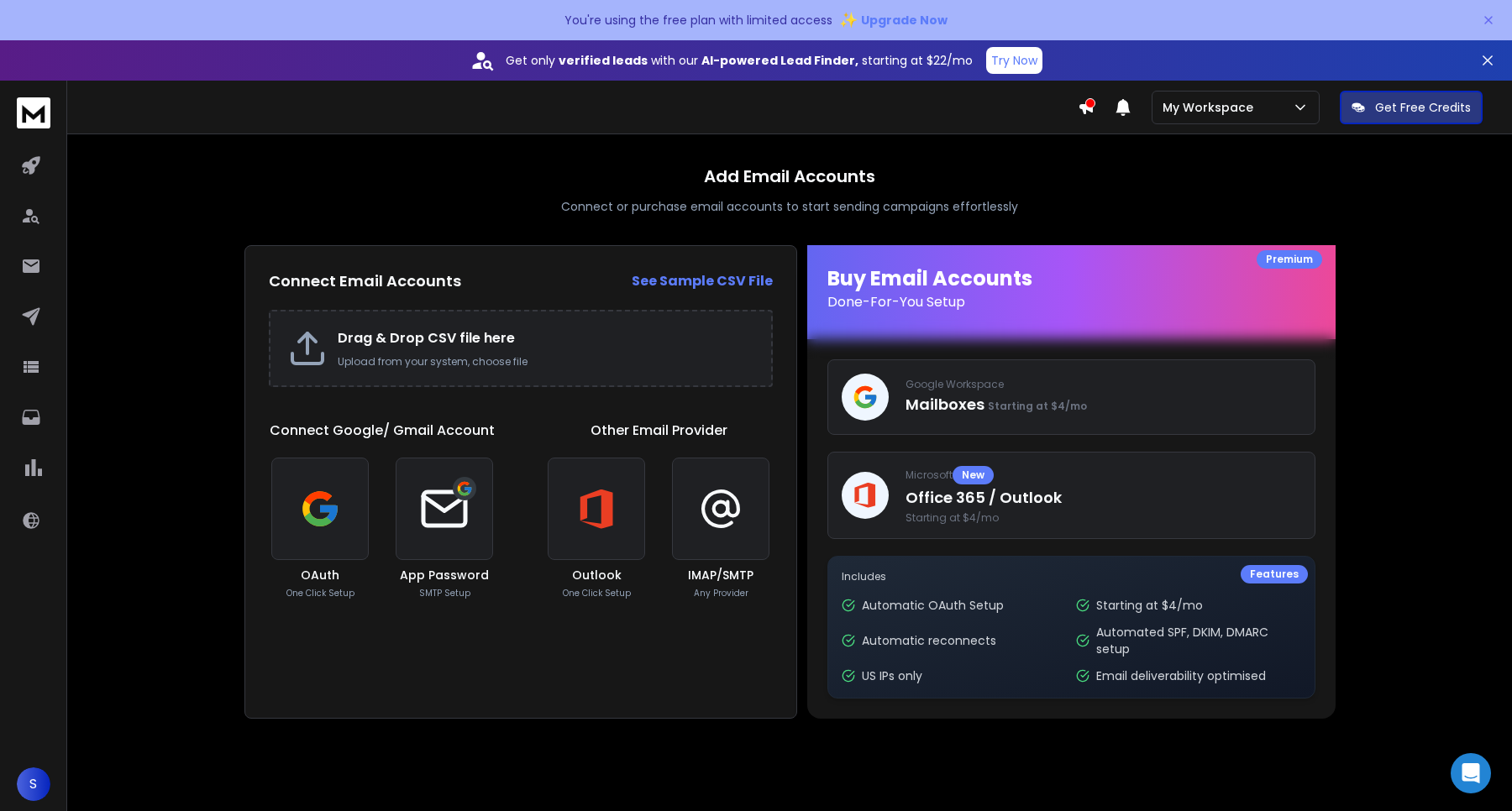
click at [338, 530] on icon at bounding box center [320, 509] width 42 height 51
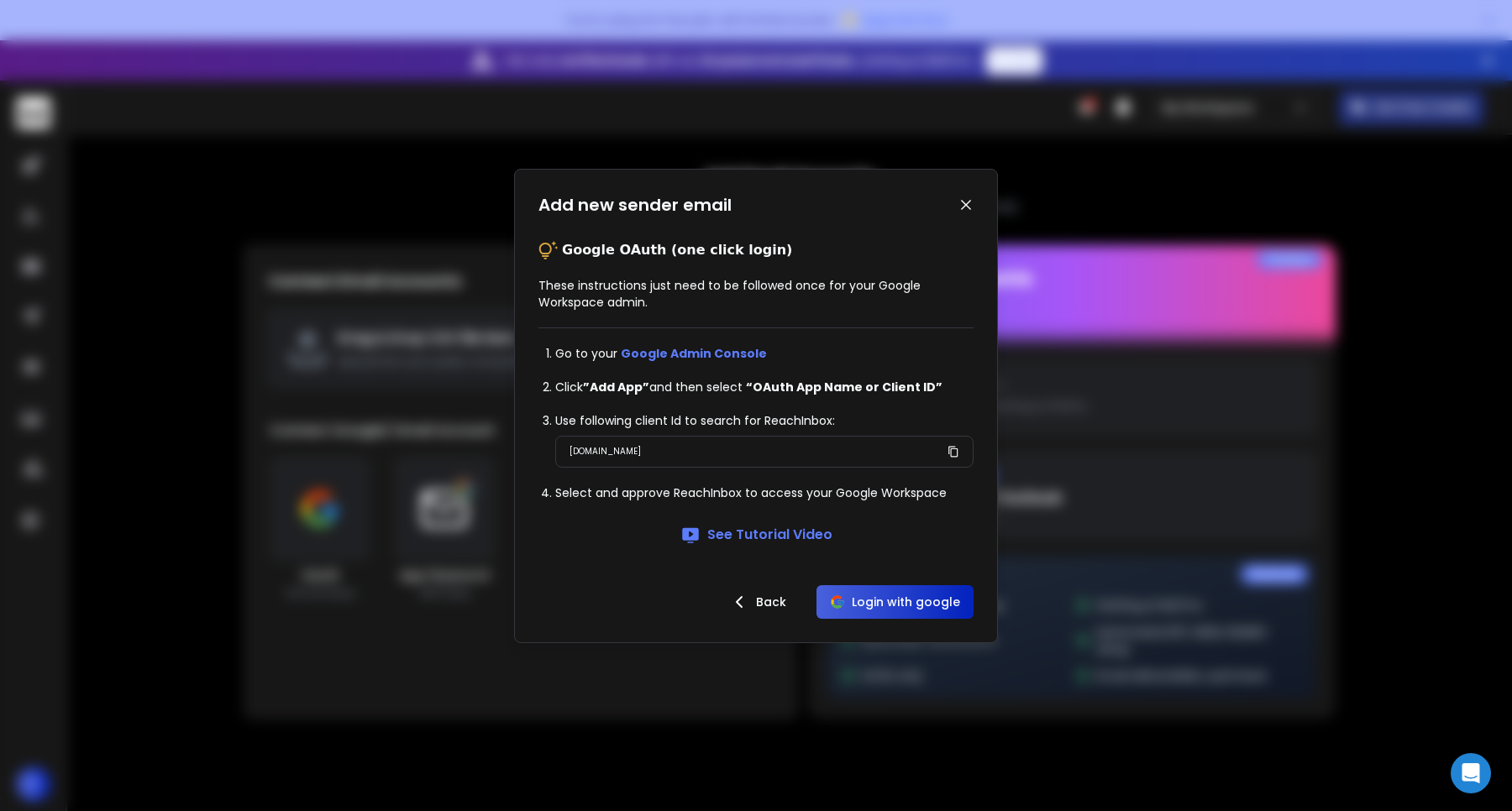
click at [455, 531] on div "Add new sender email Google OAuth (one click login) These instructions just nee…" at bounding box center [756, 406] width 1512 height 508
click at [781, 604] on button "Back" at bounding box center [757, 602] width 84 height 34
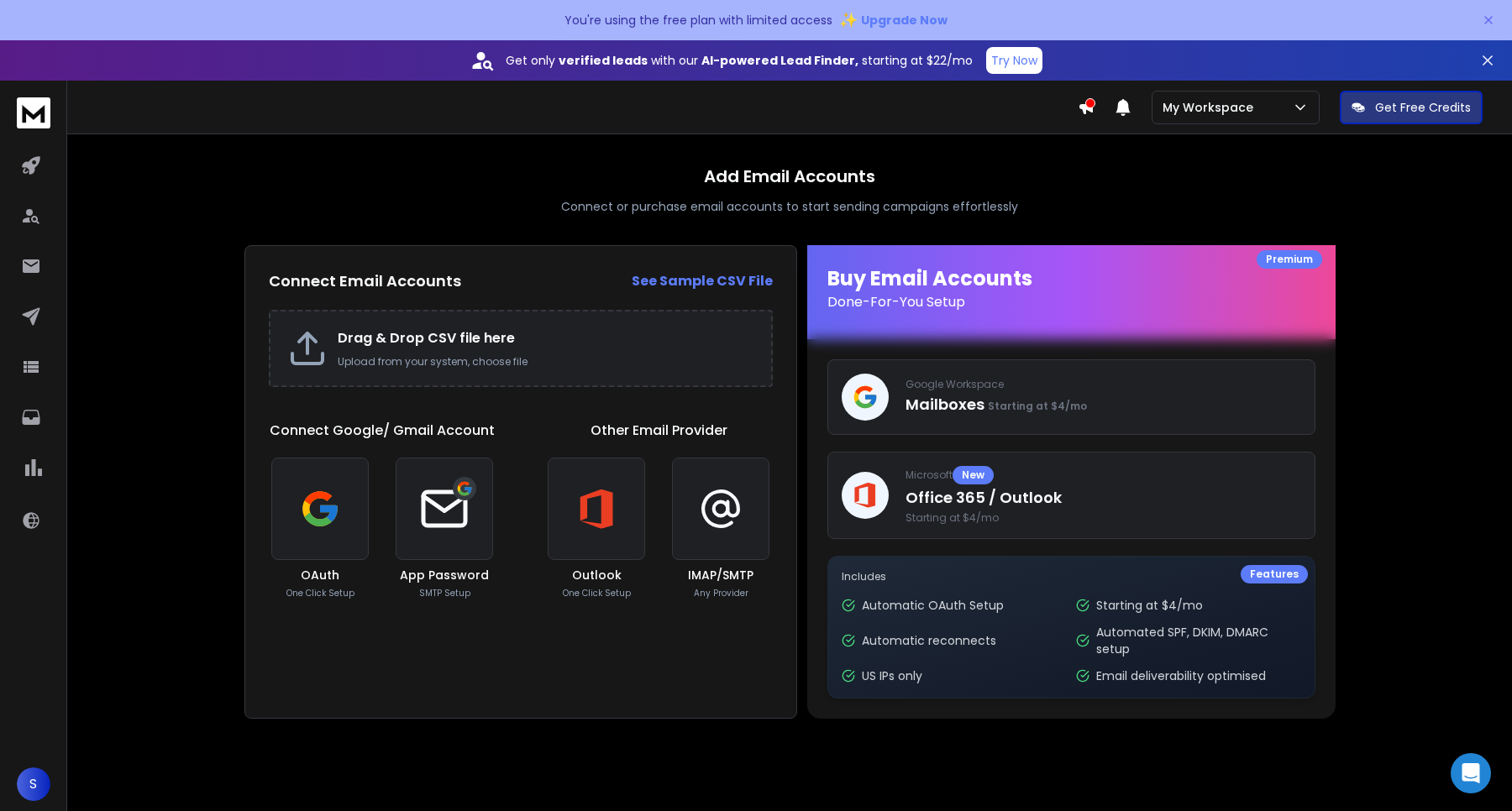
click at [436, 553] on div at bounding box center [444, 508] width 97 height 102
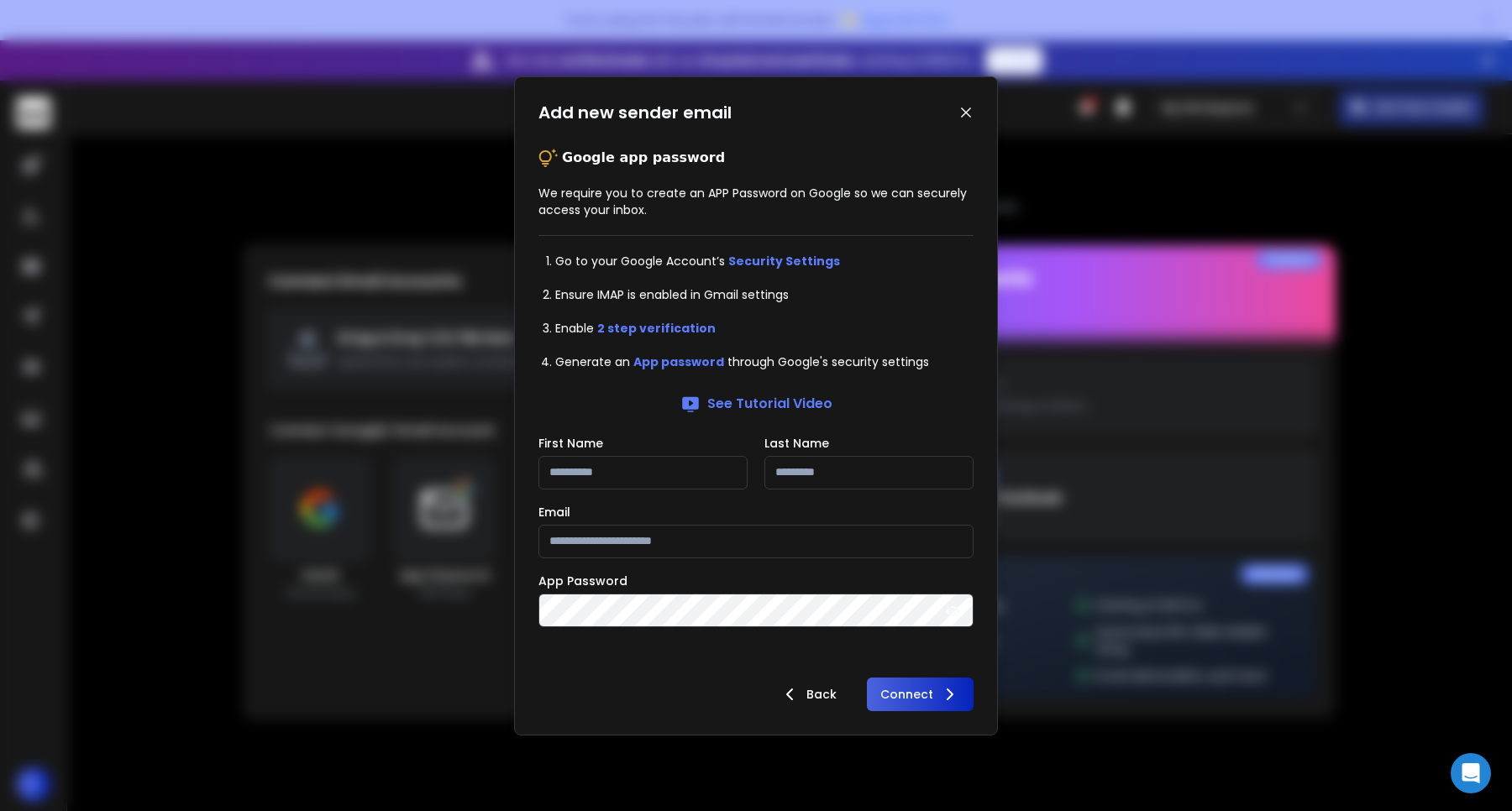
click at [767, 648] on div "Back Connect" at bounding box center [756, 695] width 435 height 34
click at [790, 648] on icon "button" at bounding box center [789, 695] width 20 height 20
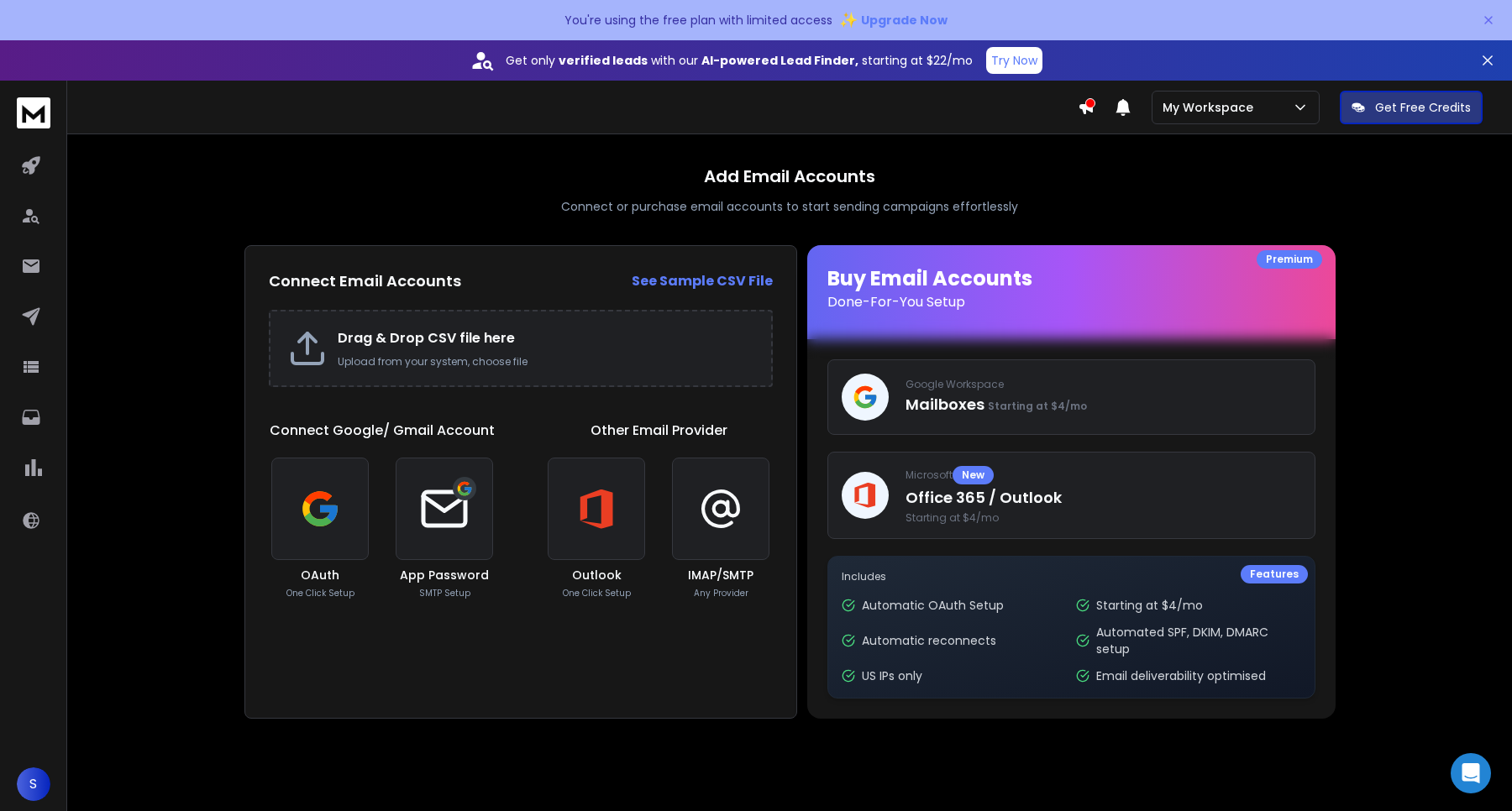
click at [337, 513] on icon at bounding box center [328, 514] width 18 height 17
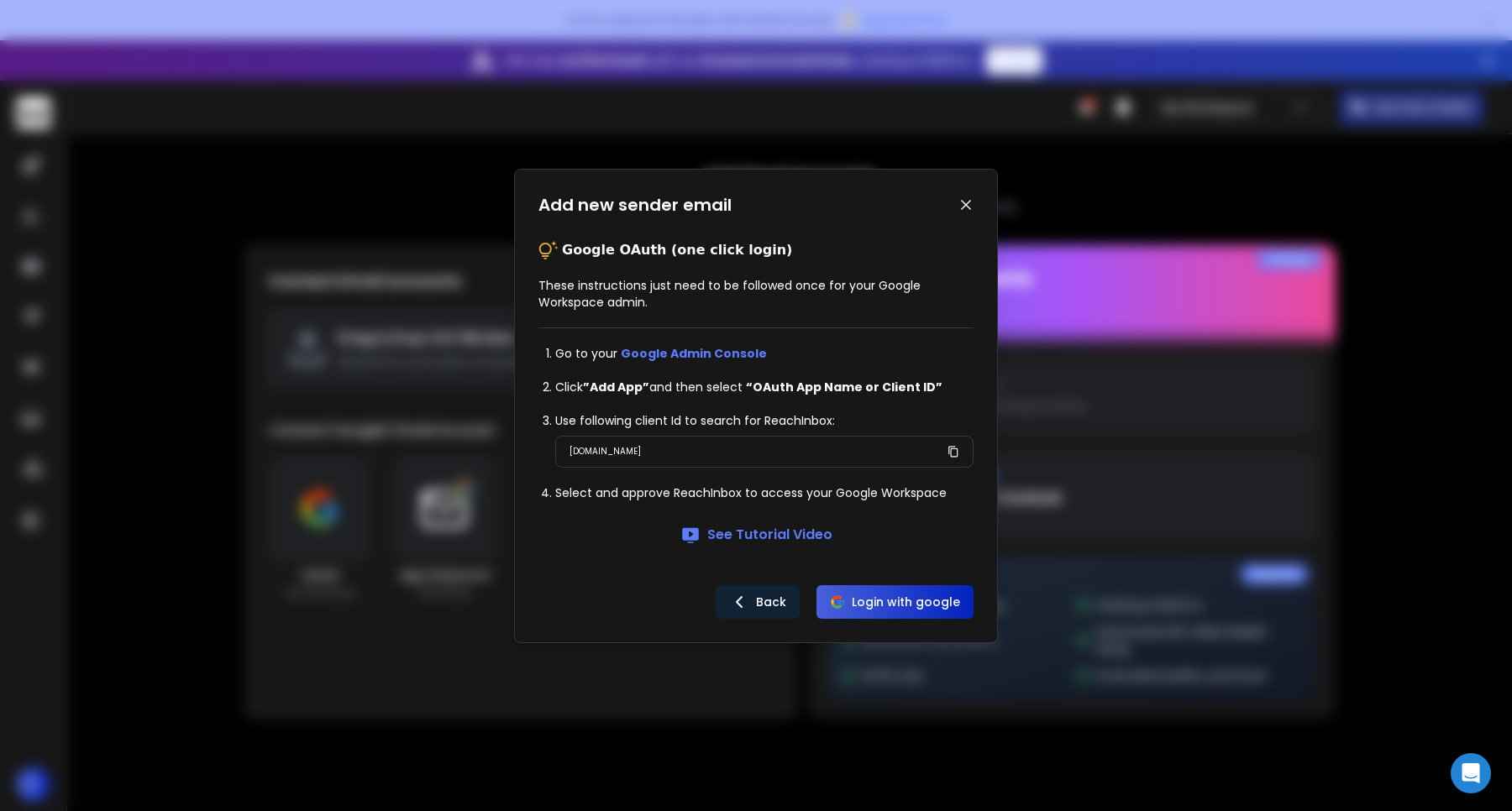
click at [756, 607] on button "Back" at bounding box center [757, 602] width 84 height 34
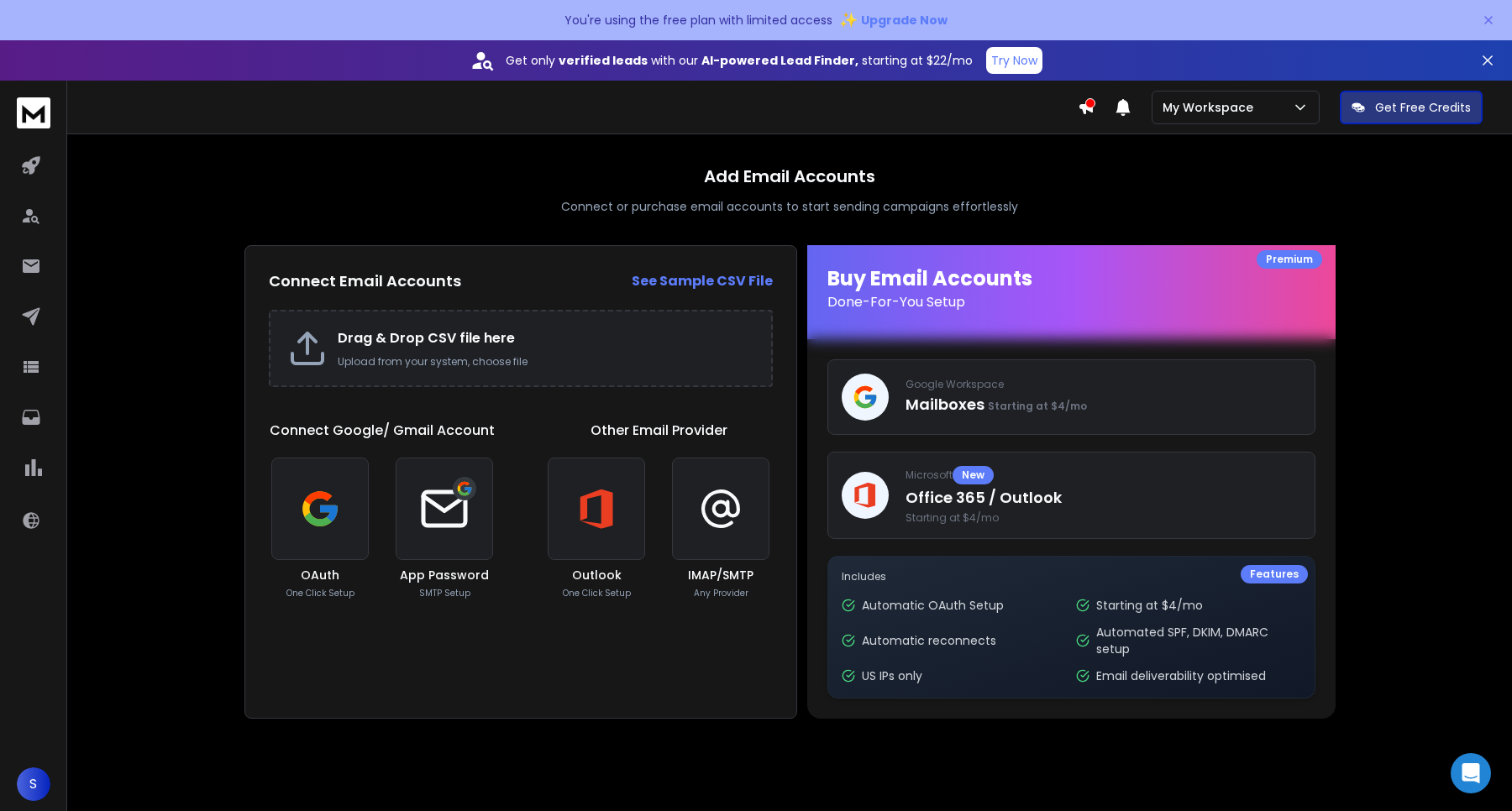
click at [447, 514] on icon at bounding box center [444, 509] width 51 height 51
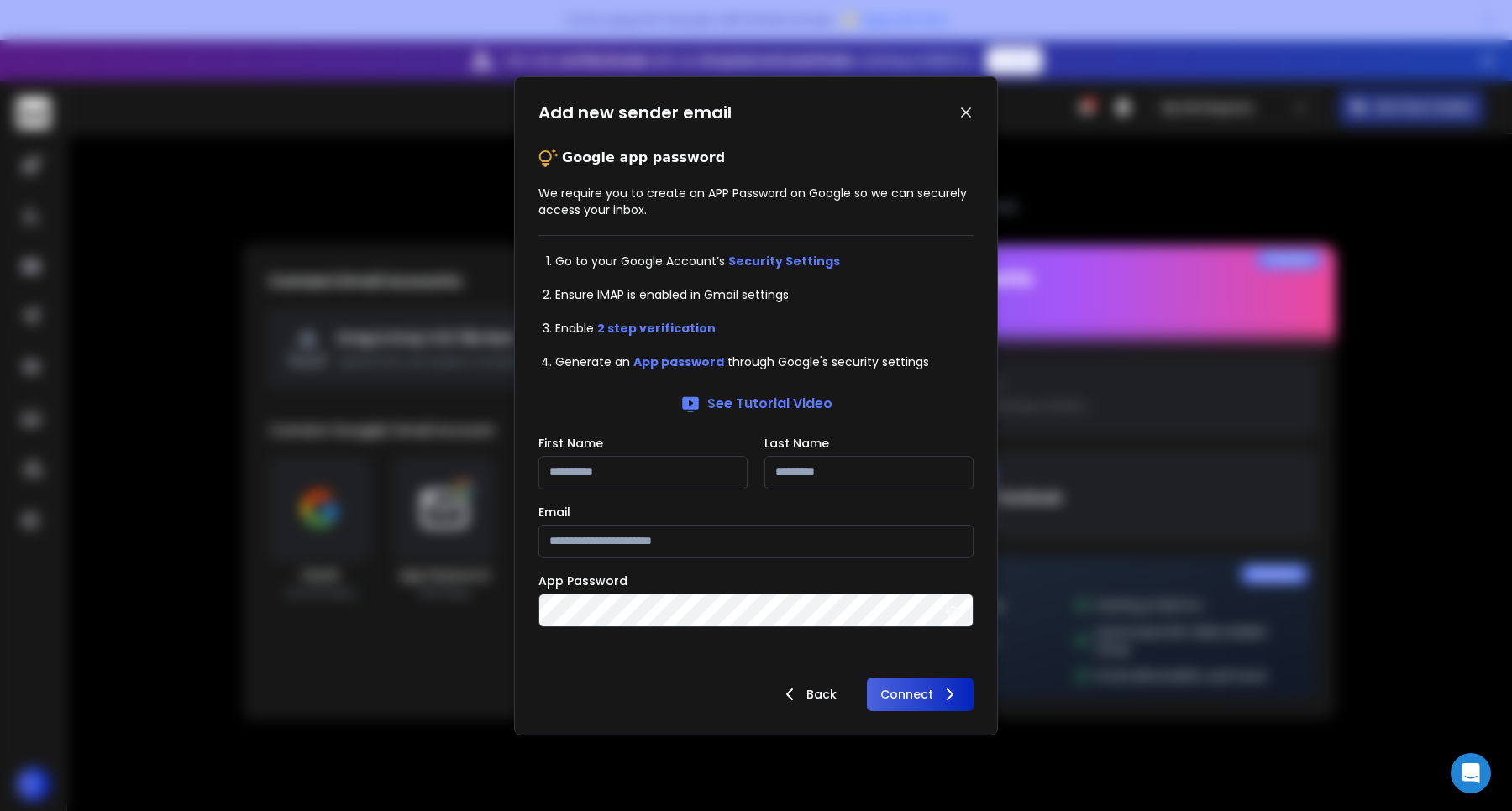
click at [596, 458] on input "text" at bounding box center [643, 473] width 209 height 34
click at [855, 468] on input "text" at bounding box center [869, 473] width 209 height 34
drag, startPoint x: 596, startPoint y: 529, endPoint x: 553, endPoint y: 569, distance: 58.7
click at [596, 529] on input "email" at bounding box center [756, 542] width 435 height 34
click at [549, 592] on div "App Password" at bounding box center [756, 601] width 435 height 52
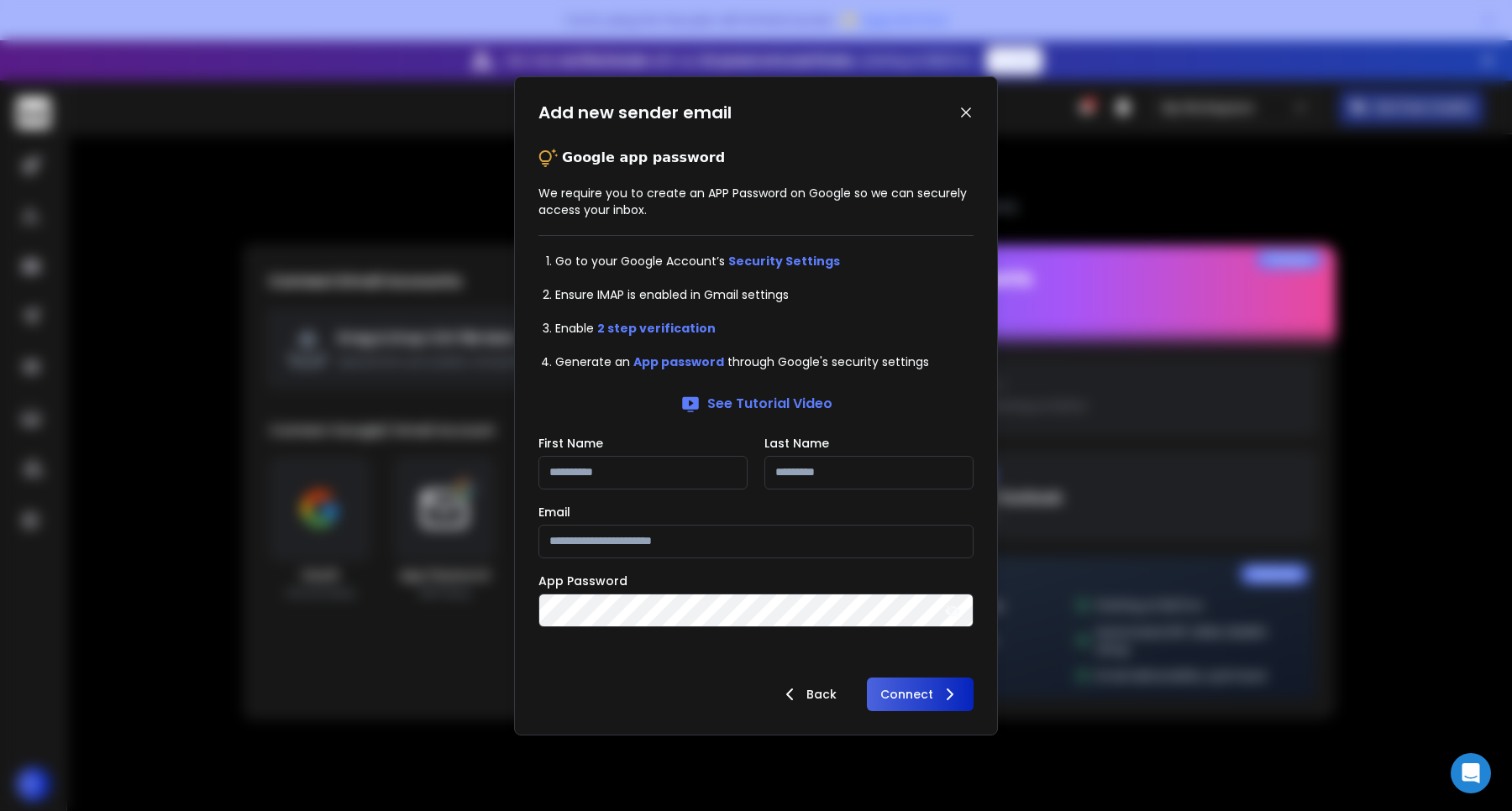
click at [572, 540] on input "email" at bounding box center [756, 542] width 435 height 34
click at [672, 544] on input "email" at bounding box center [756, 542] width 435 height 34
click at [594, 462] on input "text" at bounding box center [643, 473] width 209 height 34
type input "******"
